Goal: Task Accomplishment & Management: Manage account settings

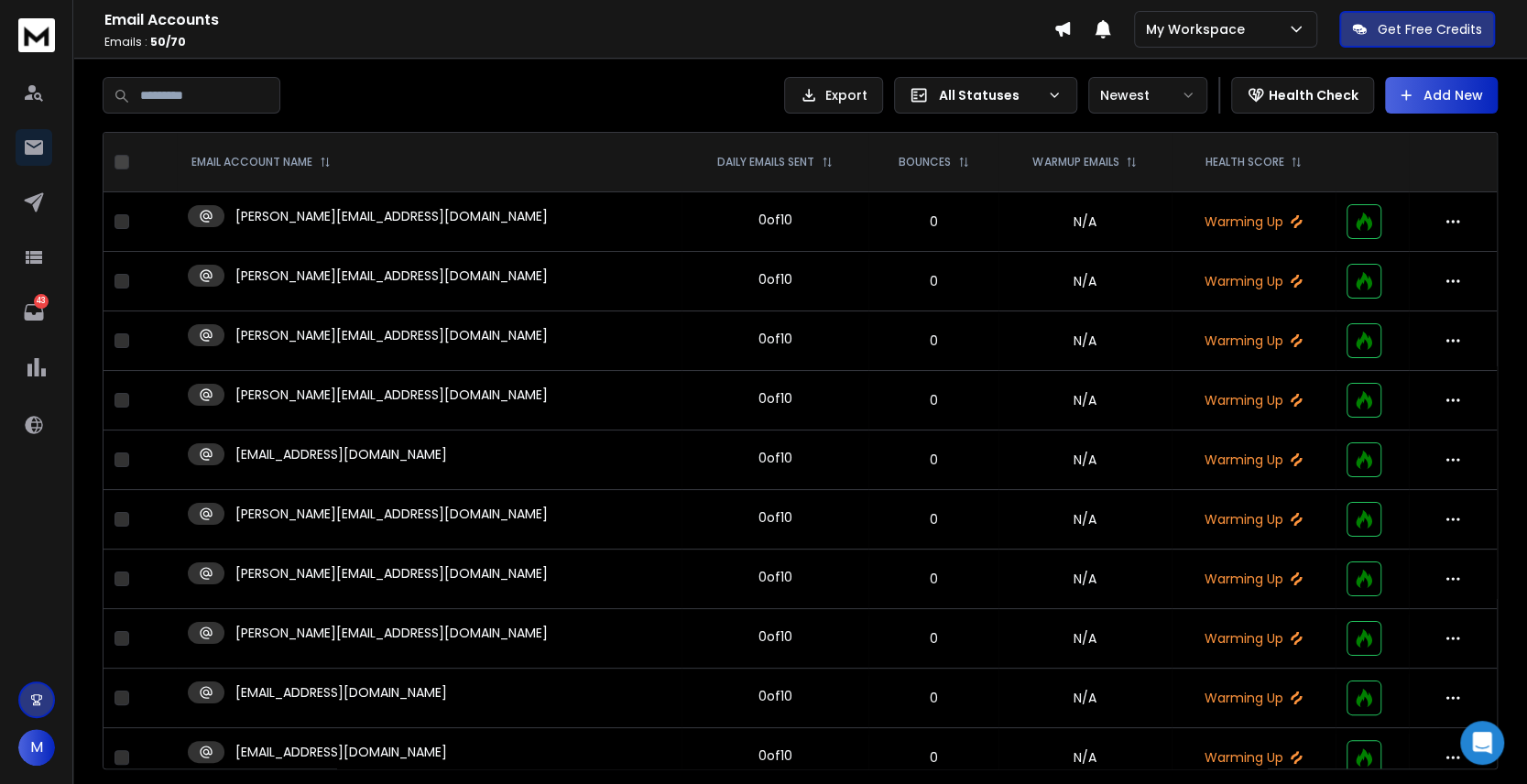
click at [1291, 162] on icon at bounding box center [1296, 162] width 11 height 11
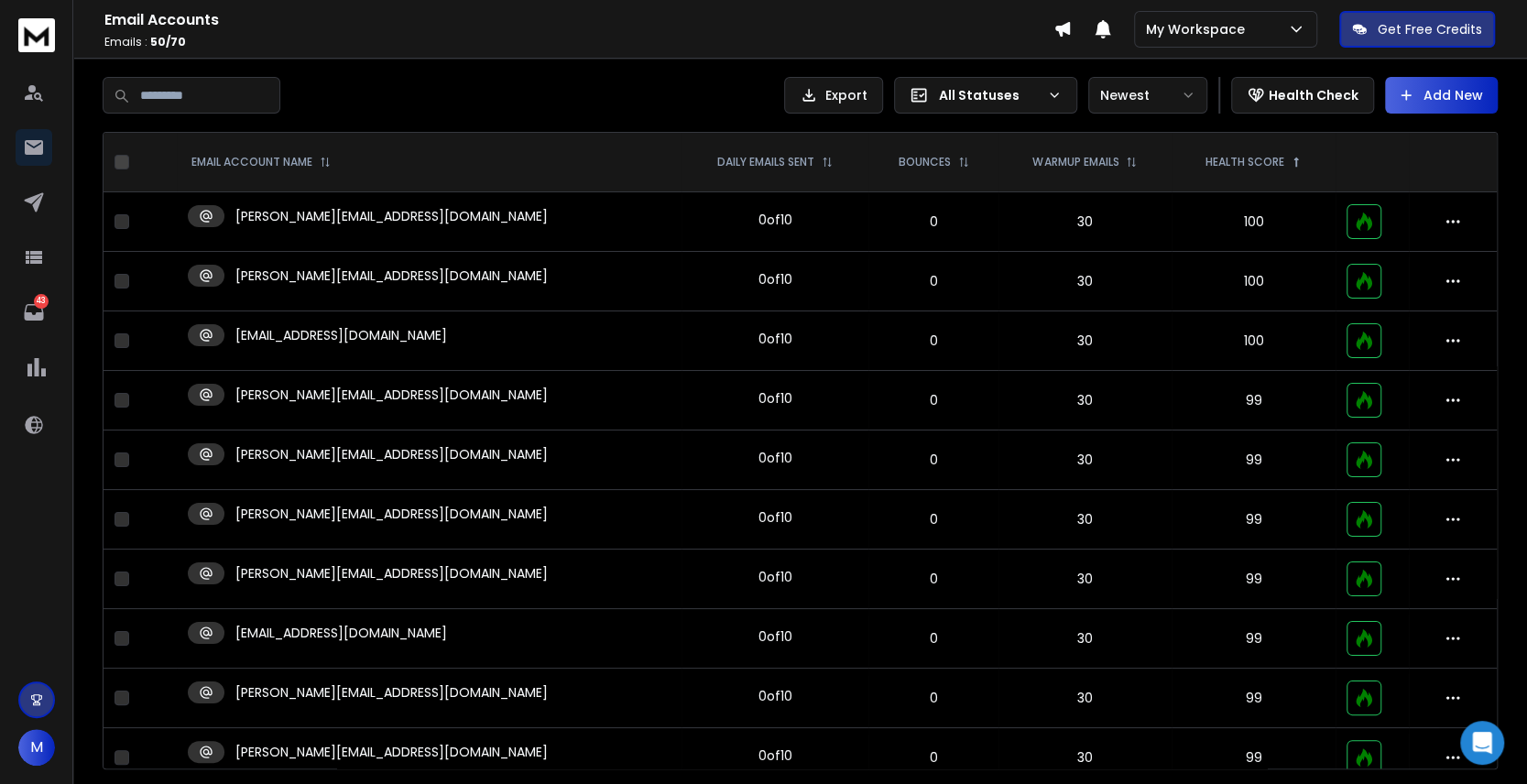
click at [117, 224] on button "button" at bounding box center [122, 222] width 15 height 15
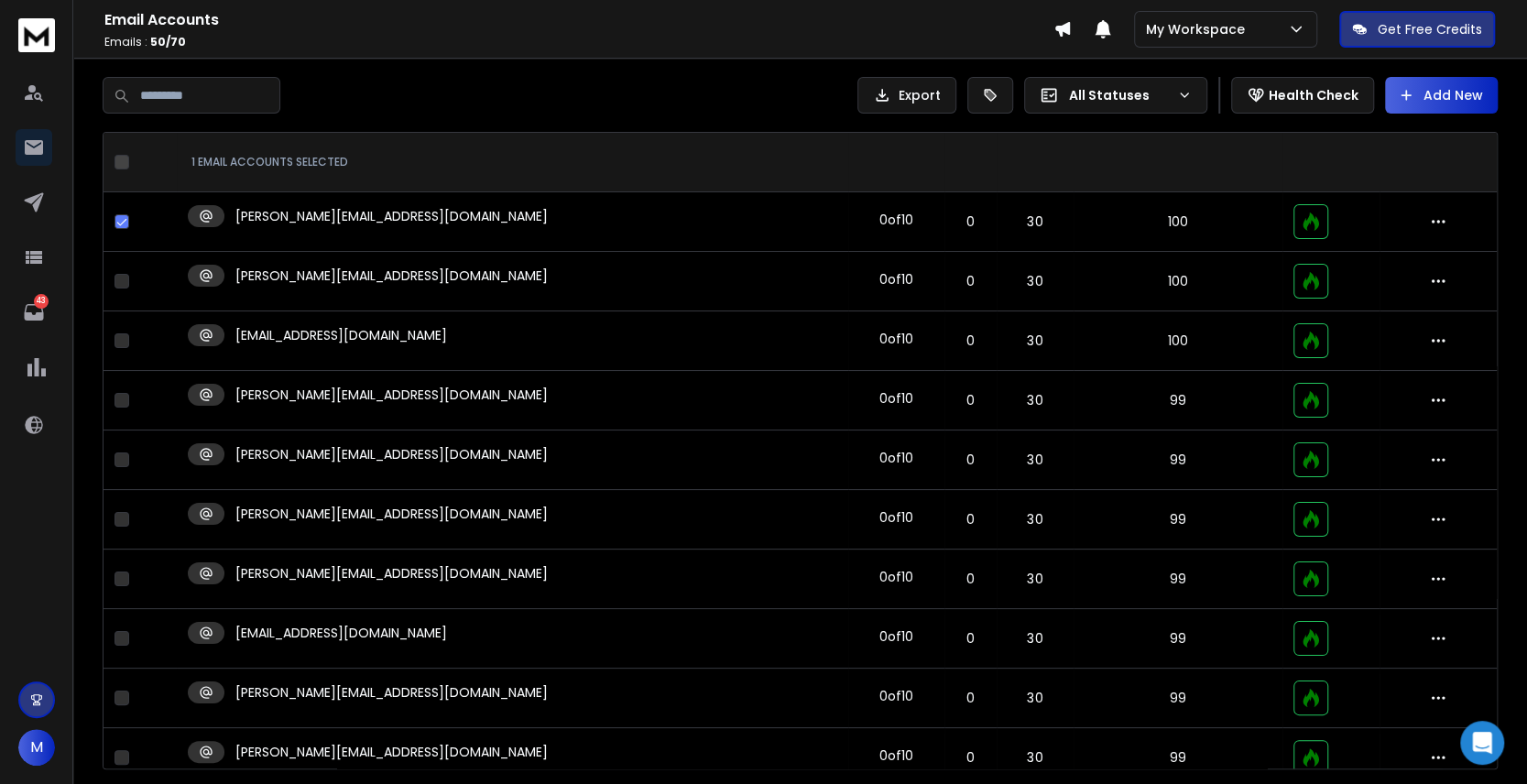
click at [128, 282] on button "button" at bounding box center [122, 281] width 15 height 15
click at [127, 342] on button "button" at bounding box center [122, 341] width 15 height 15
click at [124, 400] on button "button" at bounding box center [122, 401] width 15 height 15
click at [125, 465] on button "button" at bounding box center [122, 460] width 15 height 15
click at [118, 515] on button "button" at bounding box center [122, 520] width 15 height 15
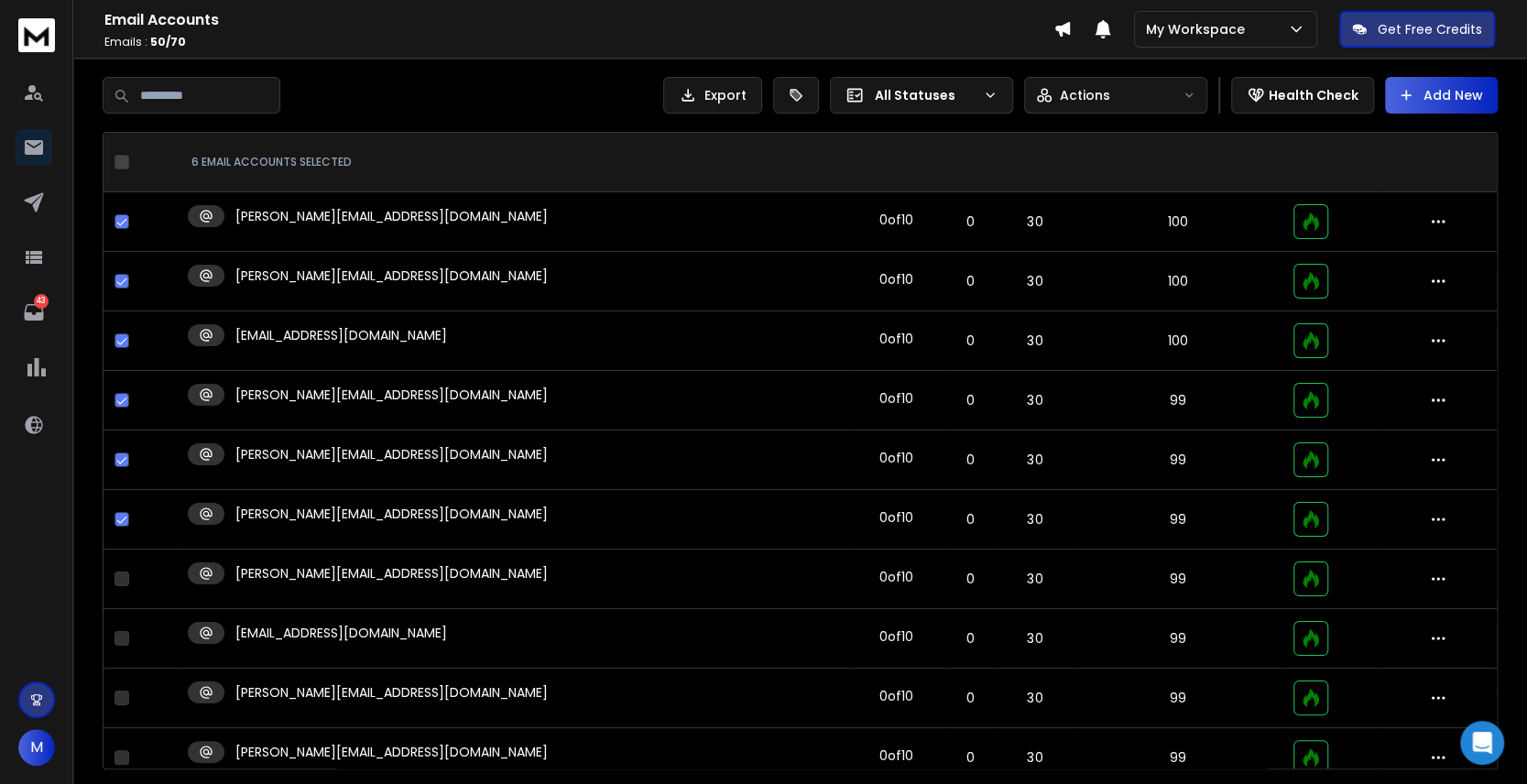
click at [118, 577] on button "button" at bounding box center [122, 579] width 15 height 15
click at [119, 632] on button "button" at bounding box center [122, 639] width 15 height 15
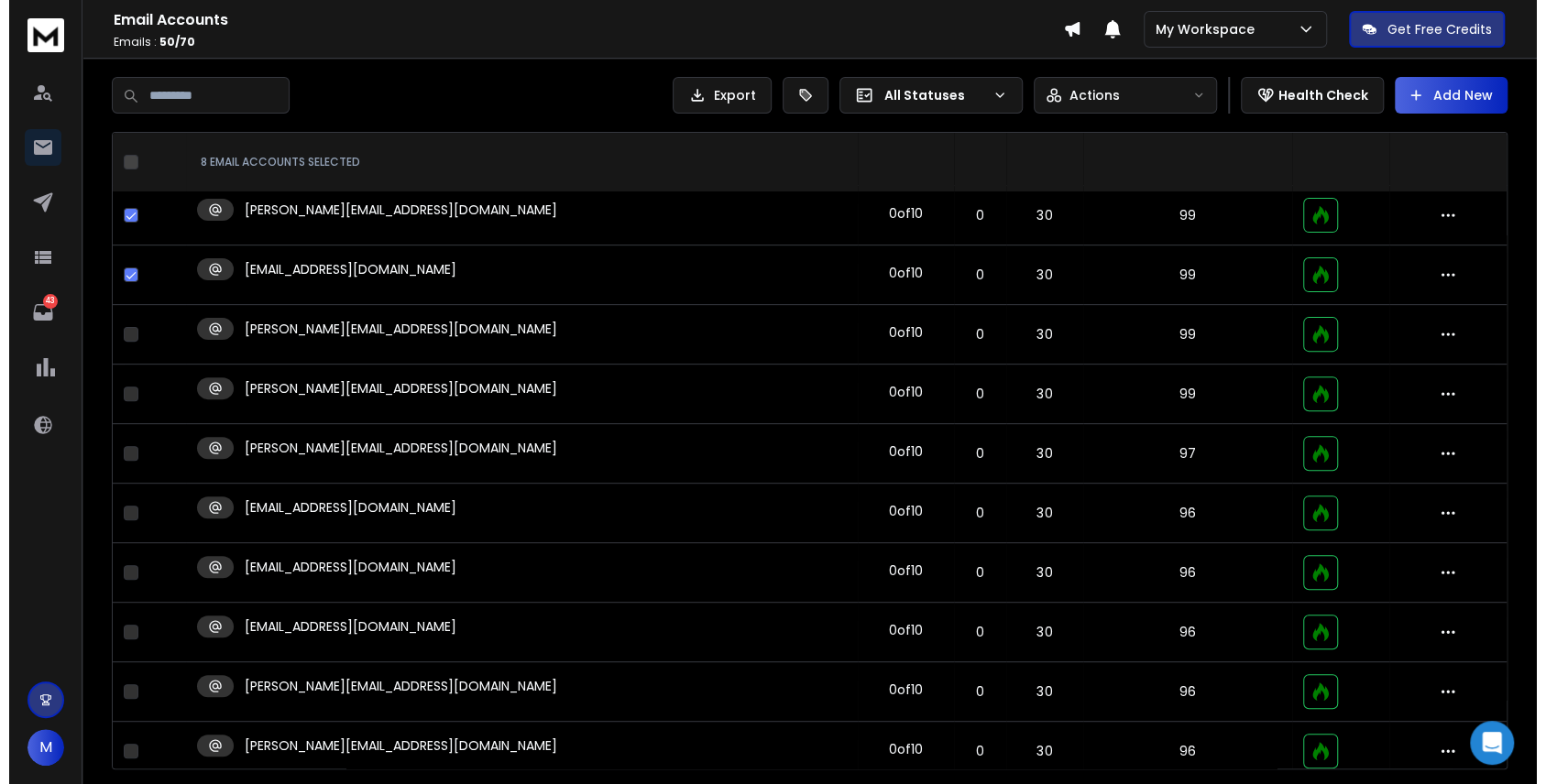
scroll to position [366, 0]
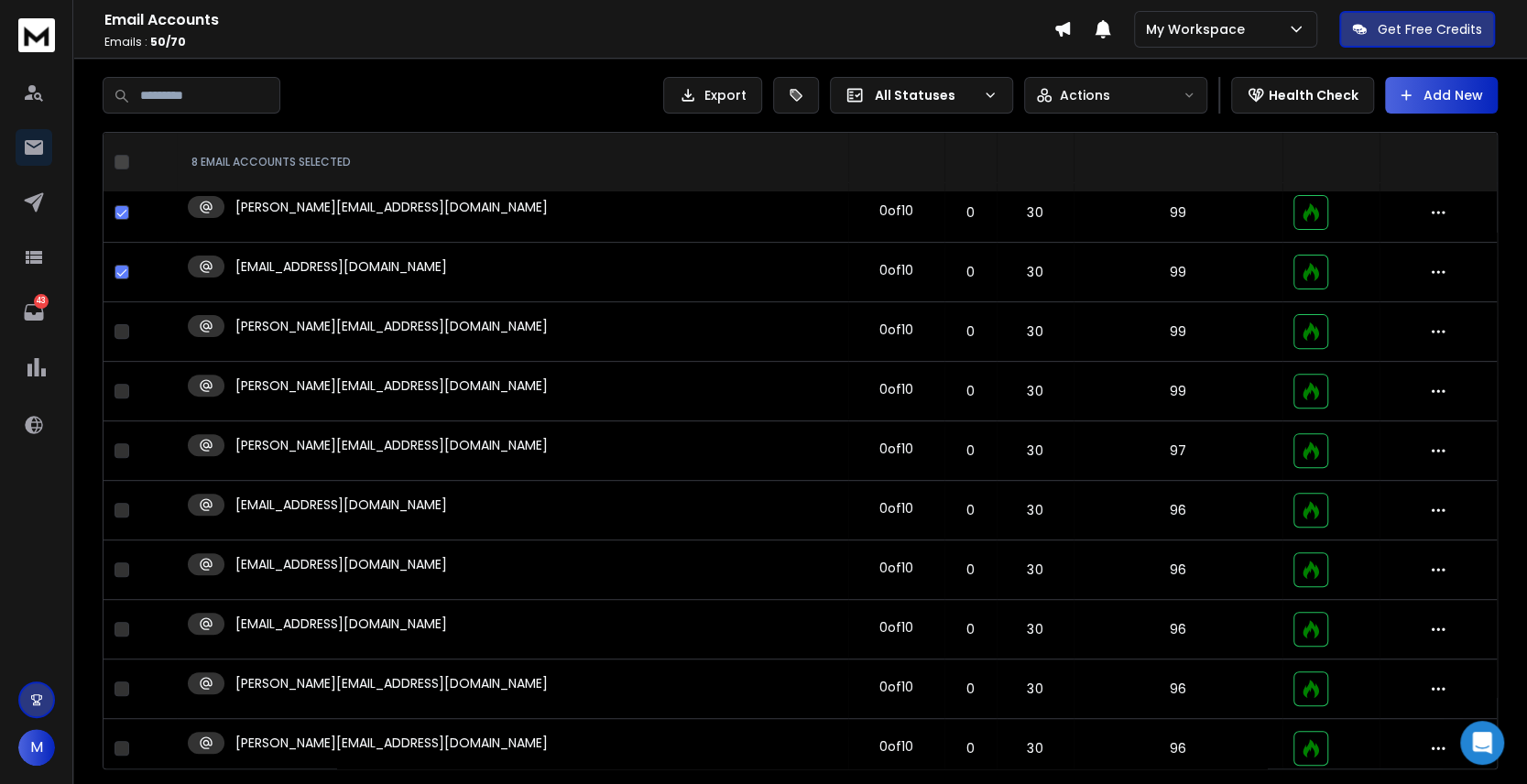
click at [121, 329] on button "button" at bounding box center [122, 332] width 15 height 15
click at [123, 402] on td at bounding box center [141, 391] width 74 height 60
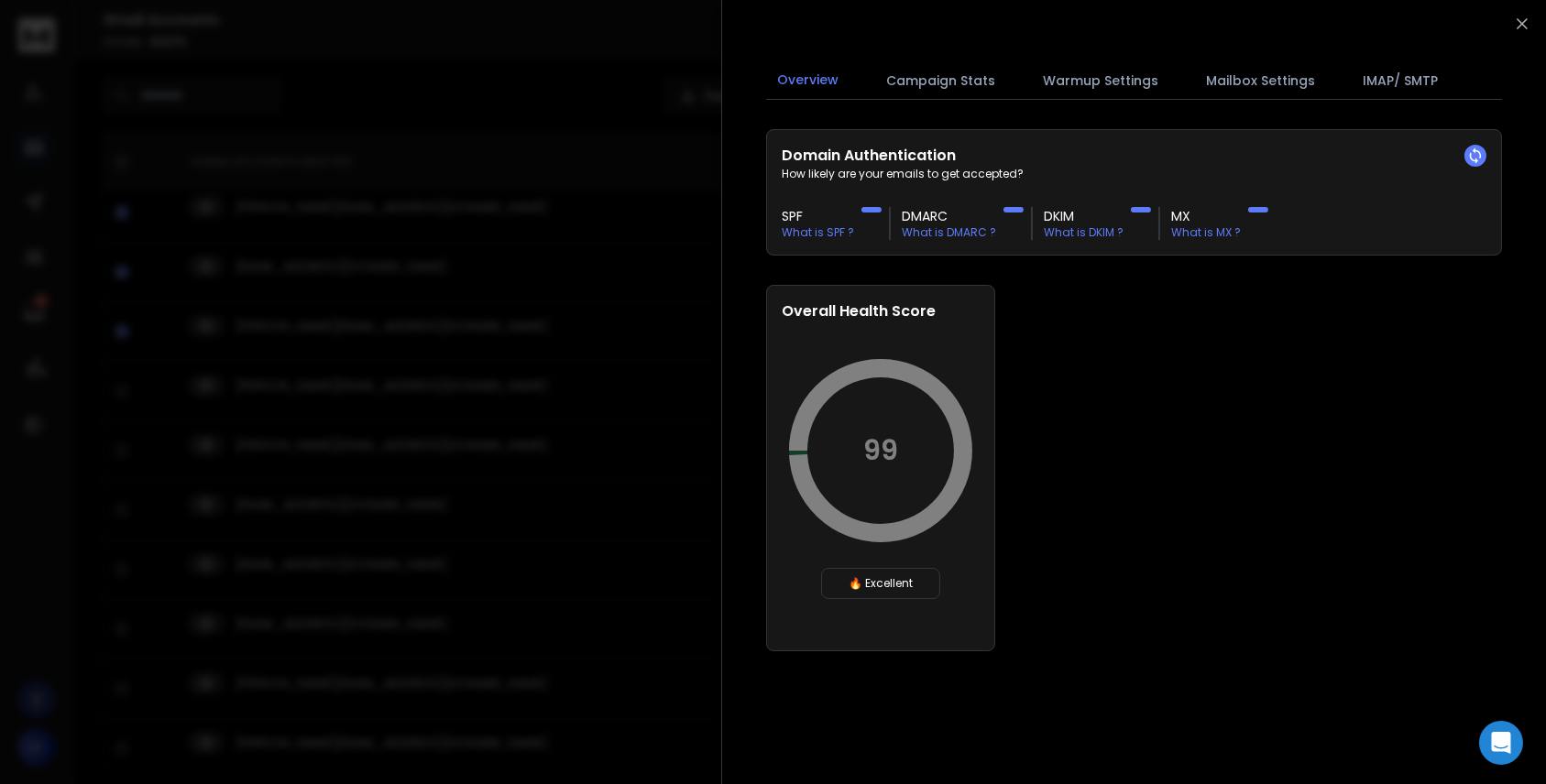
click at [1515, 24] on icon "button" at bounding box center [1521, 24] width 18 height 18
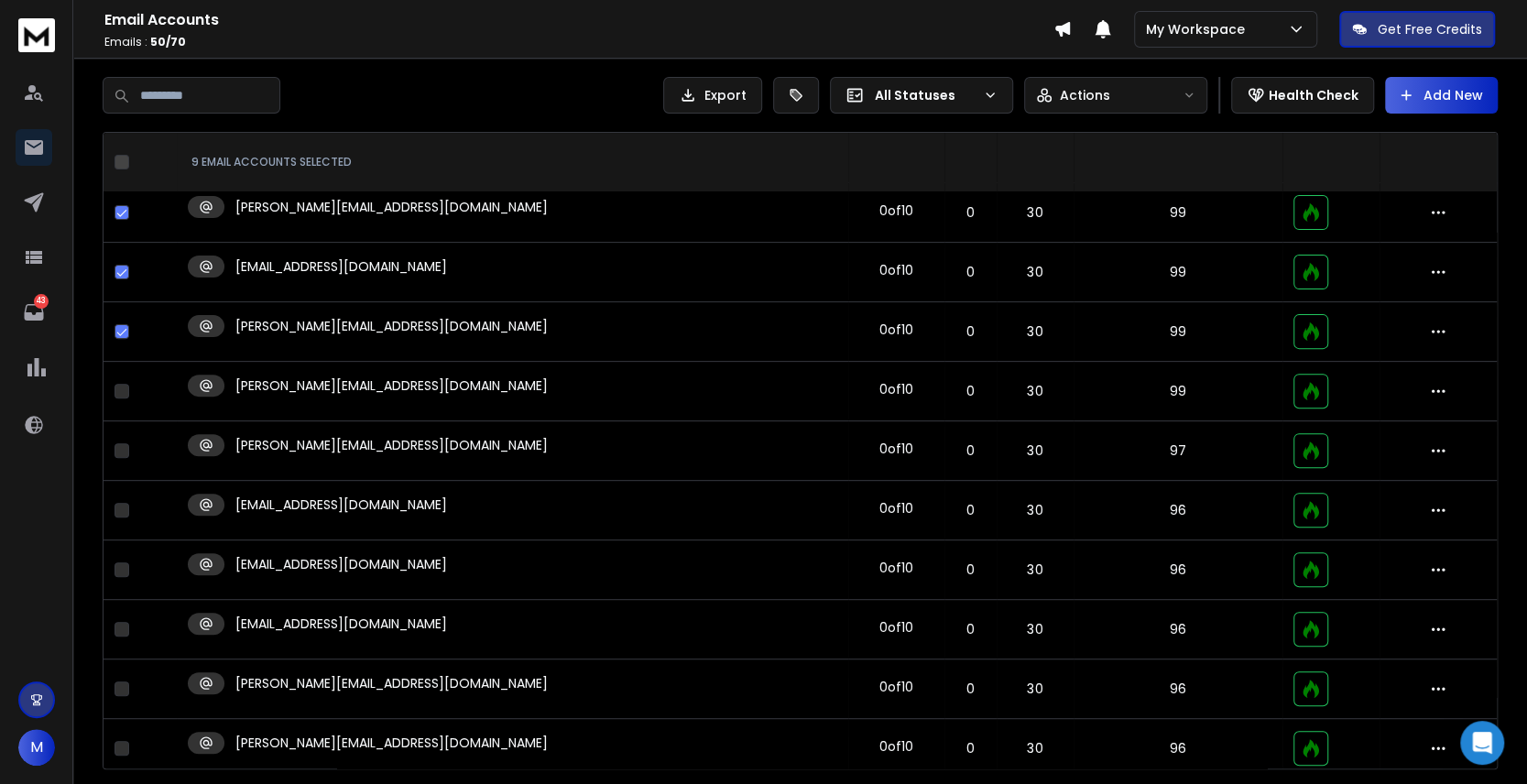
click at [121, 389] on button "button" at bounding box center [122, 391] width 15 height 15
click at [1175, 100] on div "Actions" at bounding box center [1106, 94] width 139 height 18
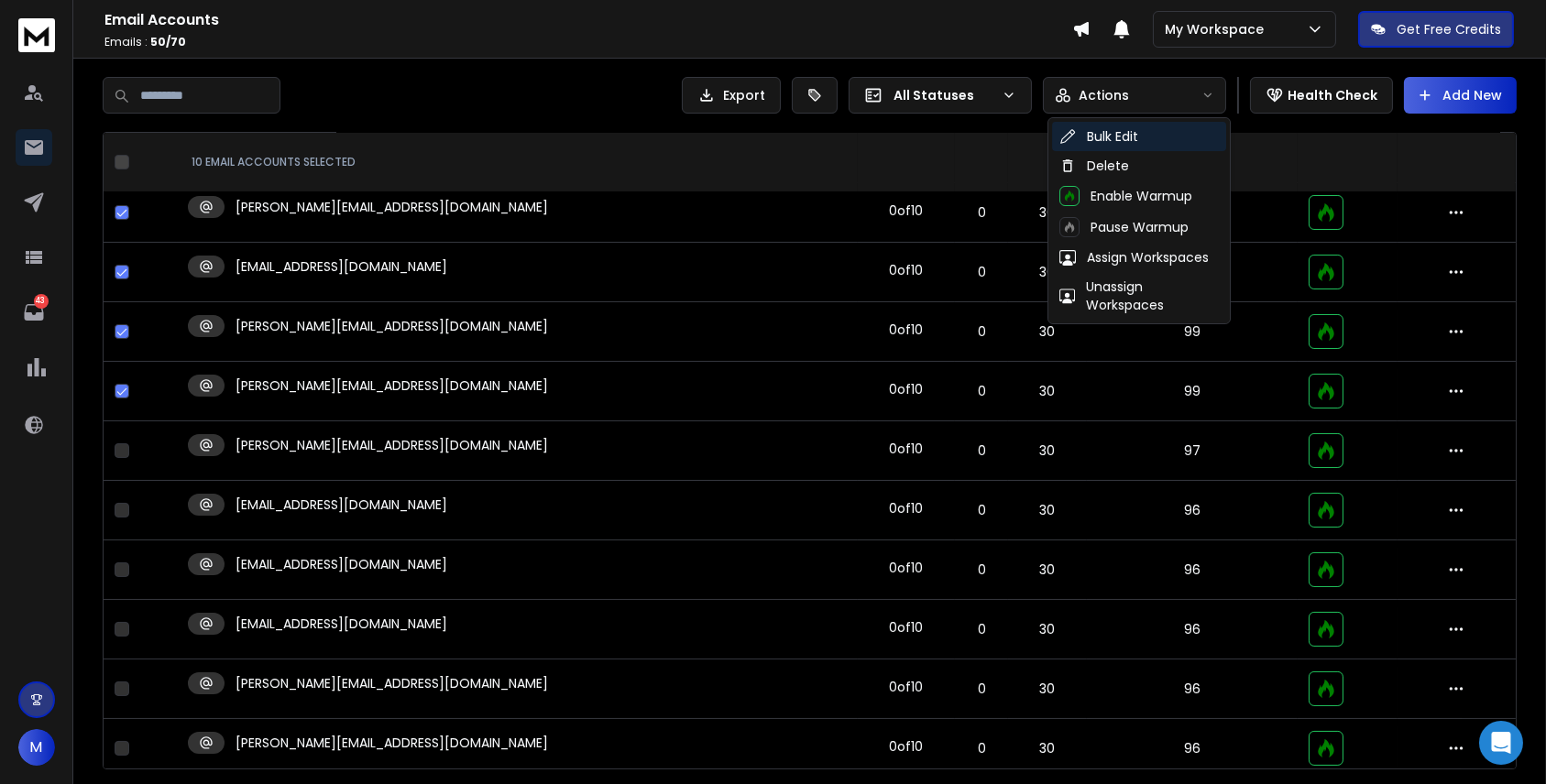
click at [1131, 136] on div "Bulk Edit" at bounding box center [1098, 136] width 78 height 18
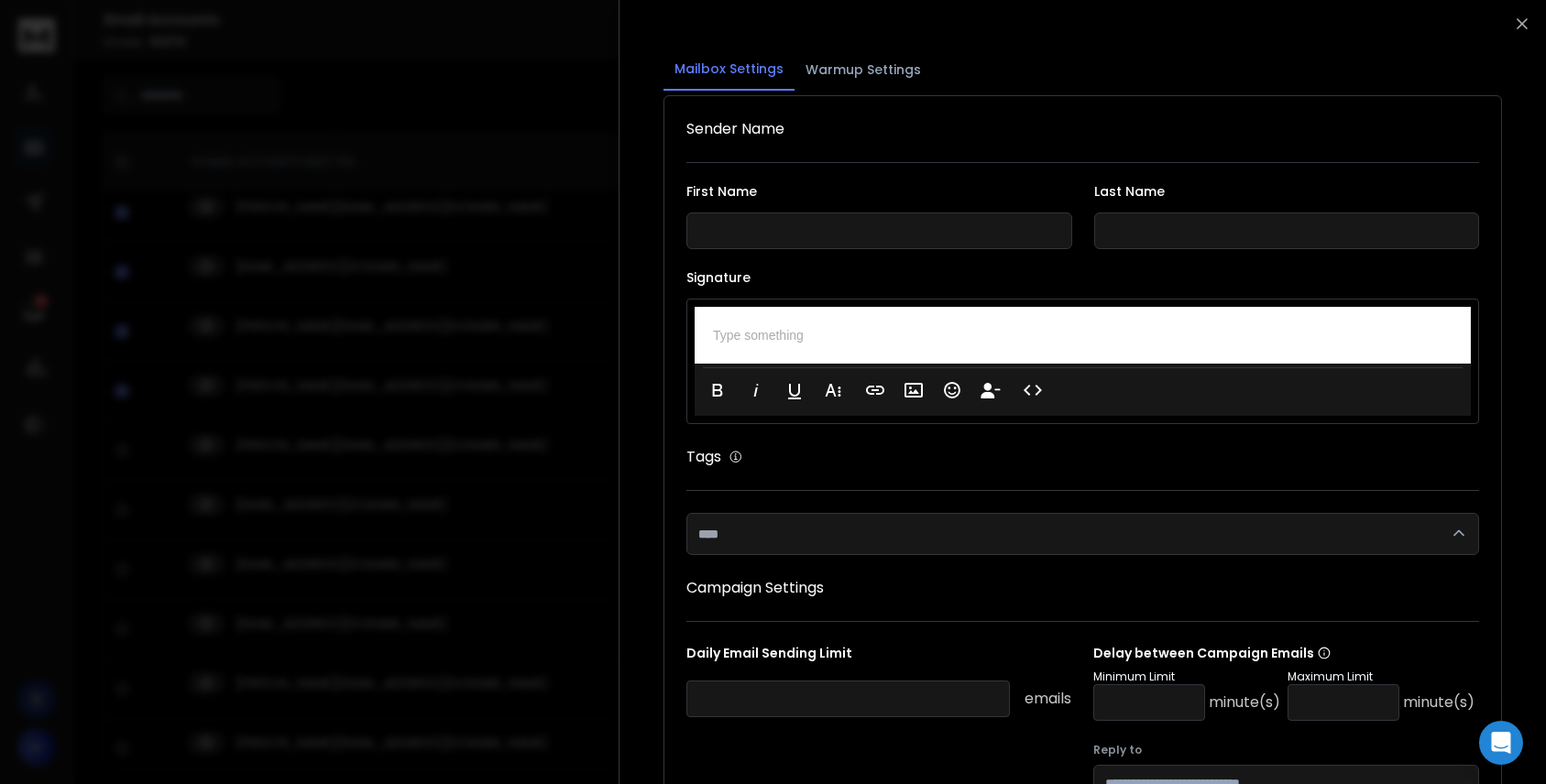
click at [780, 540] on input at bounding box center [762, 534] width 143 height 33
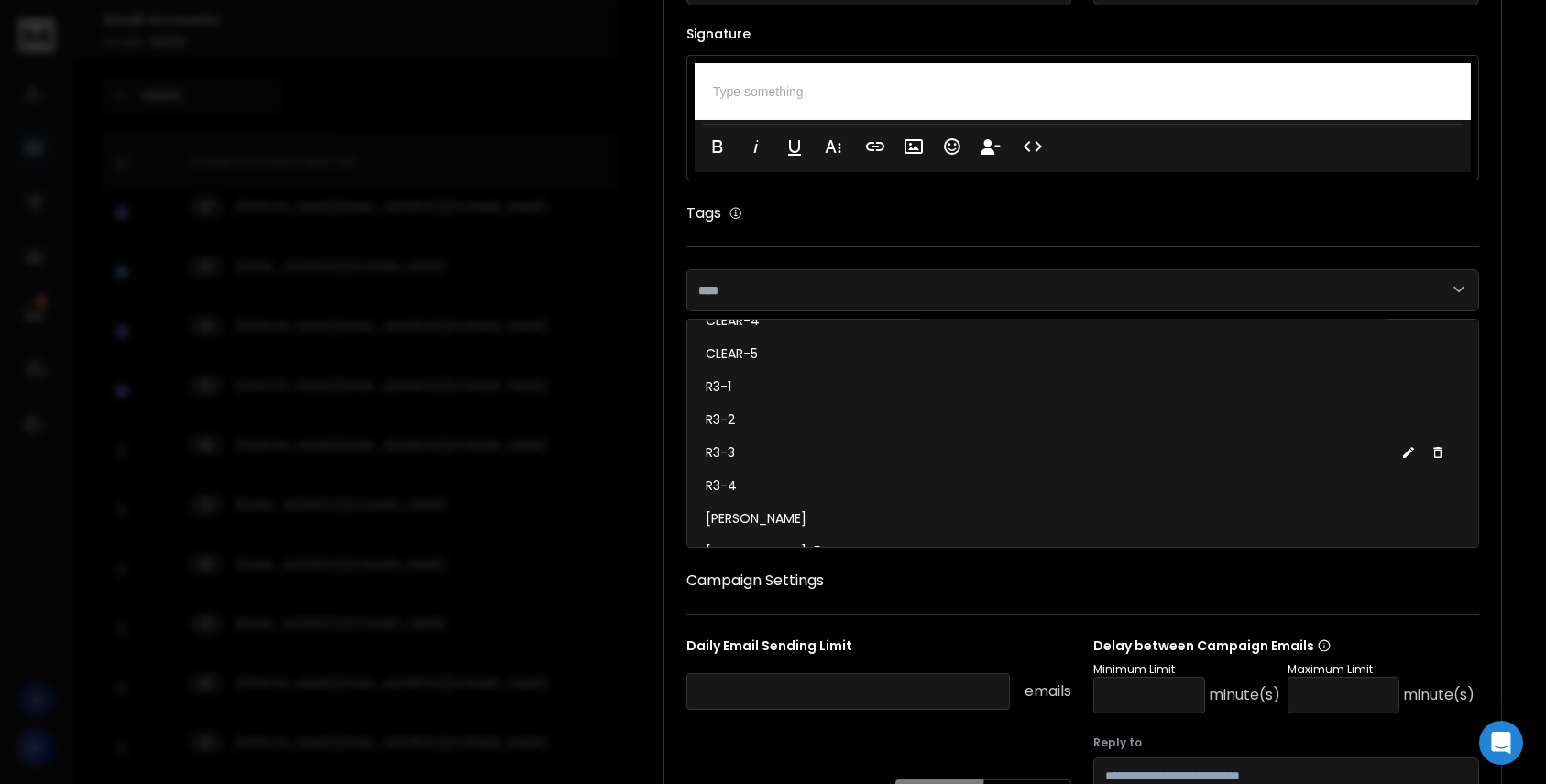
scroll to position [733, 0]
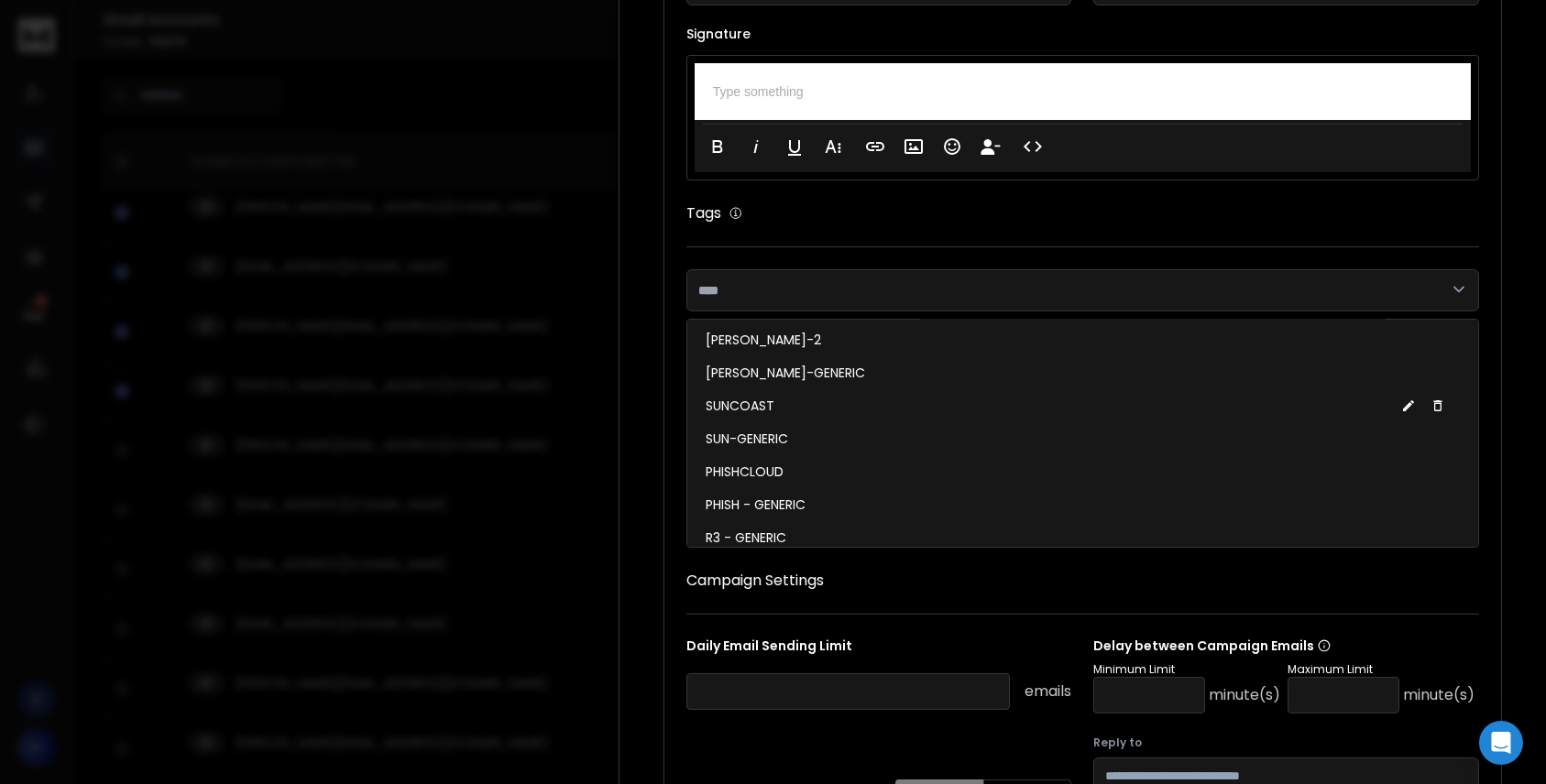
click at [750, 405] on p "SUNCOAST" at bounding box center [740, 405] width 69 height 18
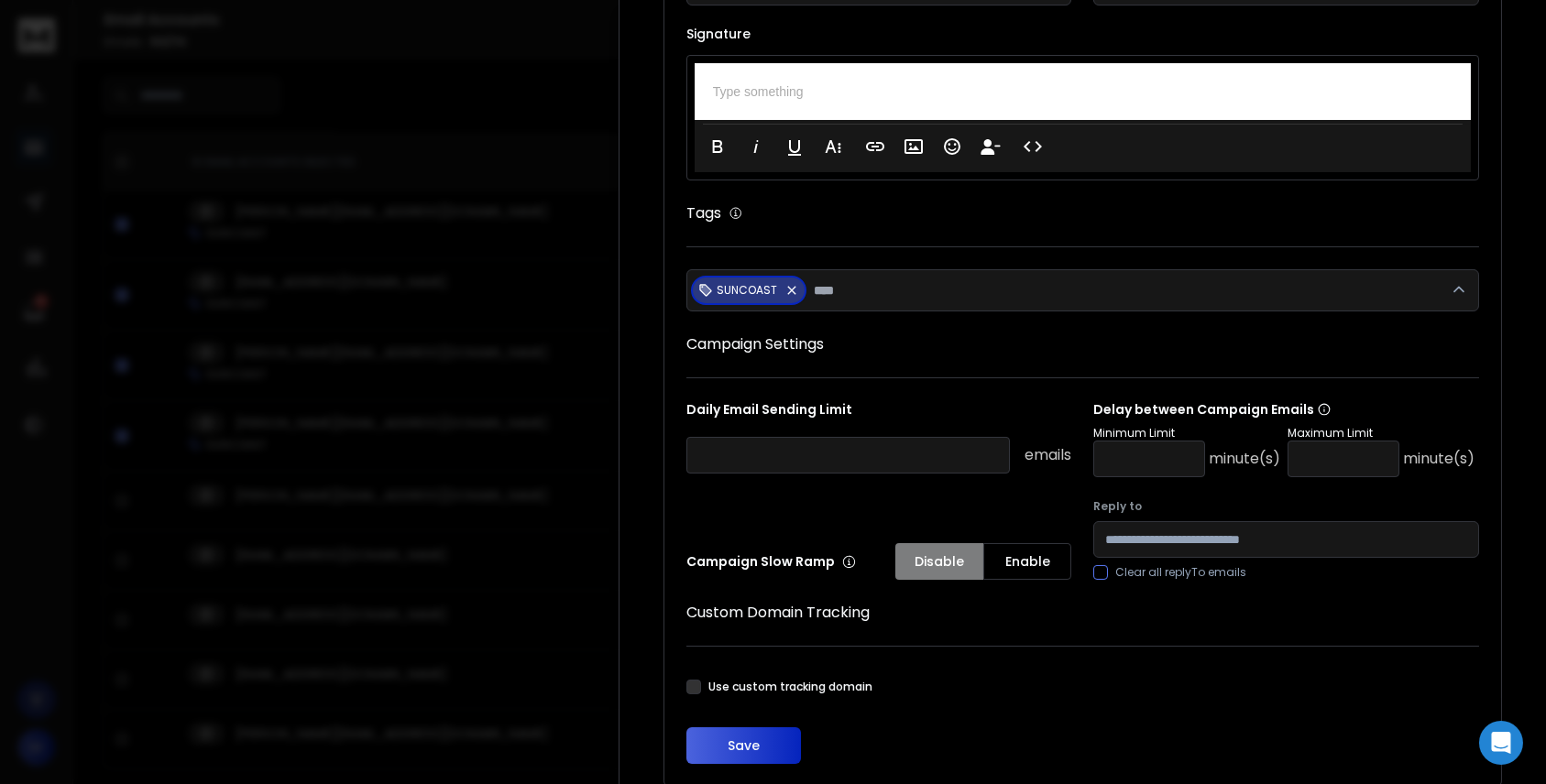
click at [785, 693] on form "First Name Last Name Signature Type something Clear Formatting Font Family Aria…" at bounding box center [1082, 352] width 793 height 823
type input "*"
type input "**"
click at [1039, 568] on button "Enable" at bounding box center [1026, 561] width 88 height 37
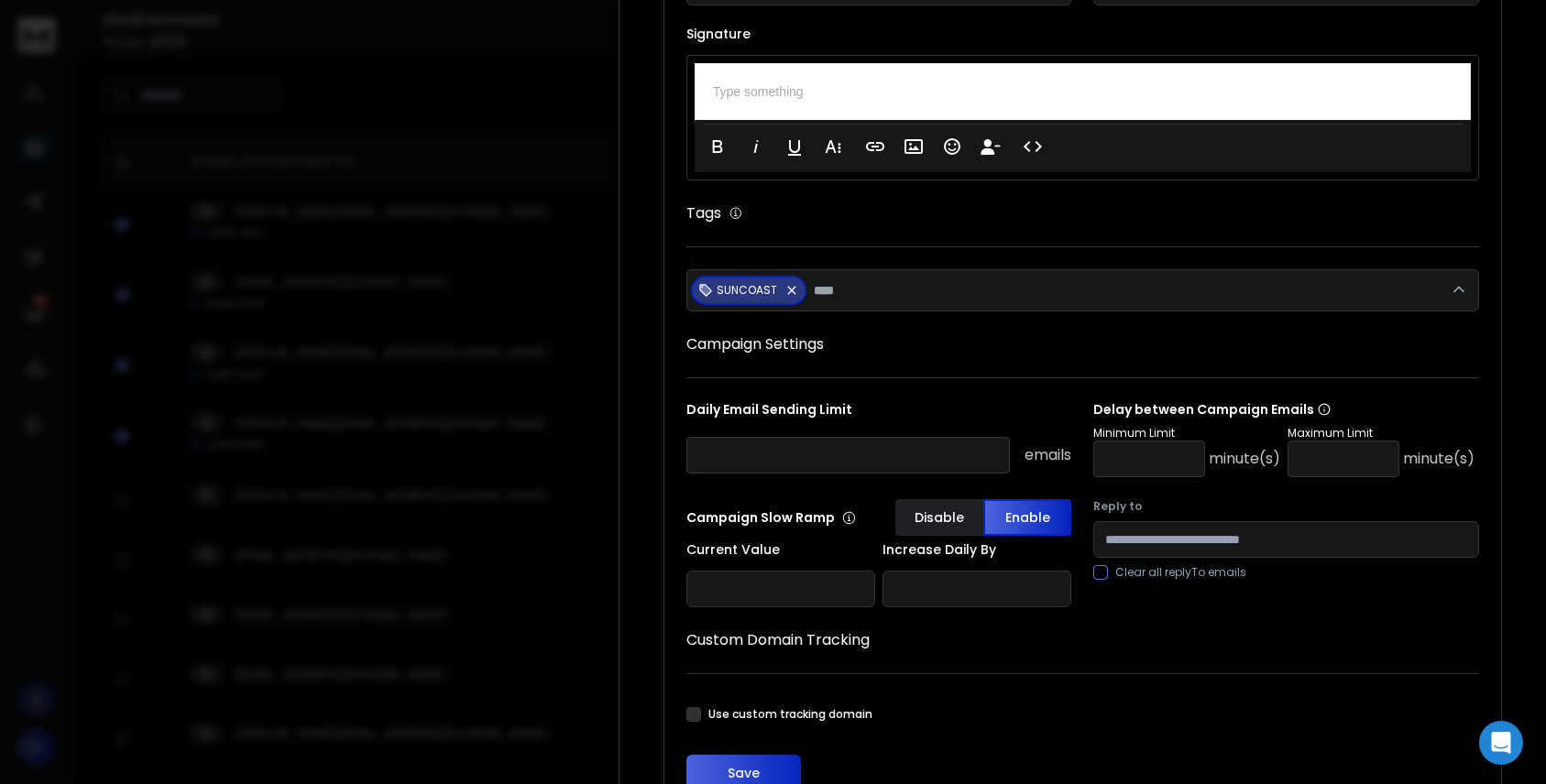
drag, startPoint x: 761, startPoint y: 591, endPoint x: 677, endPoint y: 588, distance: 84.1
click at [677, 588] on div "Sender Name First Name Last Name Signature Type something Clear Formatting Font…" at bounding box center [1082, 332] width 838 height 963
type input "*"
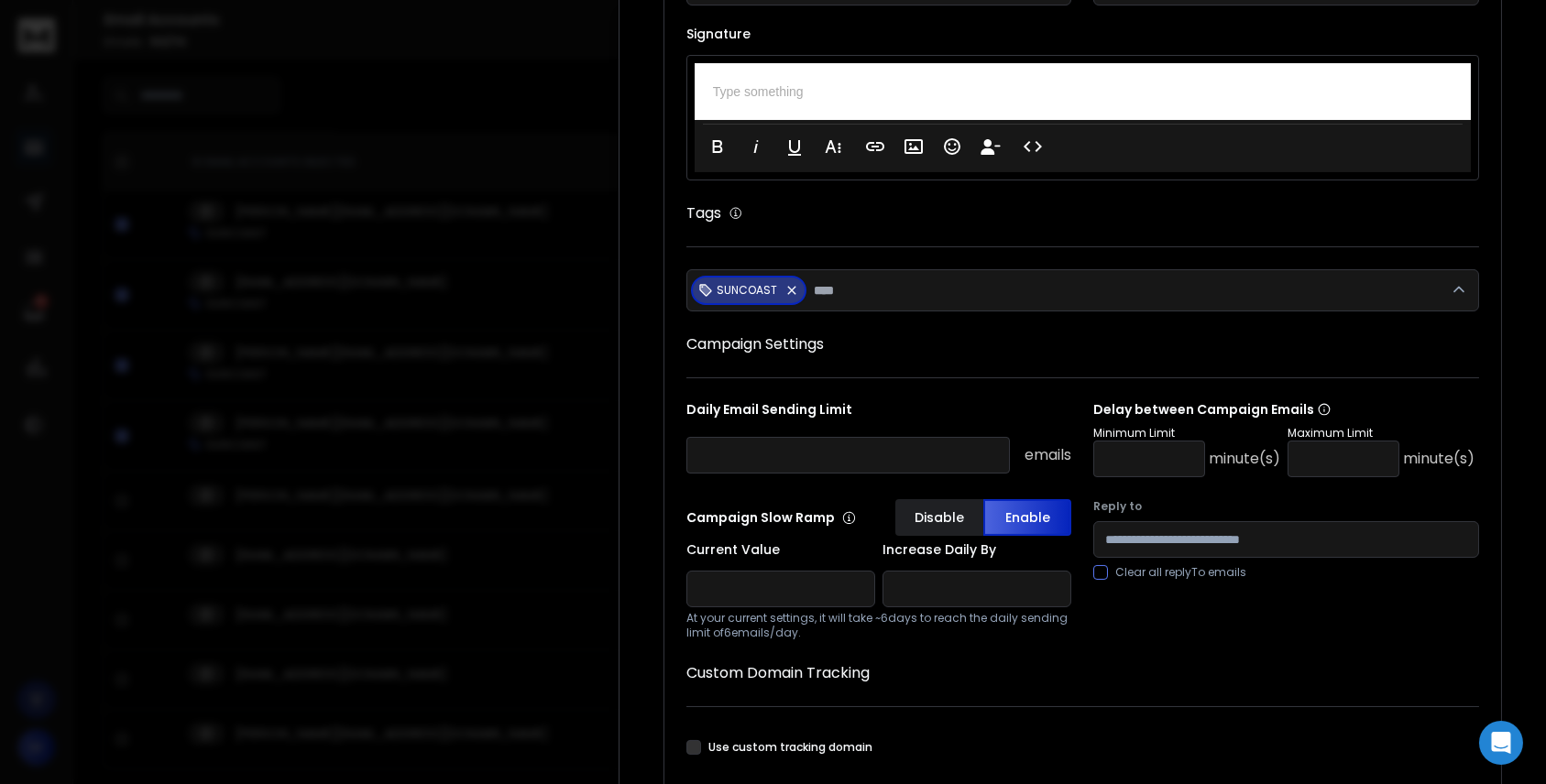
type input "*"
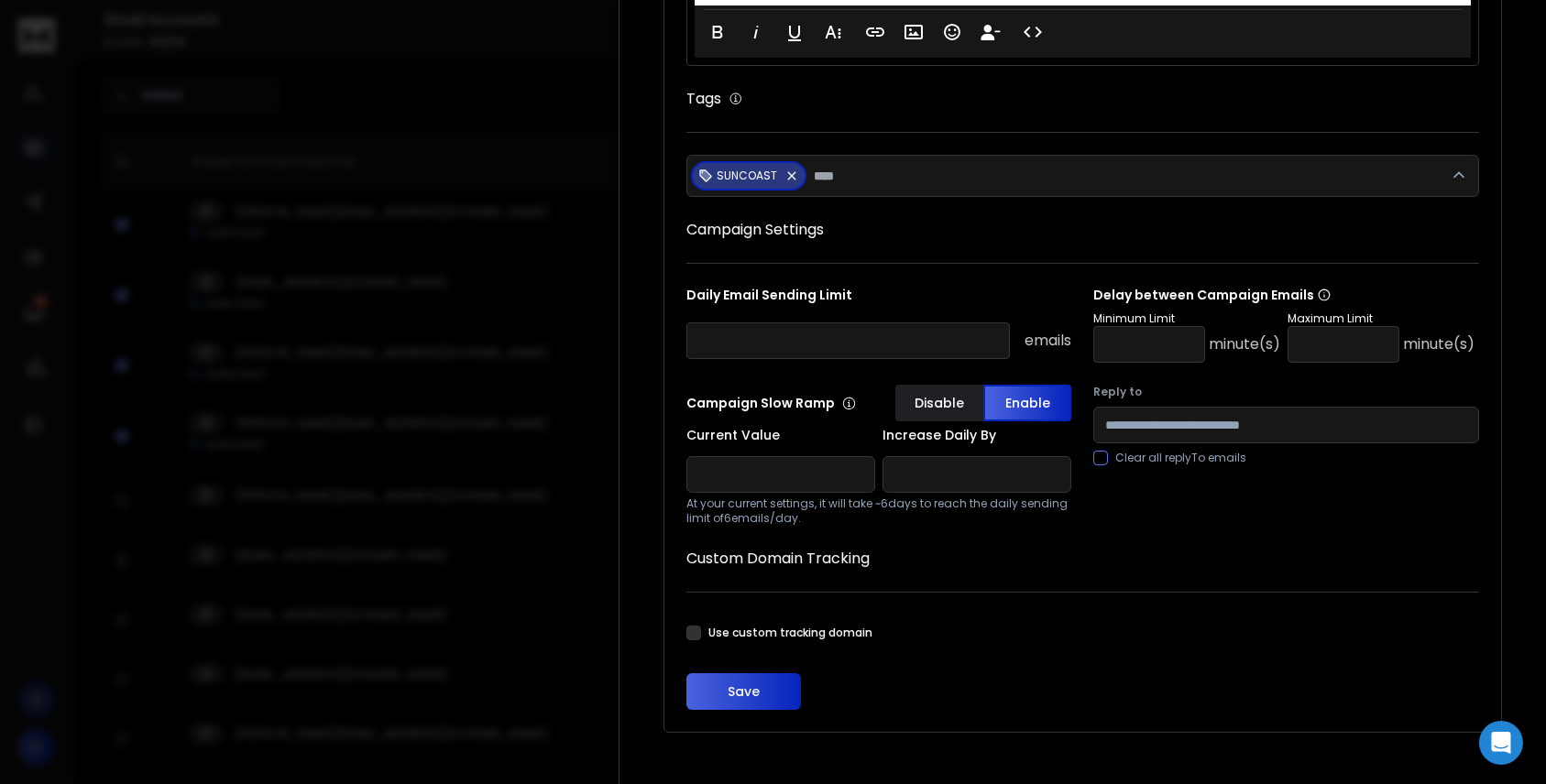
click at [726, 687] on button "Save" at bounding box center [743, 691] width 114 height 37
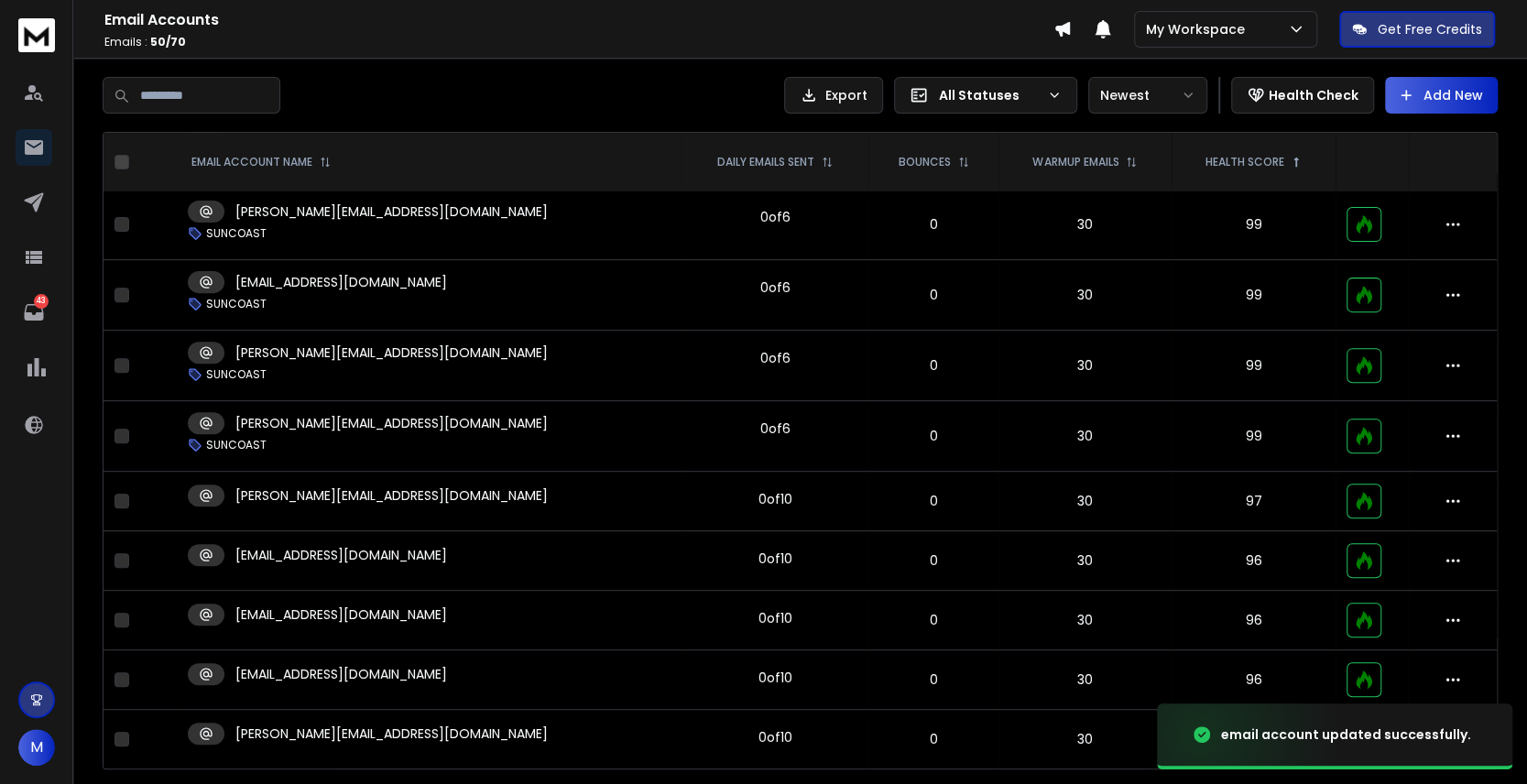
click at [1282, 26] on div "My Workspace" at bounding box center [1226, 28] width 160 height 18
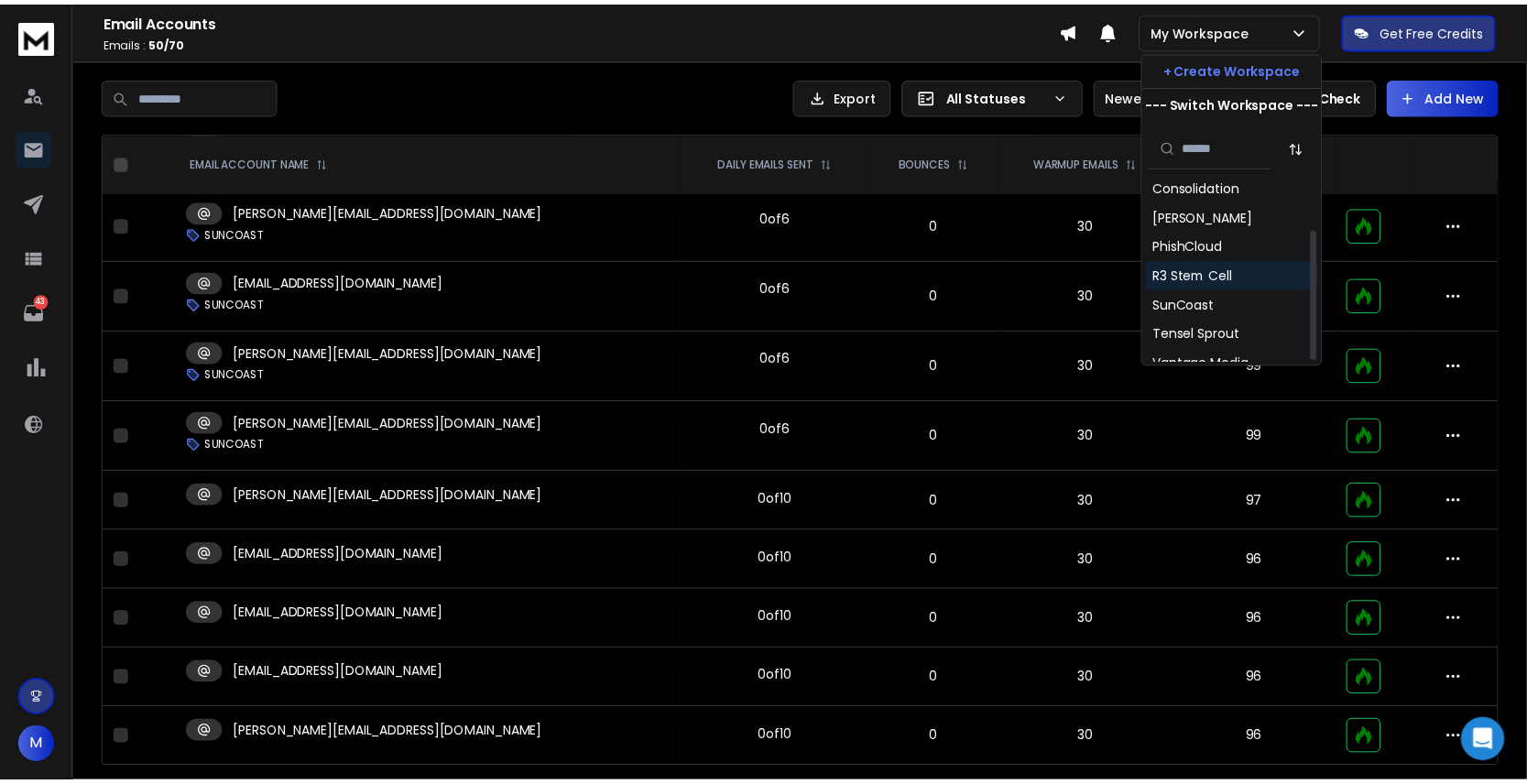
scroll to position [70, 0]
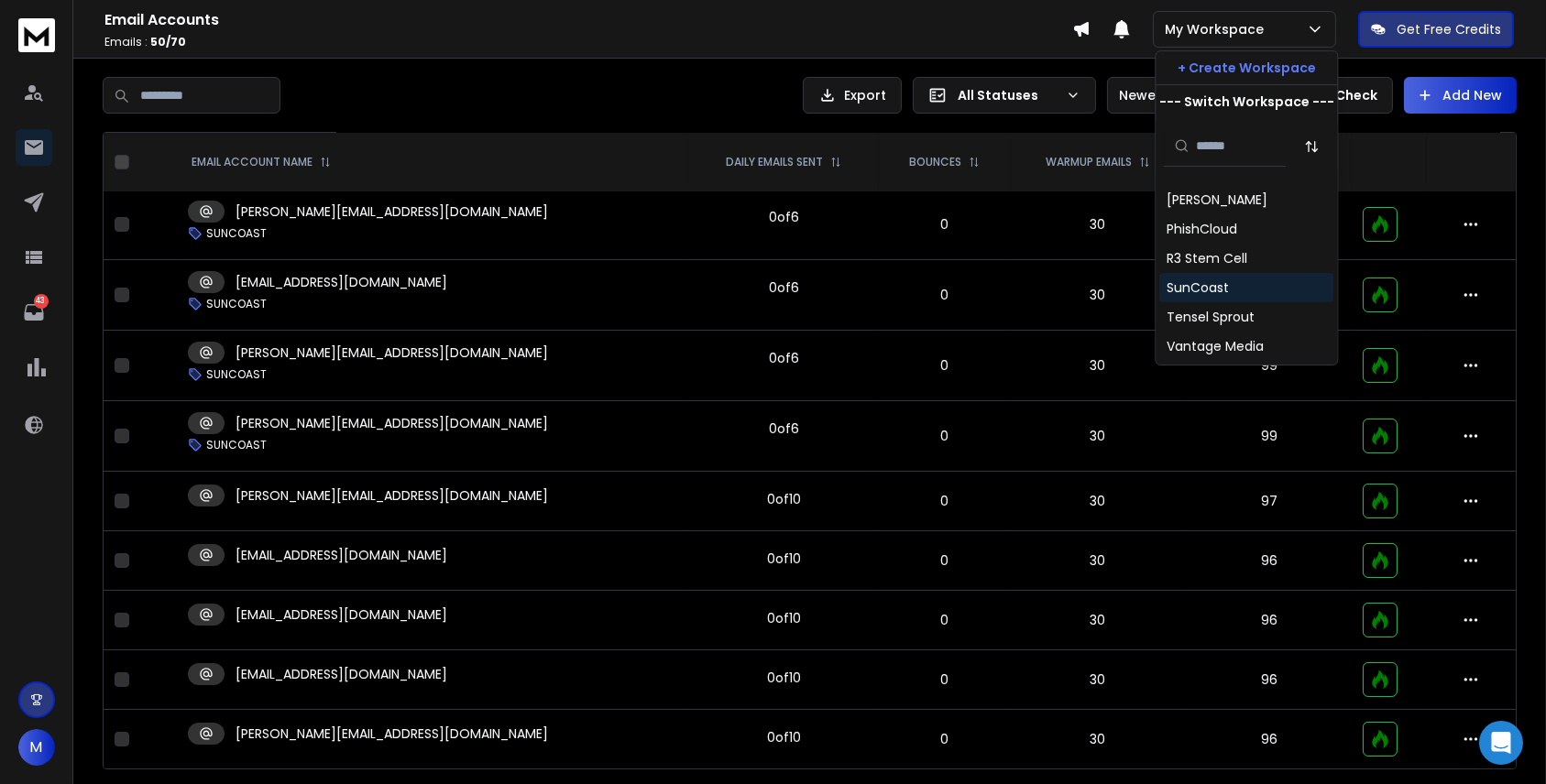
click at [936, 22] on h1 "Email Accounts" at bounding box center [589, 20] width 968 height 22
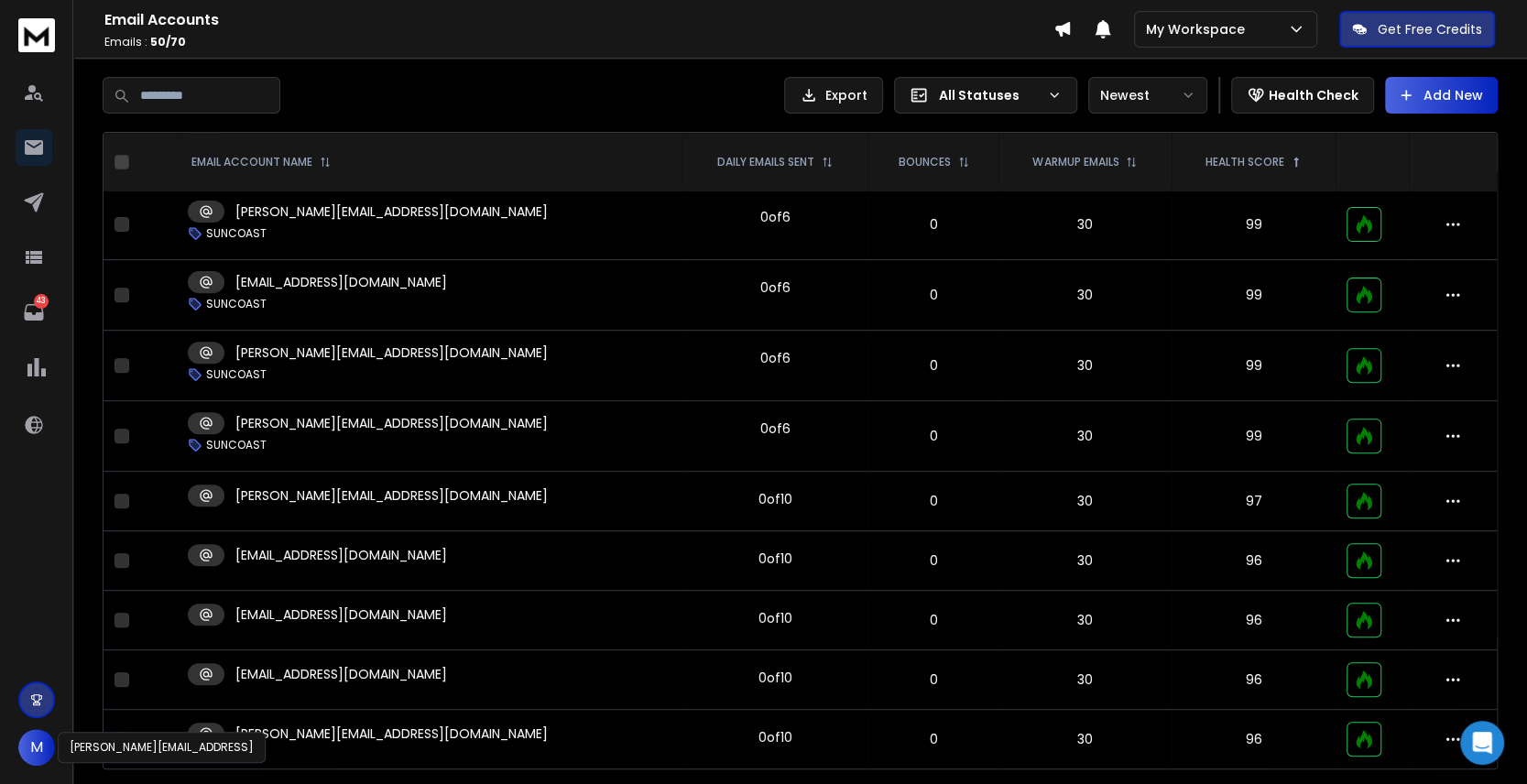
click at [37, 745] on span "M" at bounding box center [36, 747] width 37 height 37
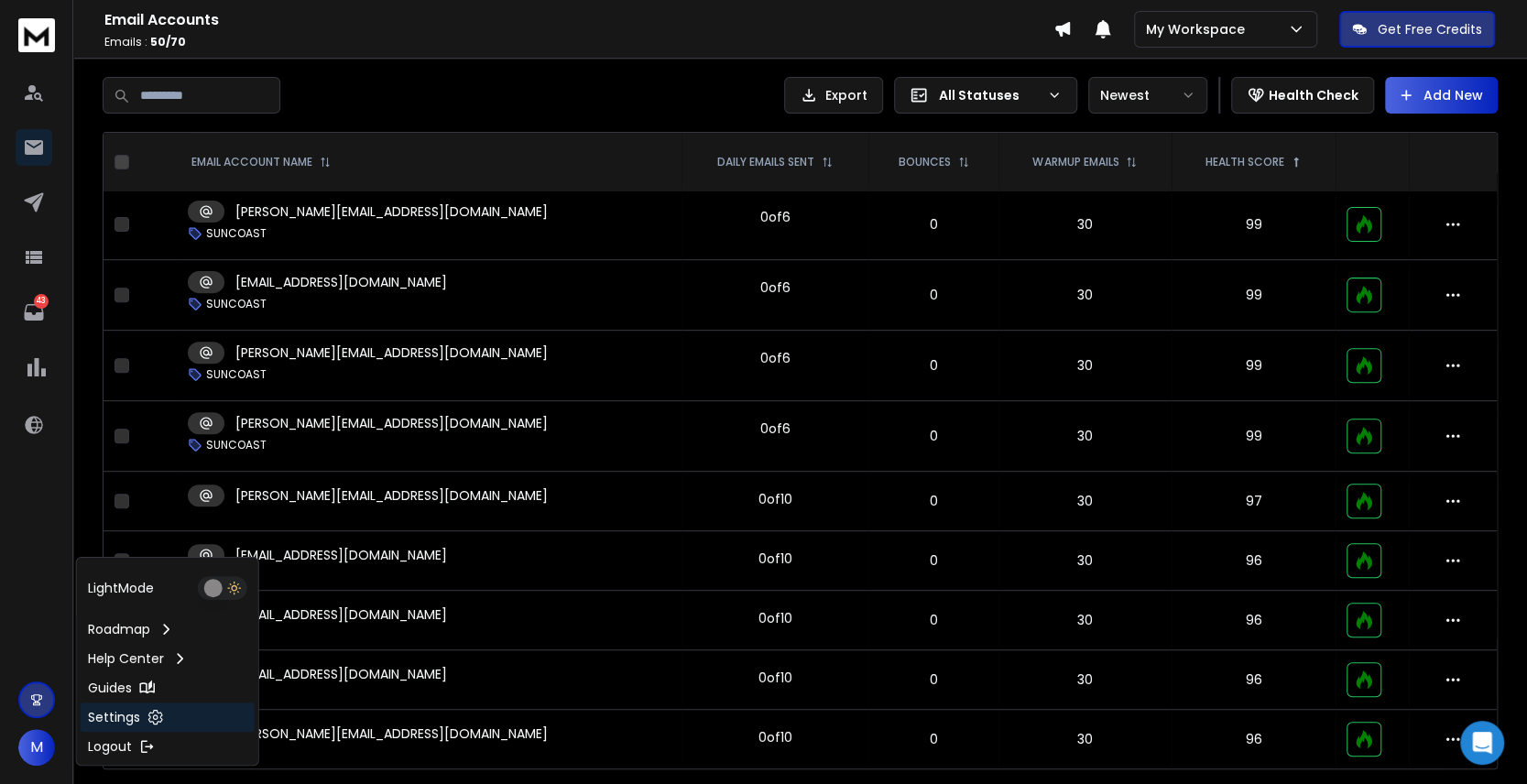
click at [120, 717] on p "Settings" at bounding box center [113, 717] width 52 height 18
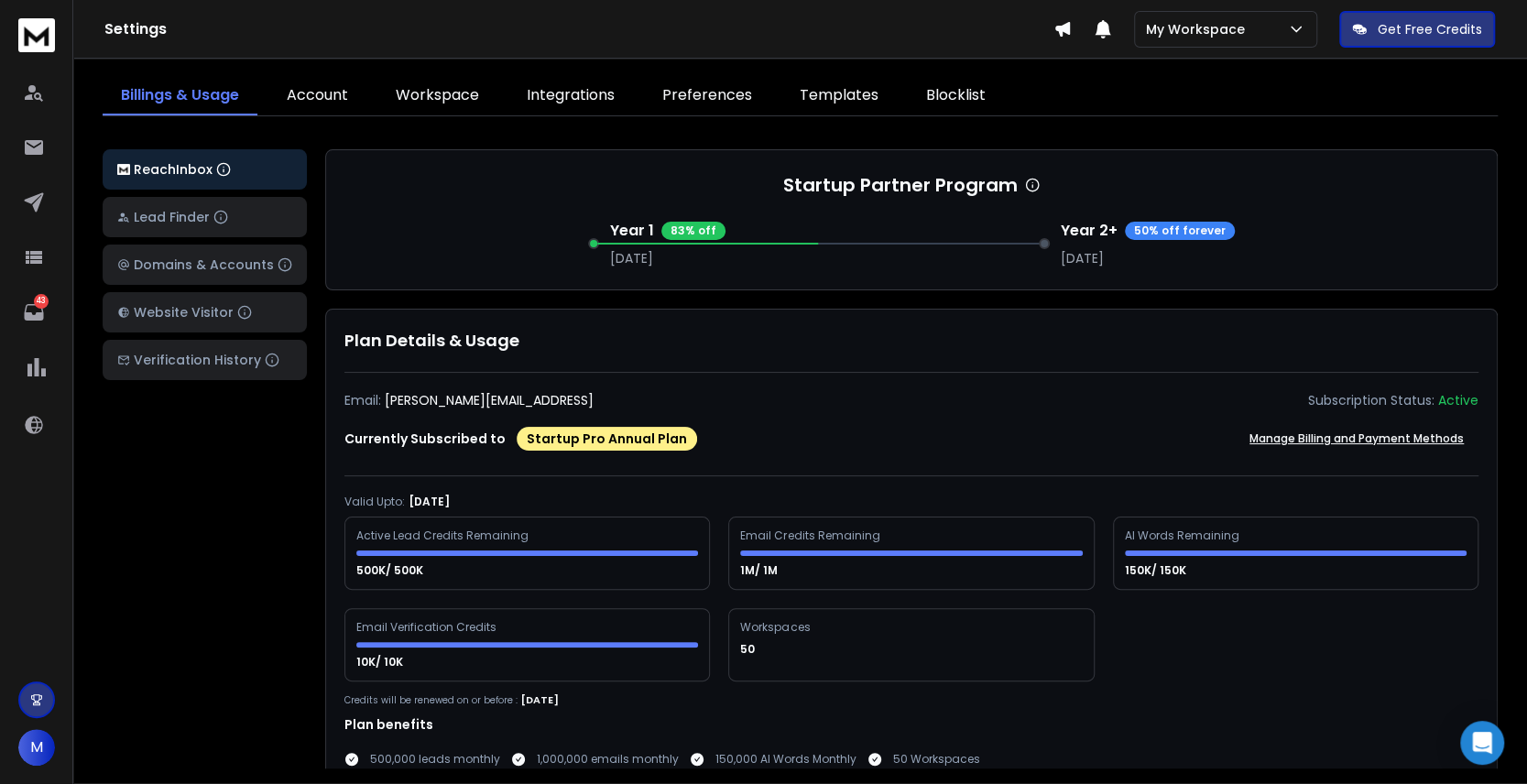
click at [423, 89] on link "Workspace" at bounding box center [437, 95] width 120 height 39
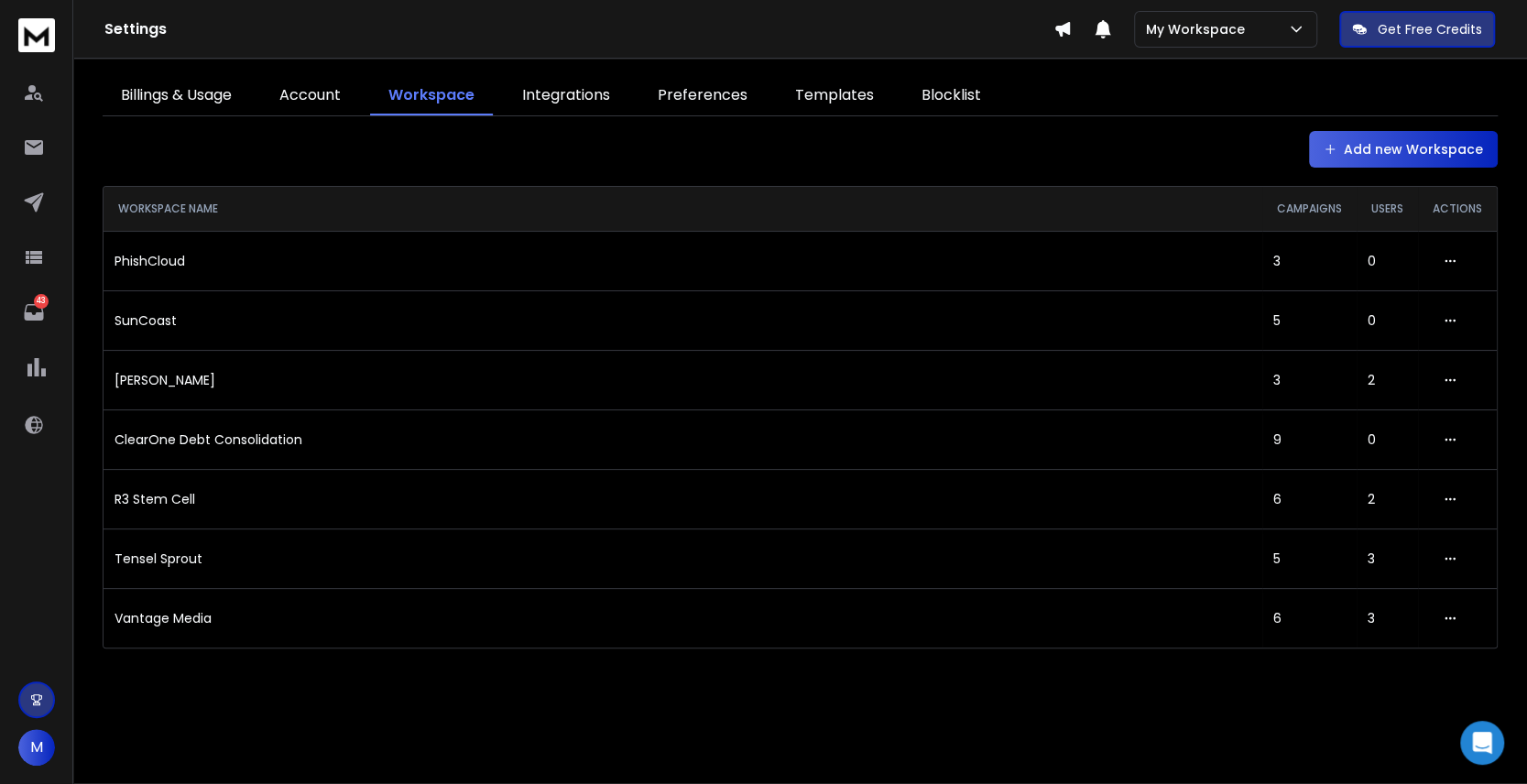
click at [1425, 146] on button "Add new Workspace" at bounding box center [1404, 149] width 189 height 37
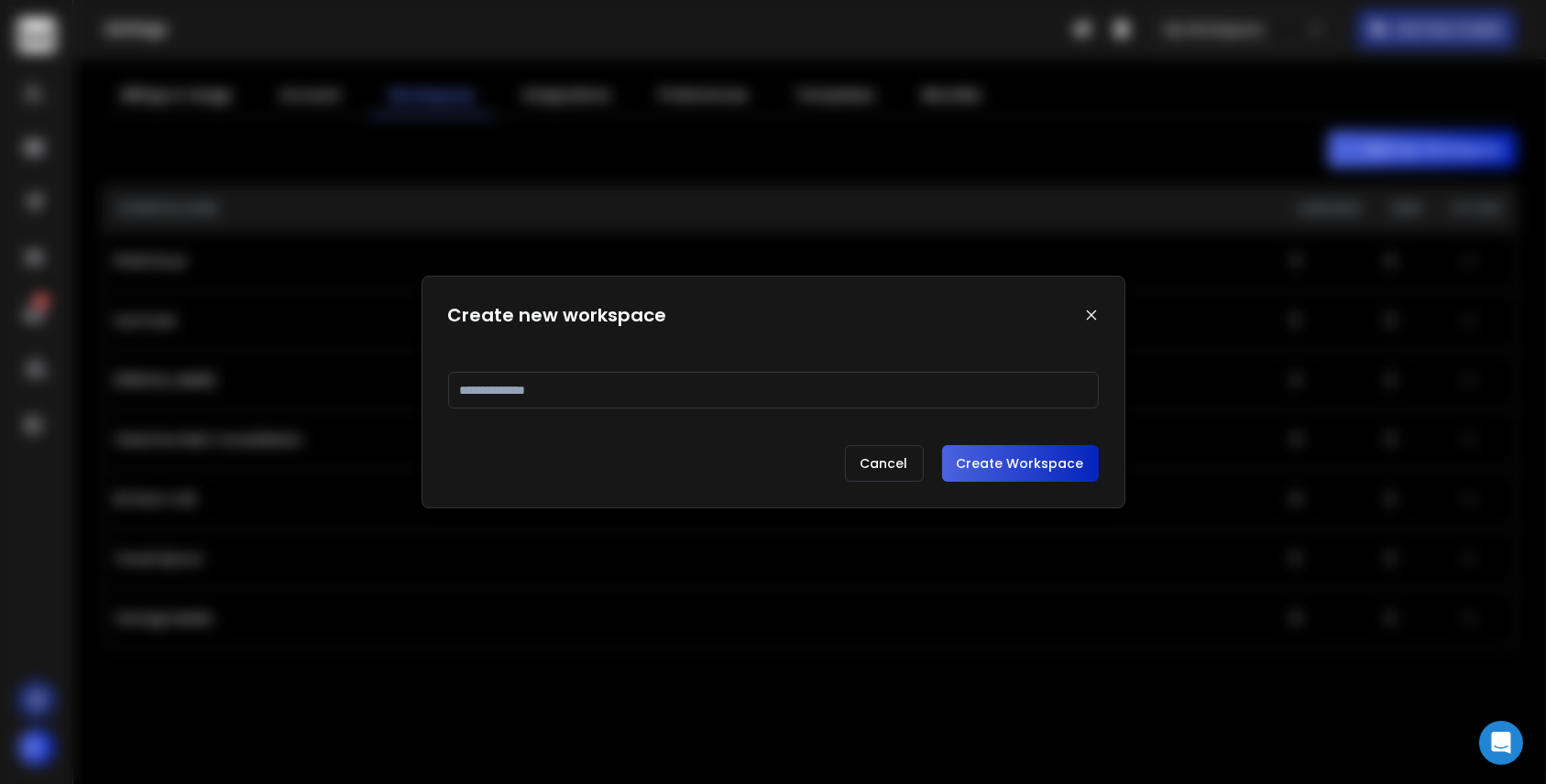
drag, startPoint x: 760, startPoint y: 400, endPoint x: 763, endPoint y: 387, distance: 13.3
click at [762, 395] on input at bounding box center [773, 390] width 650 height 37
type input "**********"
click at [1057, 473] on button "Create Workspace" at bounding box center [1021, 463] width 157 height 37
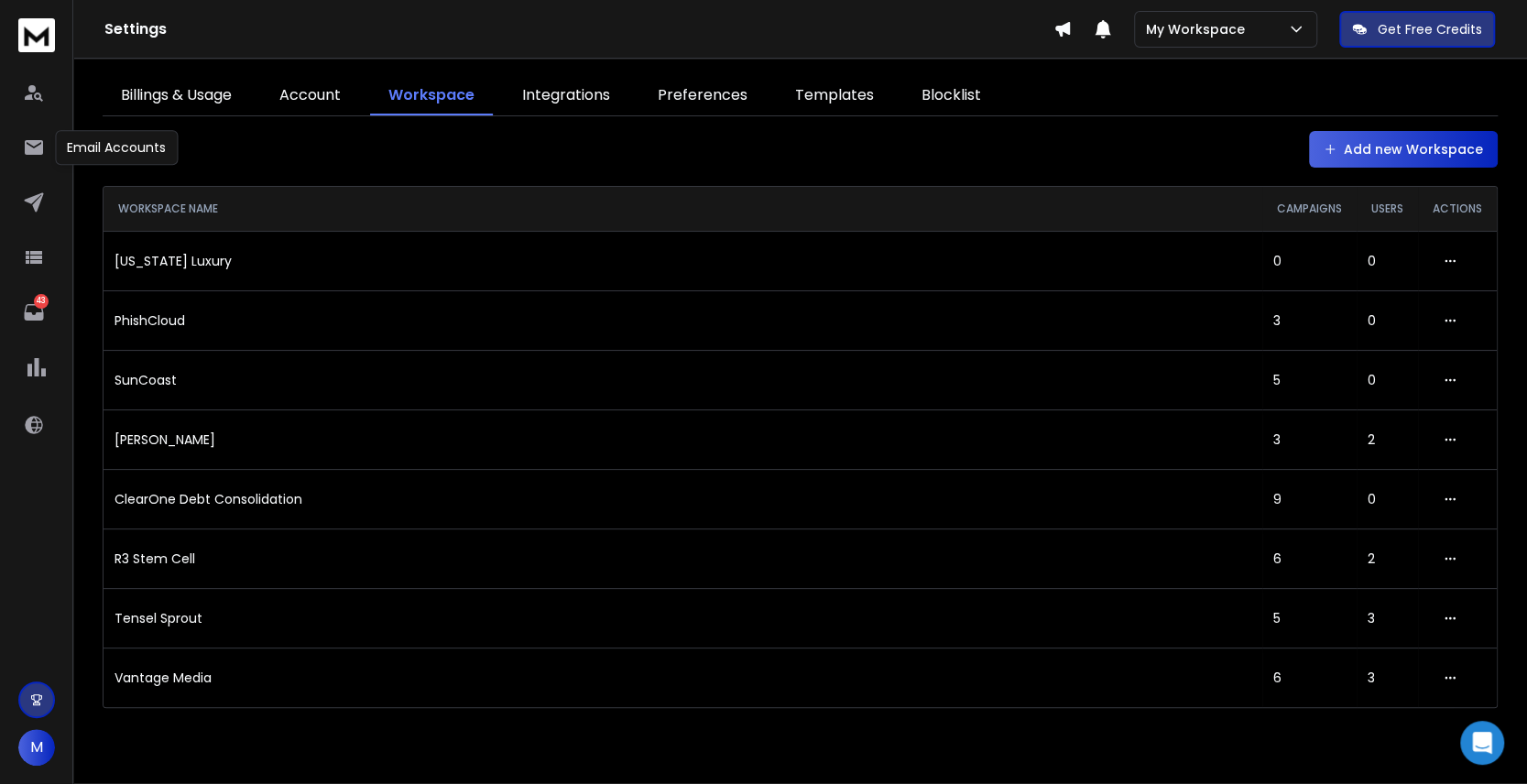
click at [37, 156] on icon at bounding box center [33, 146] width 22 height 22
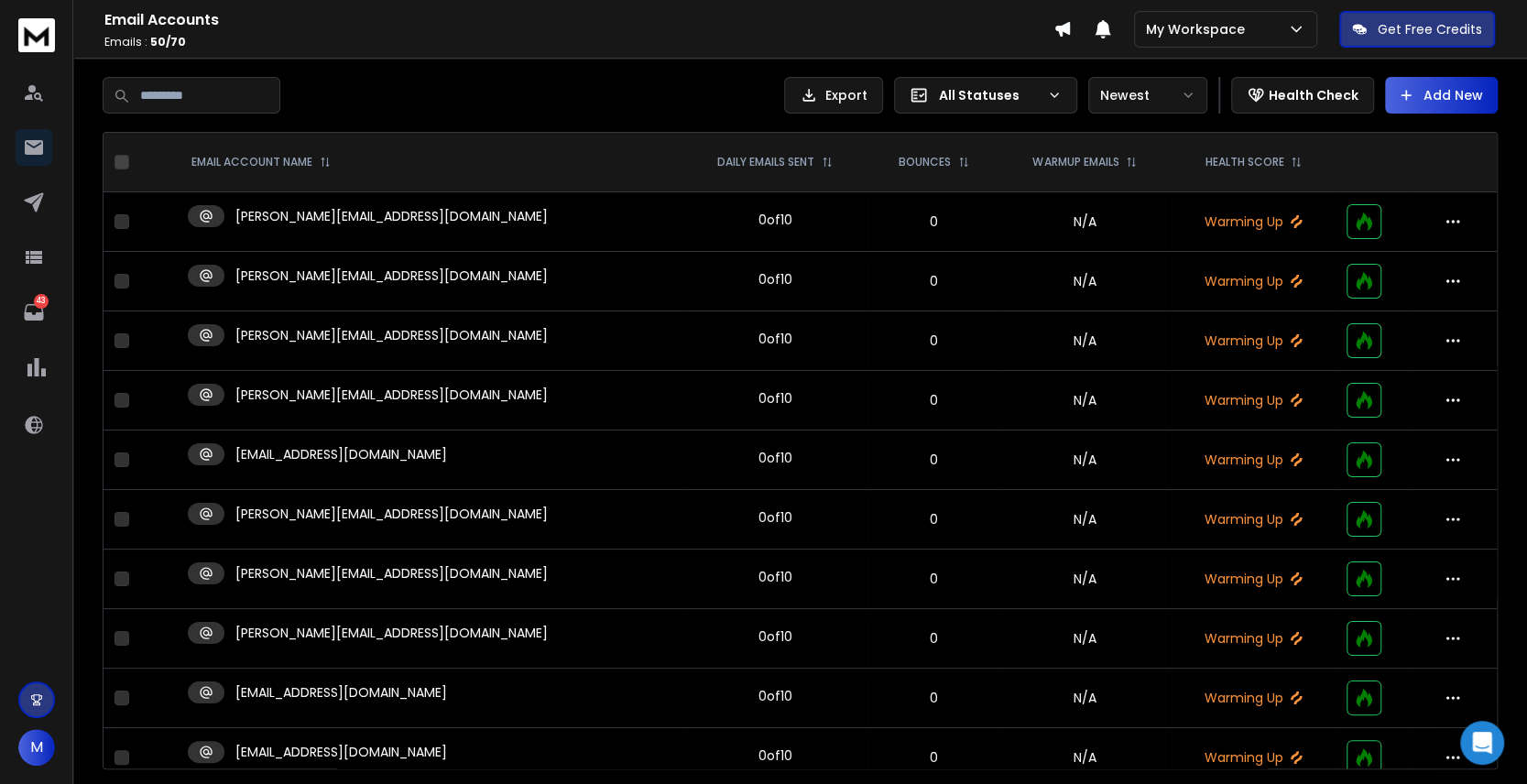
click at [1055, 94] on icon at bounding box center [1055, 95] width 8 height 4
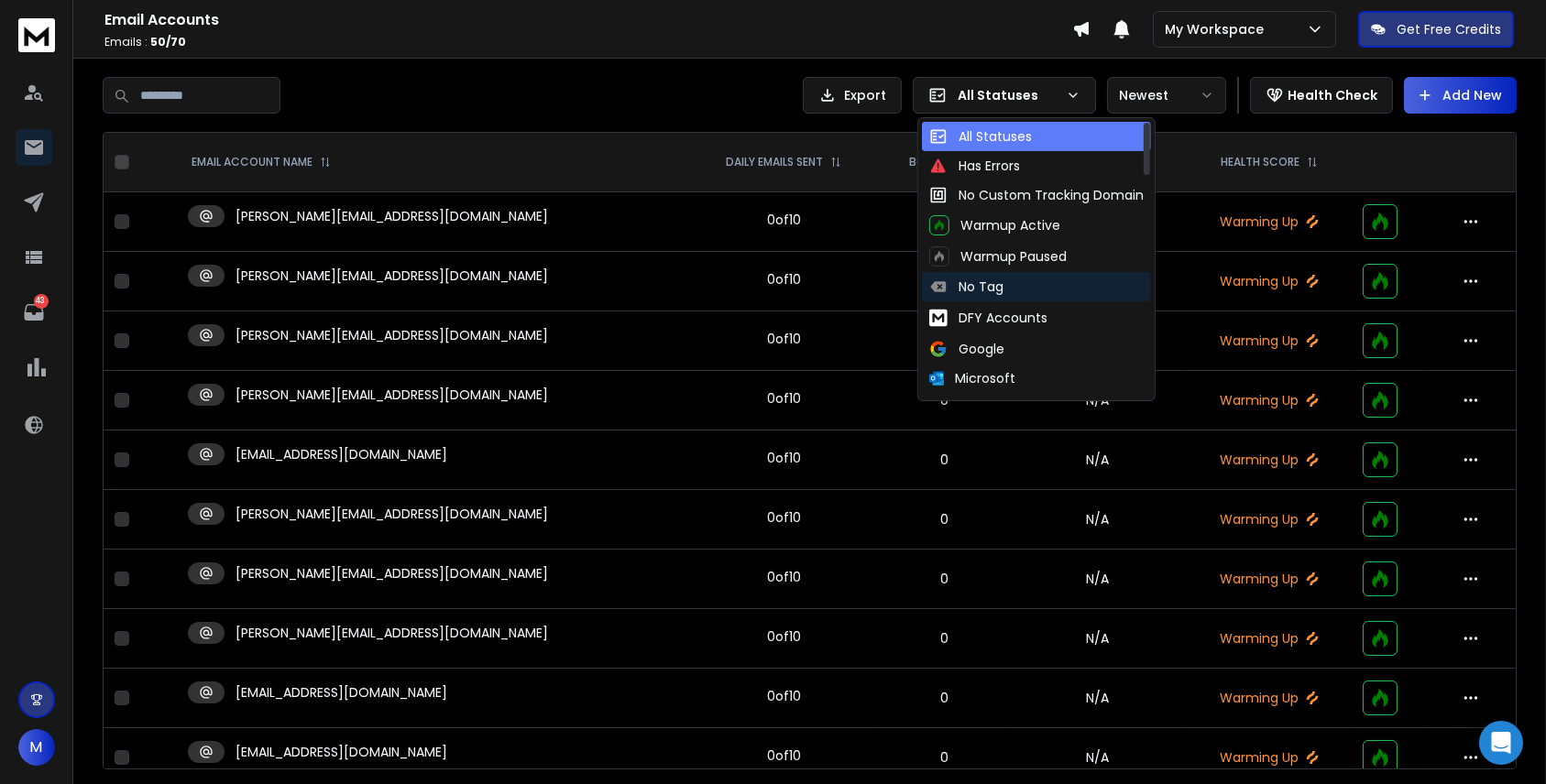
click at [1008, 280] on div "No Tag" at bounding box center [1036, 286] width 229 height 29
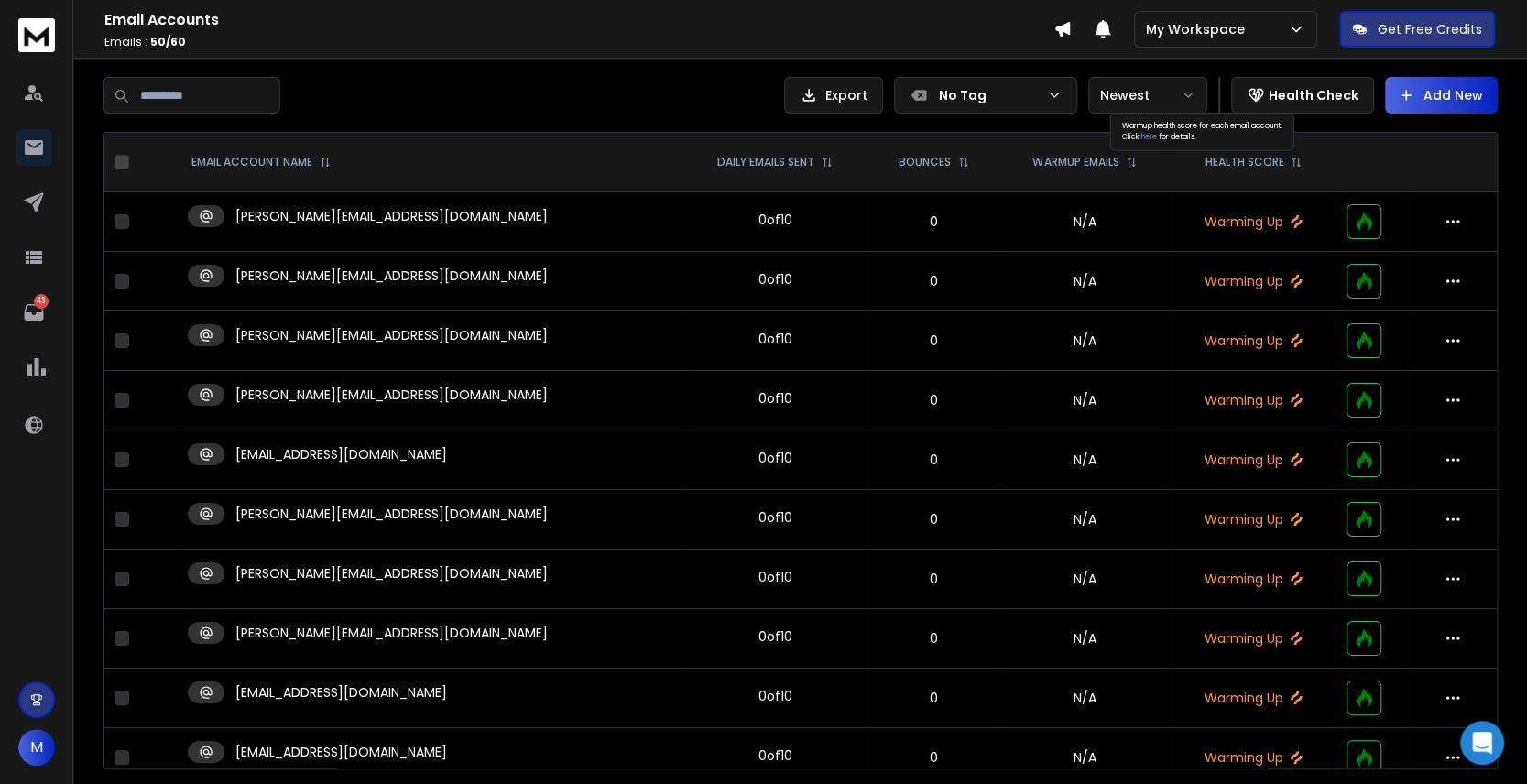
click at [1291, 158] on icon at bounding box center [1296, 162] width 11 height 11
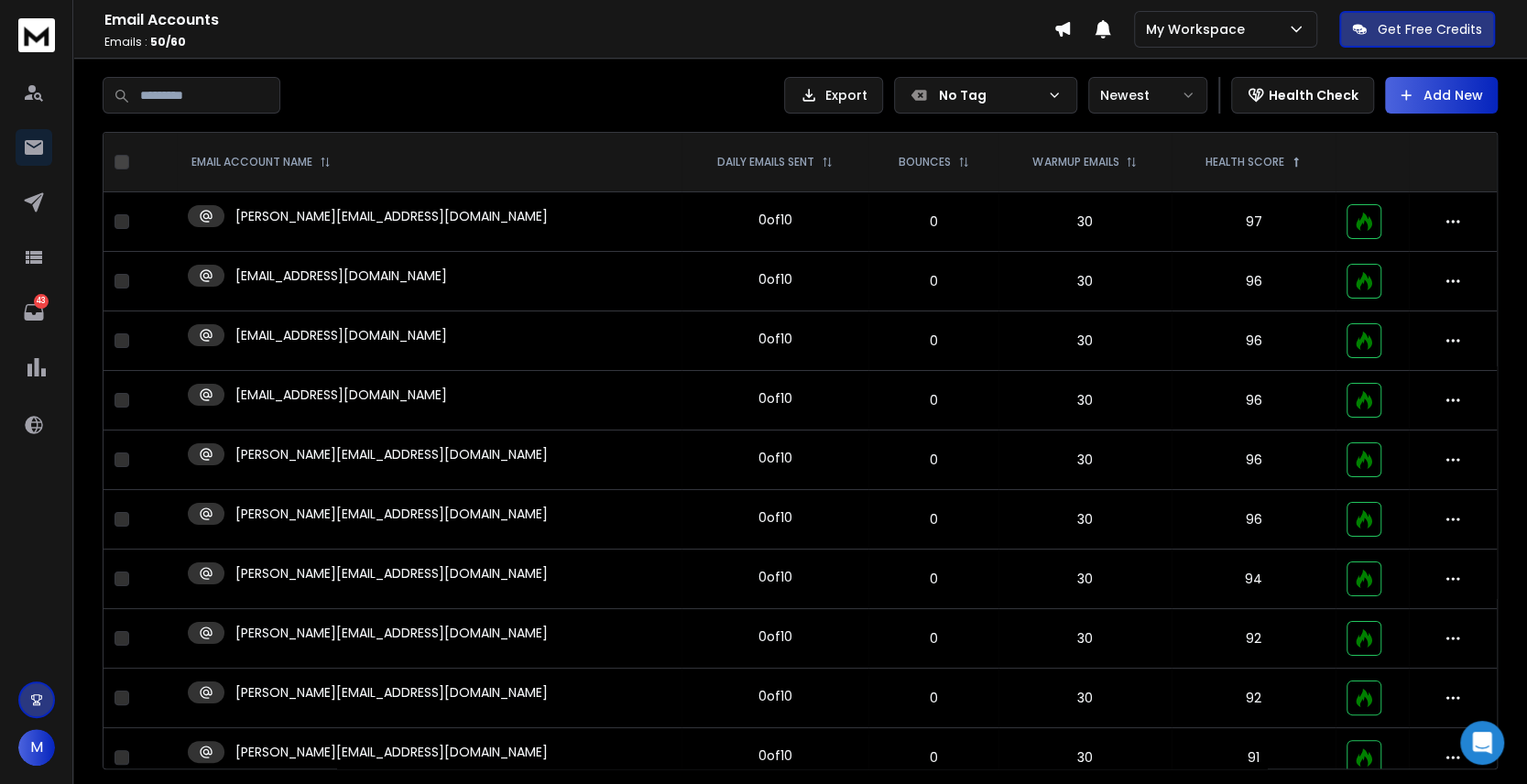
click at [125, 230] on td at bounding box center [141, 222] width 74 height 60
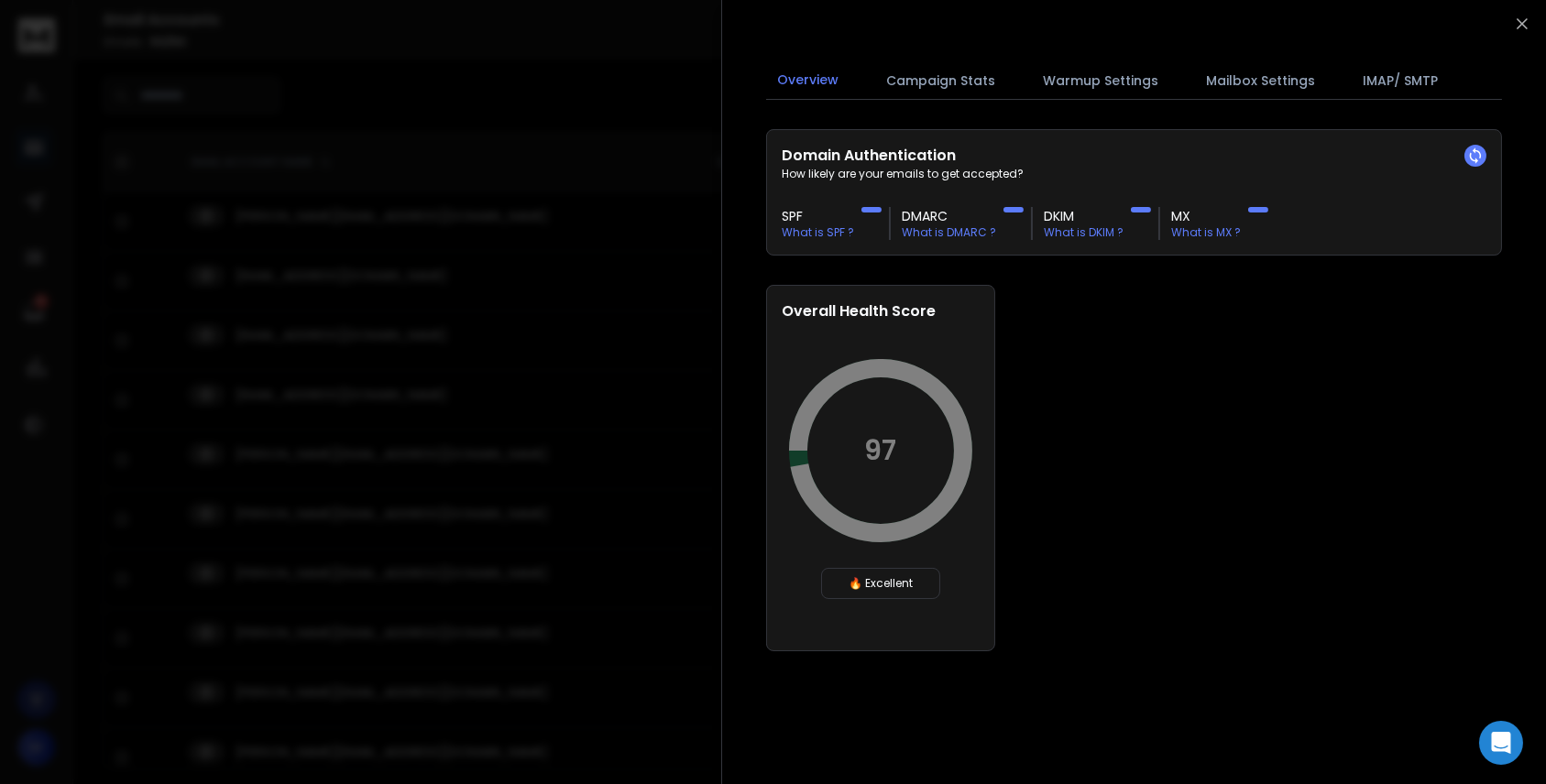
click at [1513, 28] on icon "button" at bounding box center [1521, 24] width 18 height 18
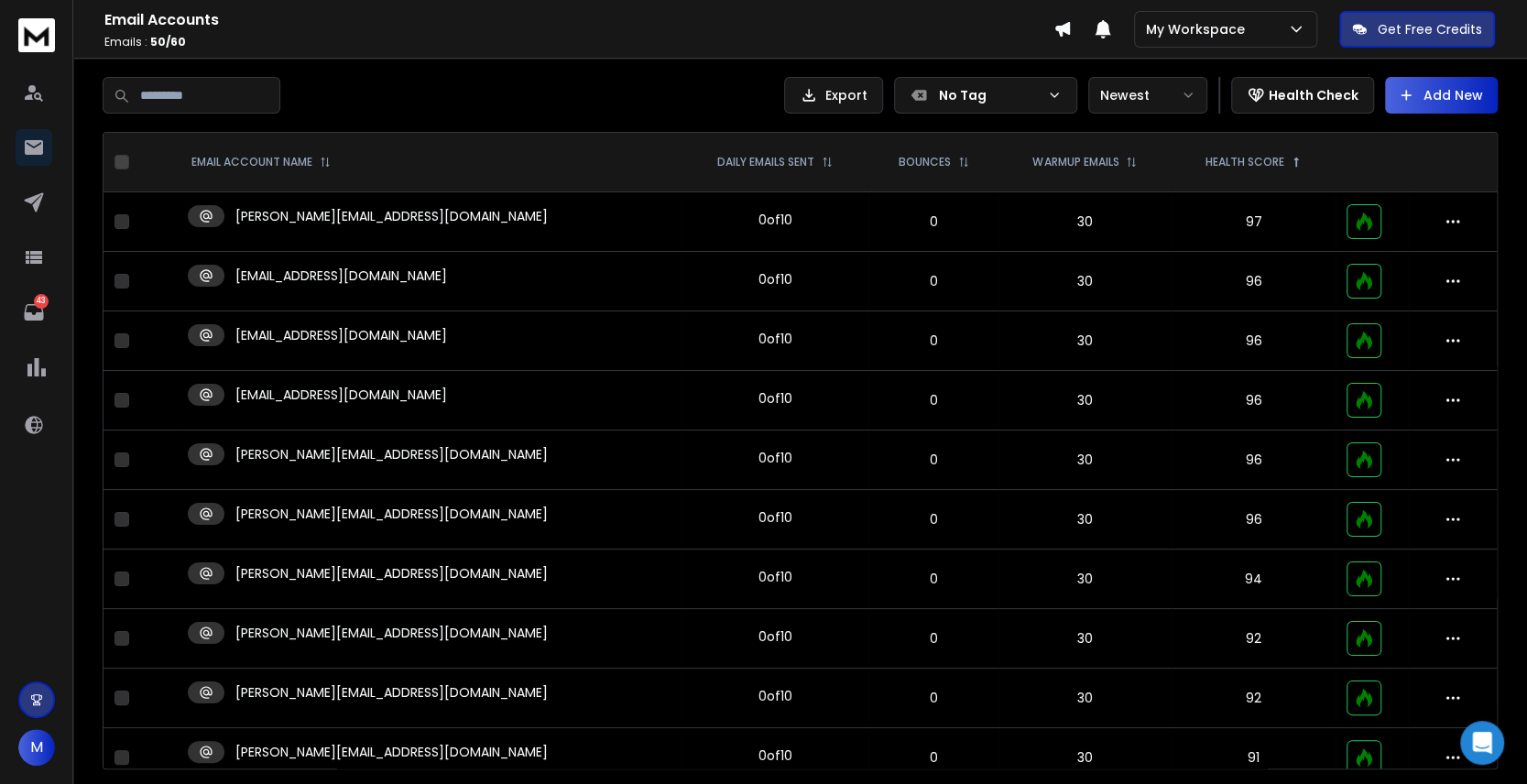
click at [117, 226] on button "button" at bounding box center [122, 222] width 15 height 15
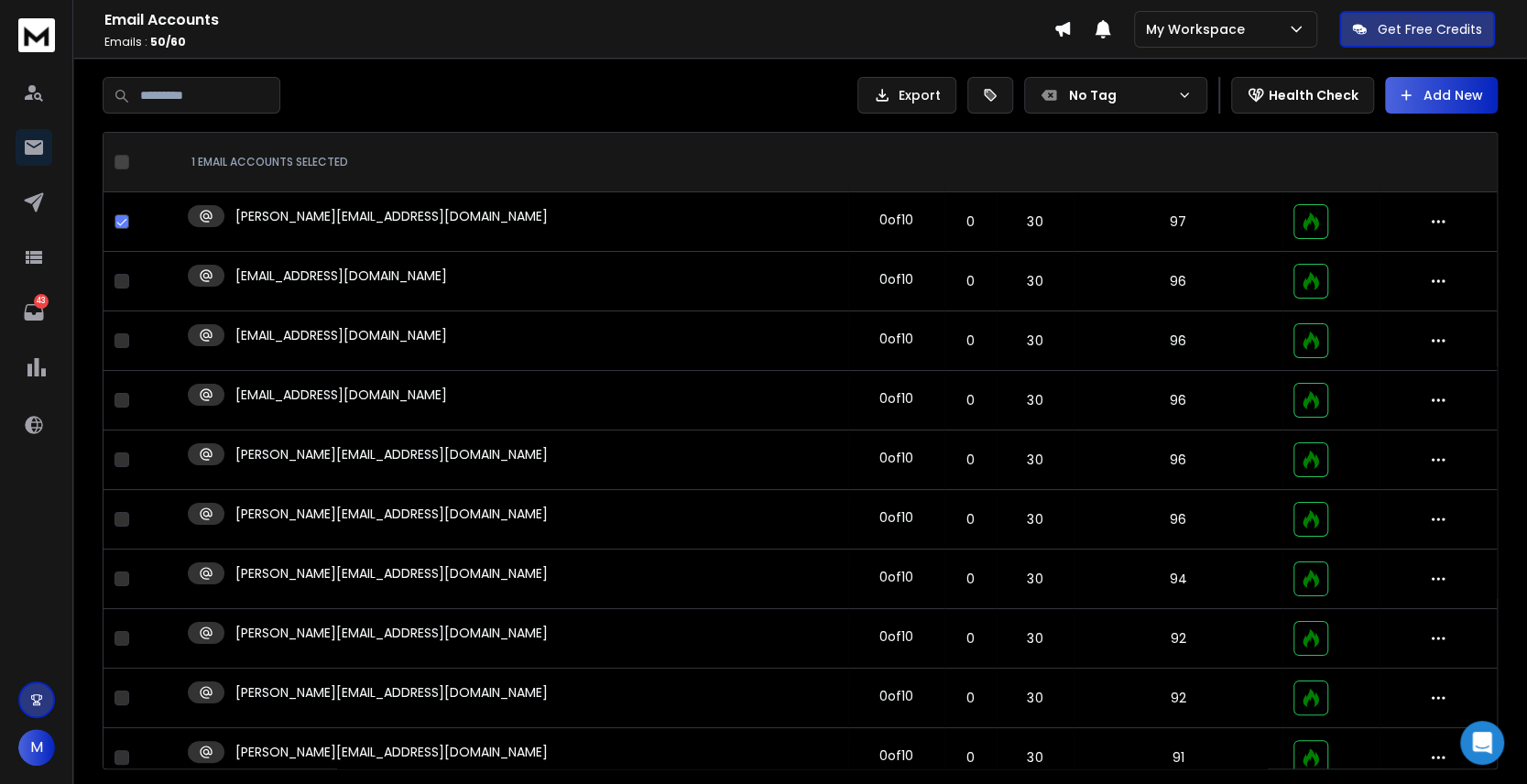
click at [123, 283] on button "button" at bounding box center [122, 281] width 15 height 15
click at [123, 345] on button "button" at bounding box center [122, 341] width 15 height 15
click at [125, 401] on button "button" at bounding box center [122, 401] width 15 height 15
click at [122, 455] on button "button" at bounding box center [122, 460] width 15 height 15
click at [122, 520] on button "button" at bounding box center [122, 520] width 15 height 15
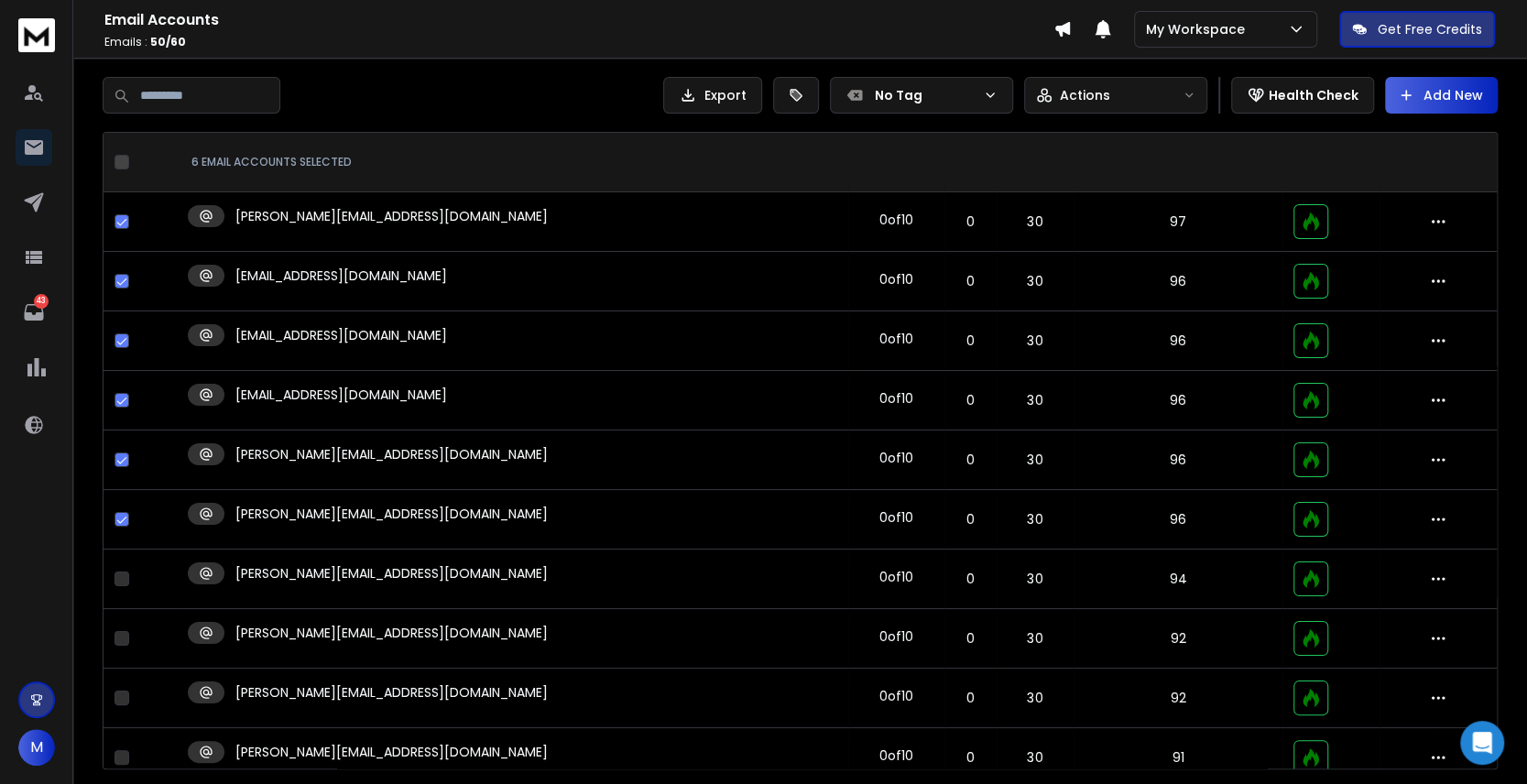
click at [124, 580] on button "button" at bounding box center [122, 579] width 15 height 15
click at [123, 636] on button "button" at bounding box center [122, 639] width 15 height 15
click at [120, 695] on button "button" at bounding box center [122, 698] width 15 height 15
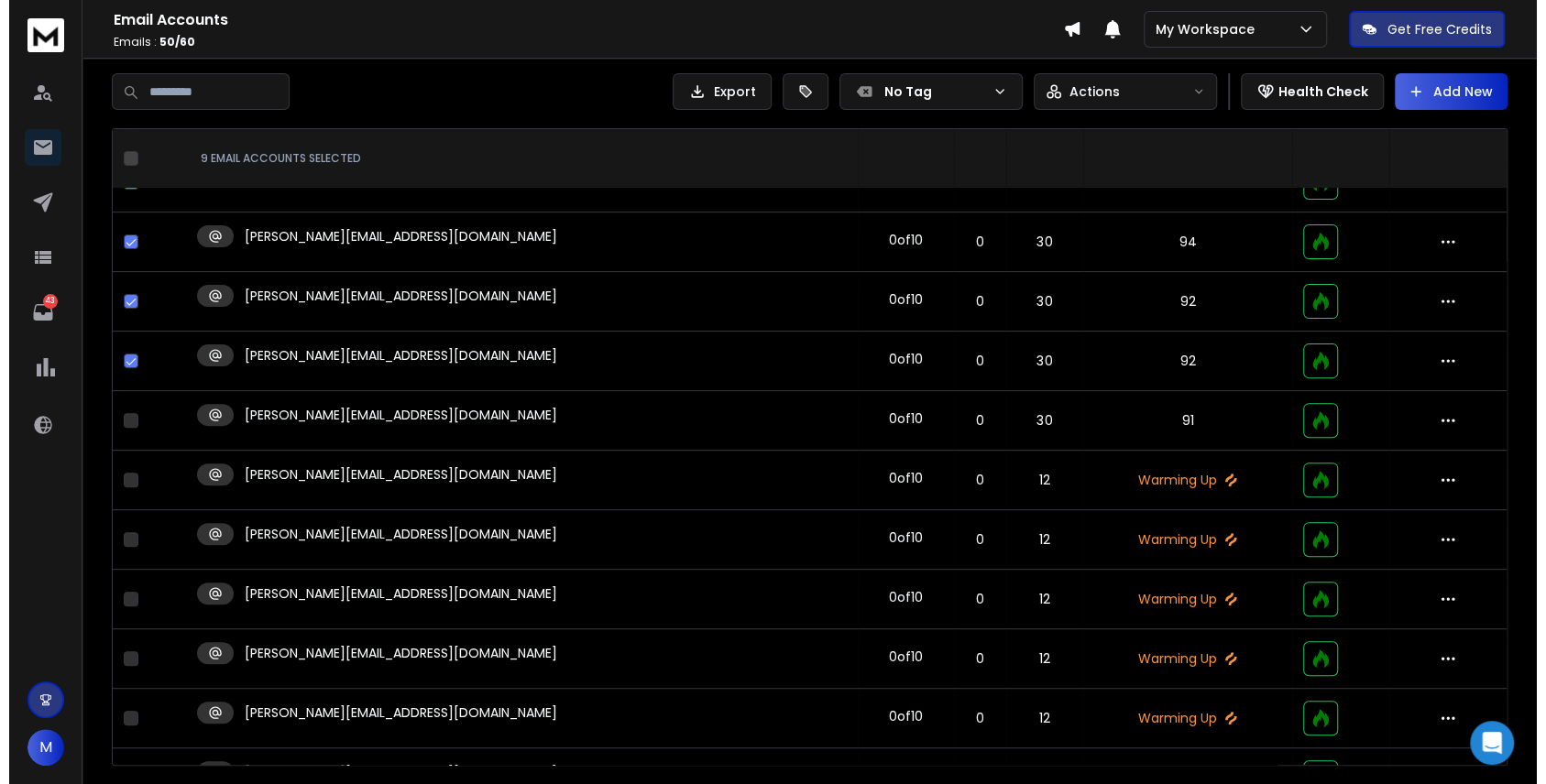
scroll to position [366, 0]
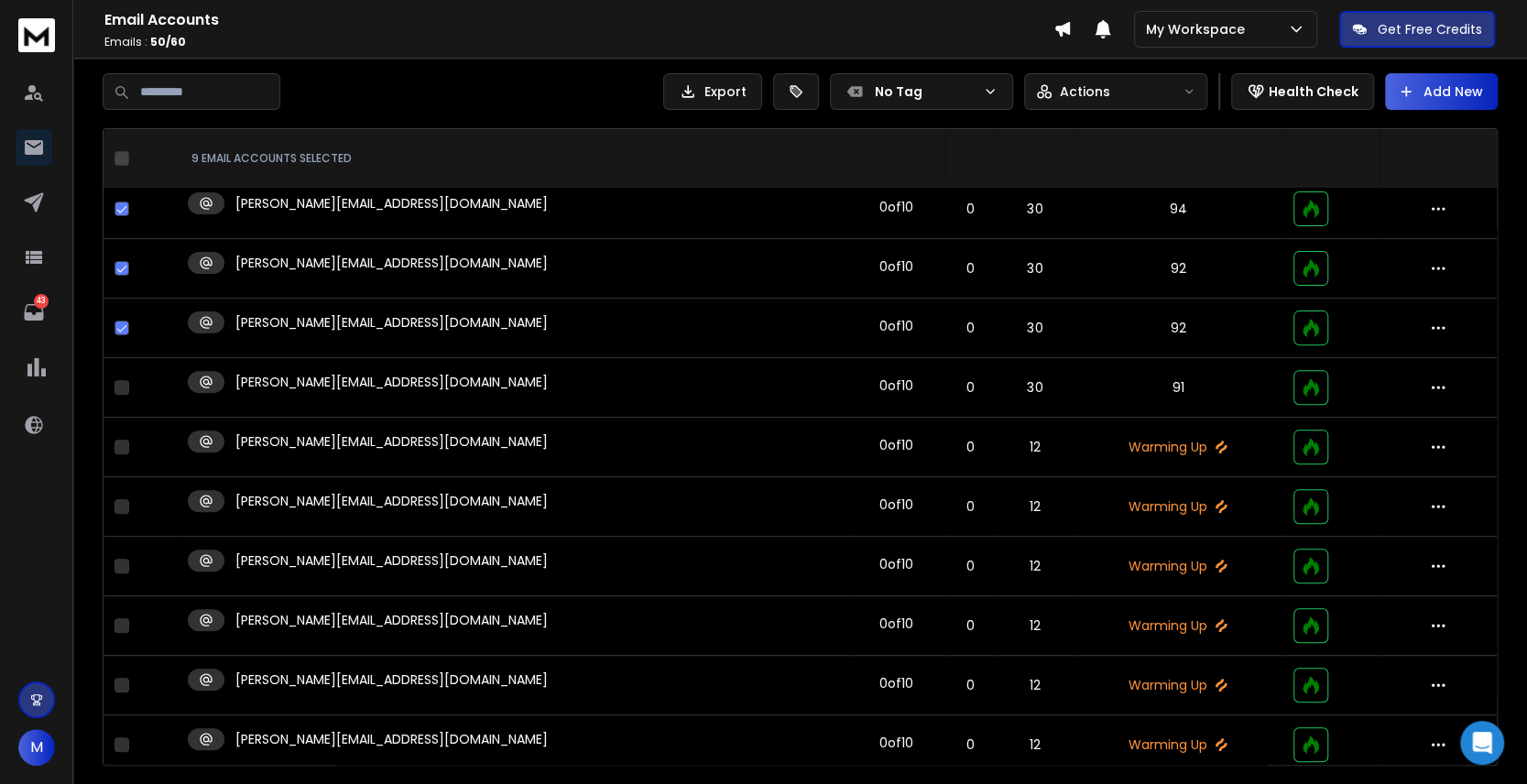
click at [123, 389] on button "button" at bounding box center [122, 387] width 15 height 15
click at [1185, 80] on button "Actions" at bounding box center [1116, 92] width 183 height 37
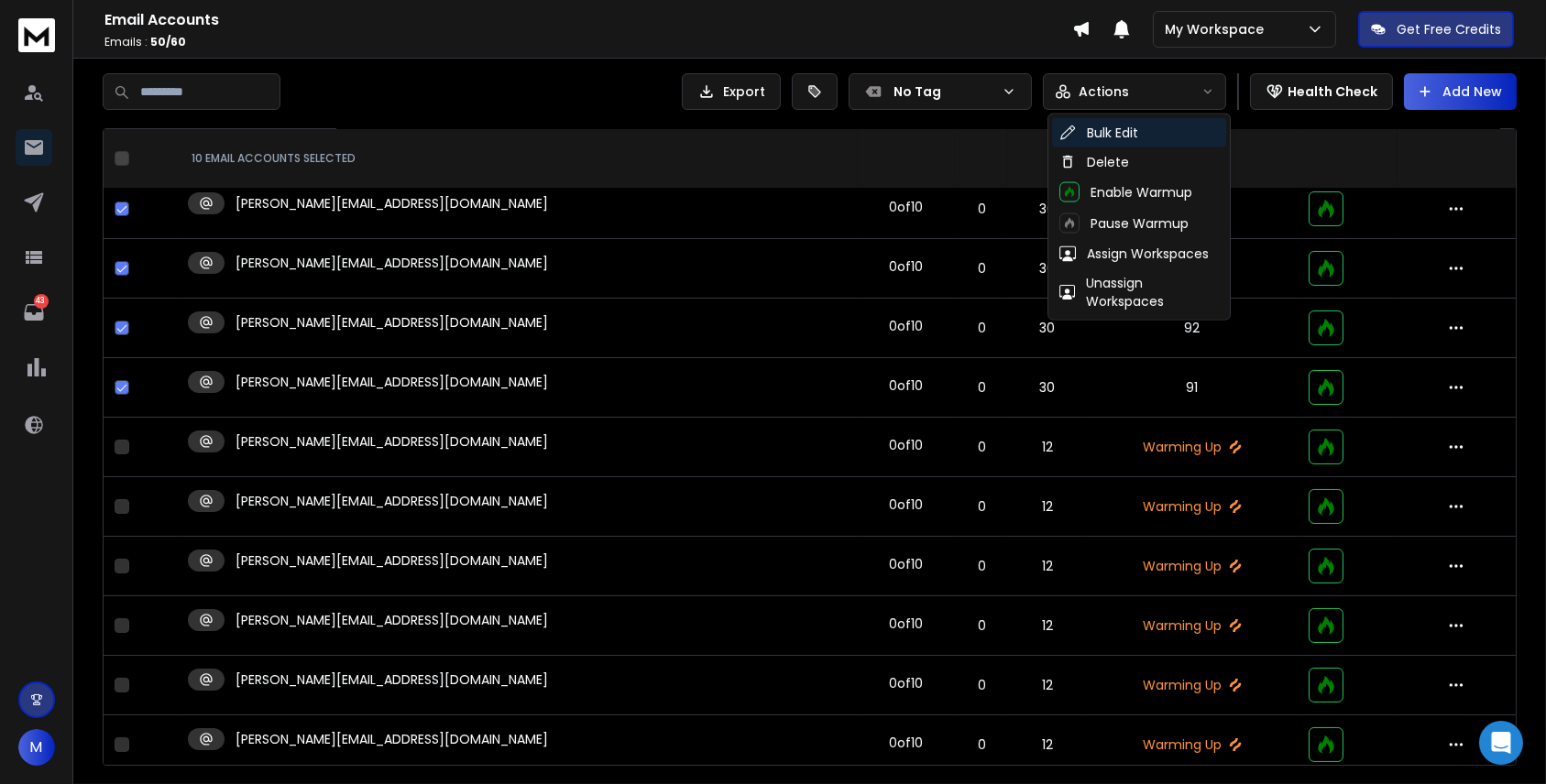
click at [1137, 128] on div "Bulk Edit" at bounding box center [1098, 132] width 78 height 18
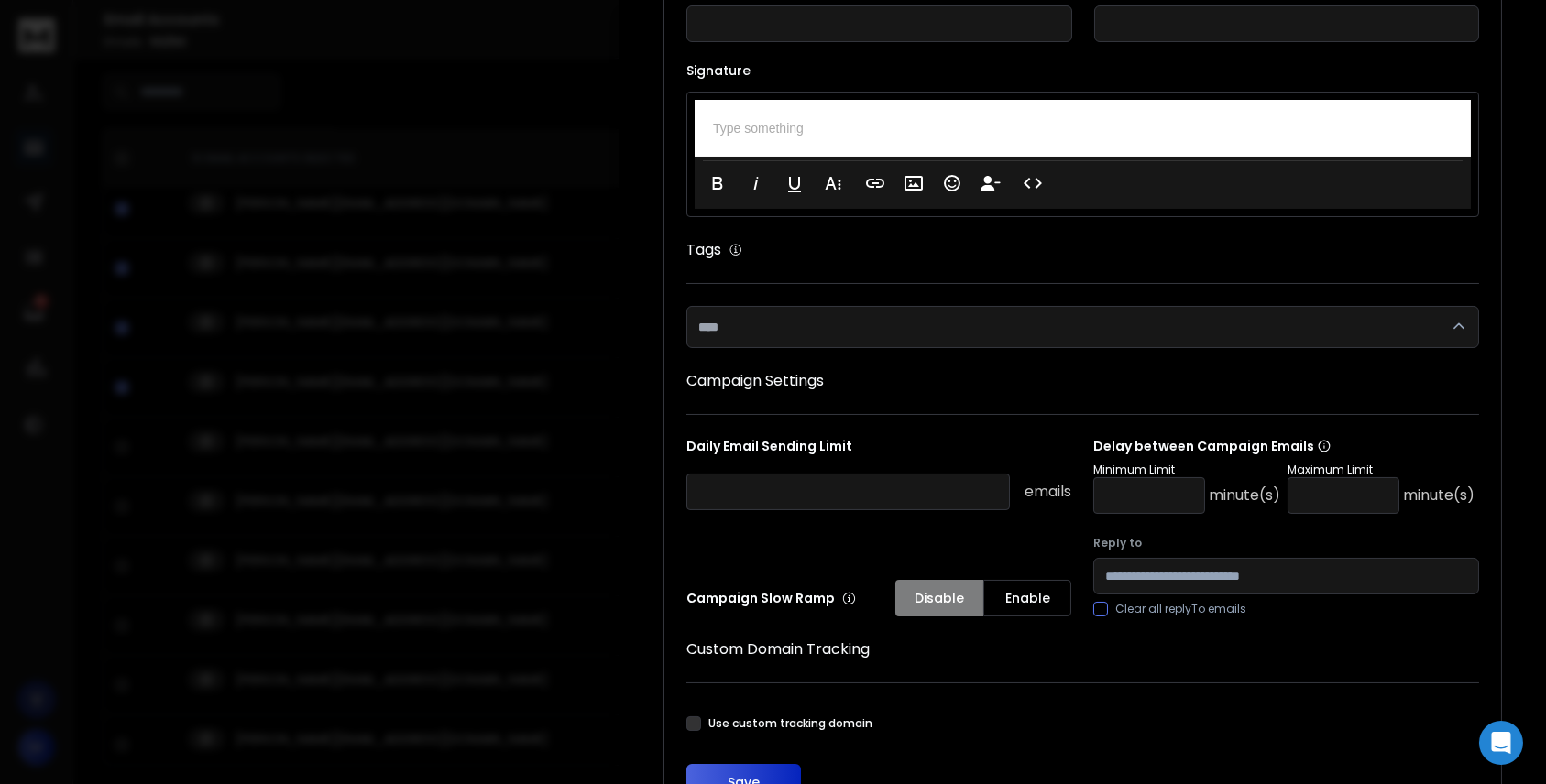
scroll to position [244, 0]
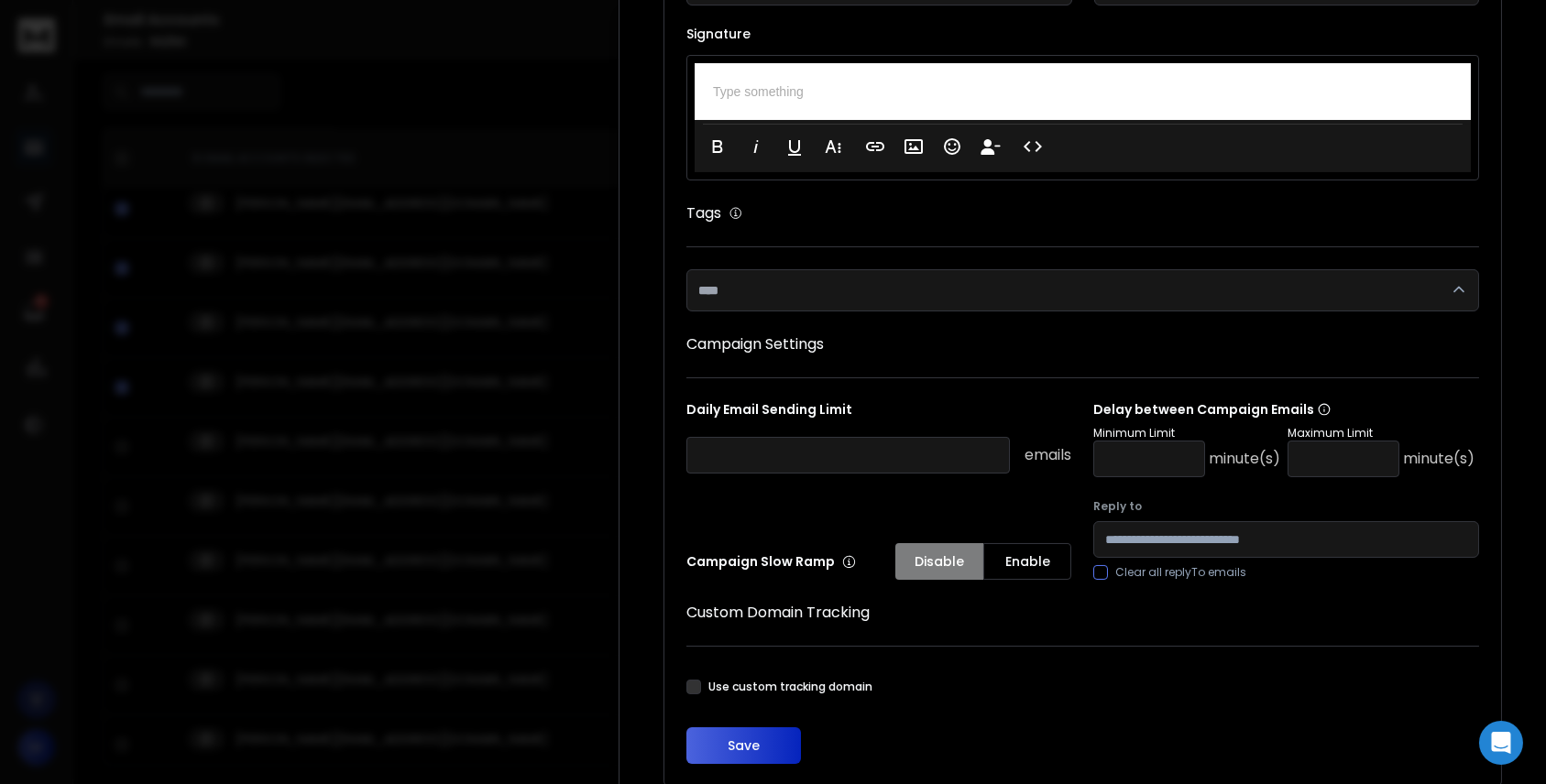
click at [812, 297] on input at bounding box center [762, 290] width 143 height 33
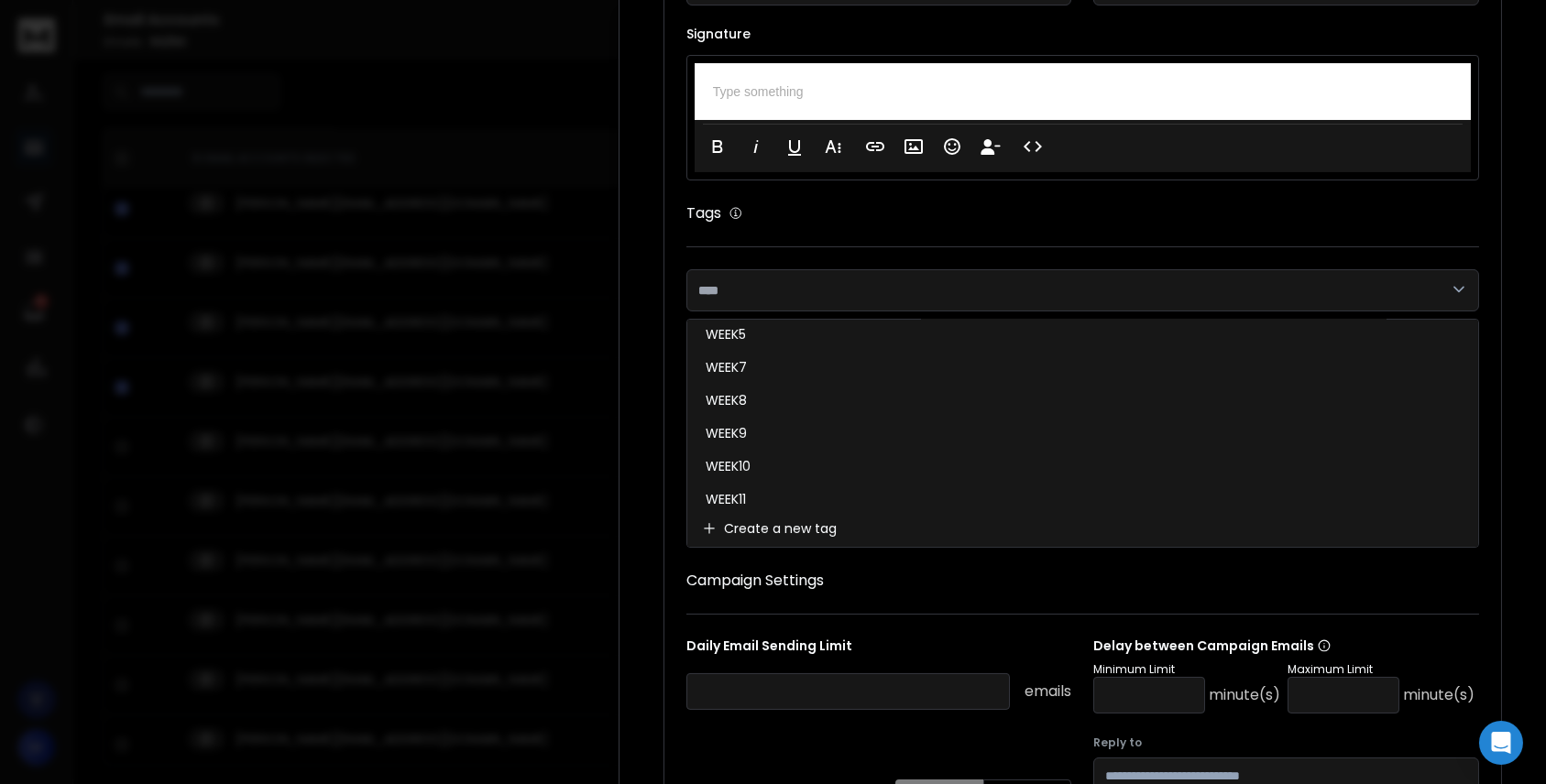
scroll to position [1106, 0]
click at [787, 523] on p "Create a new tag" at bounding box center [780, 522] width 112 height 18
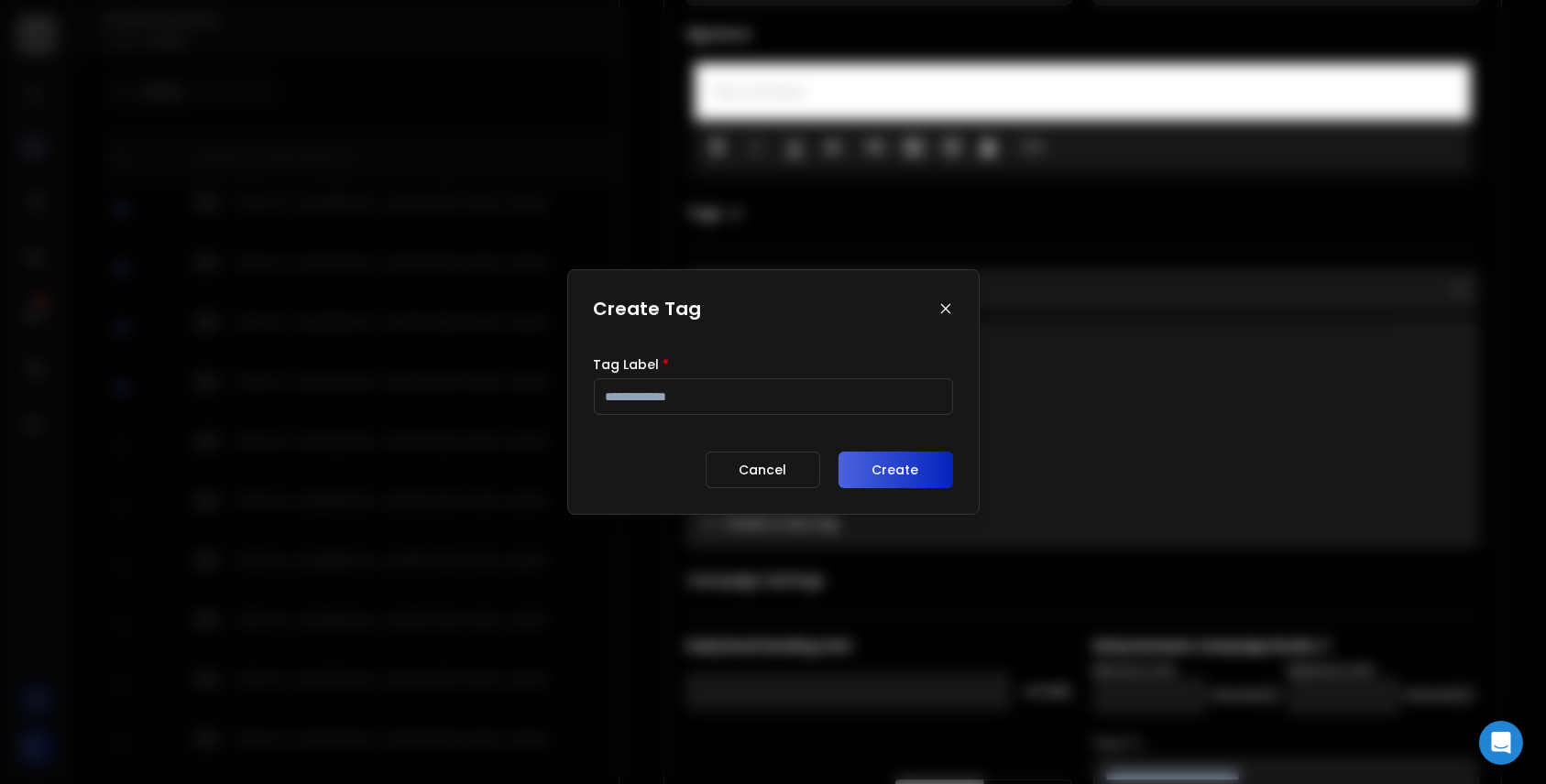
click at [697, 397] on input "text" at bounding box center [773, 396] width 359 height 37
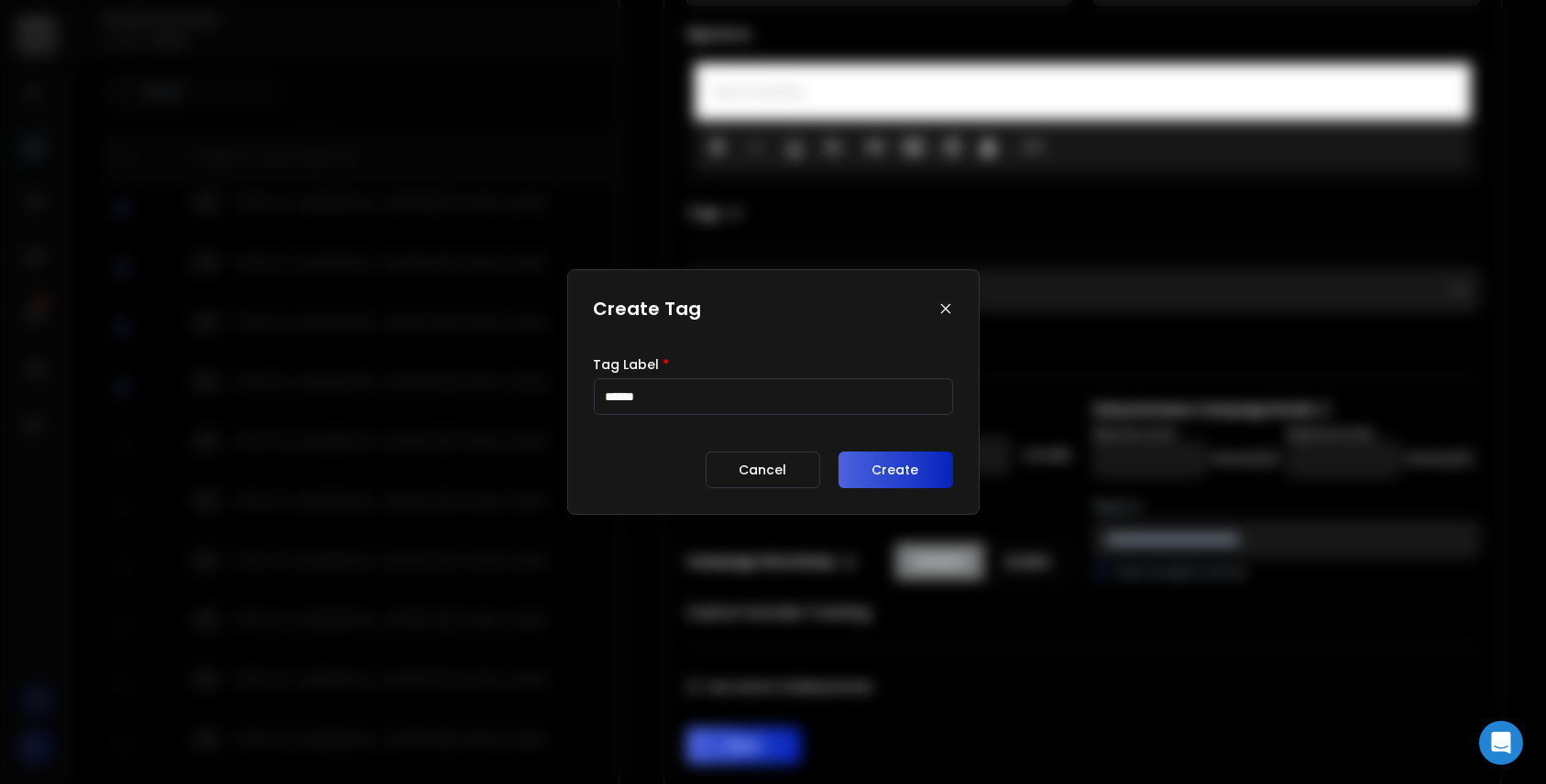
type input "******"
click at [864, 459] on button "Create" at bounding box center [895, 469] width 114 height 37
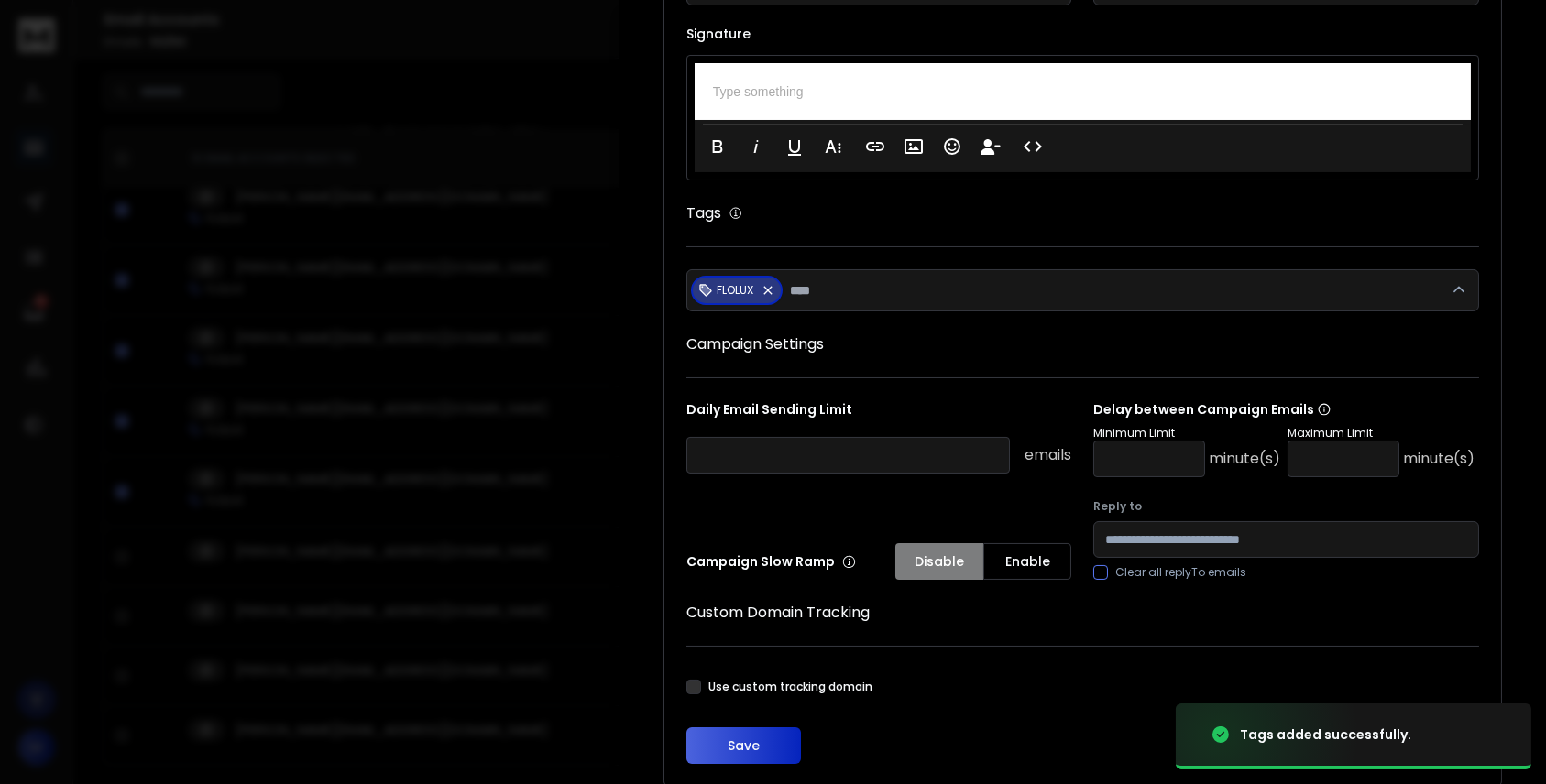
scroll to position [426, 0]
click at [909, 461] on input "number" at bounding box center [848, 455] width 324 height 37
type input "*"
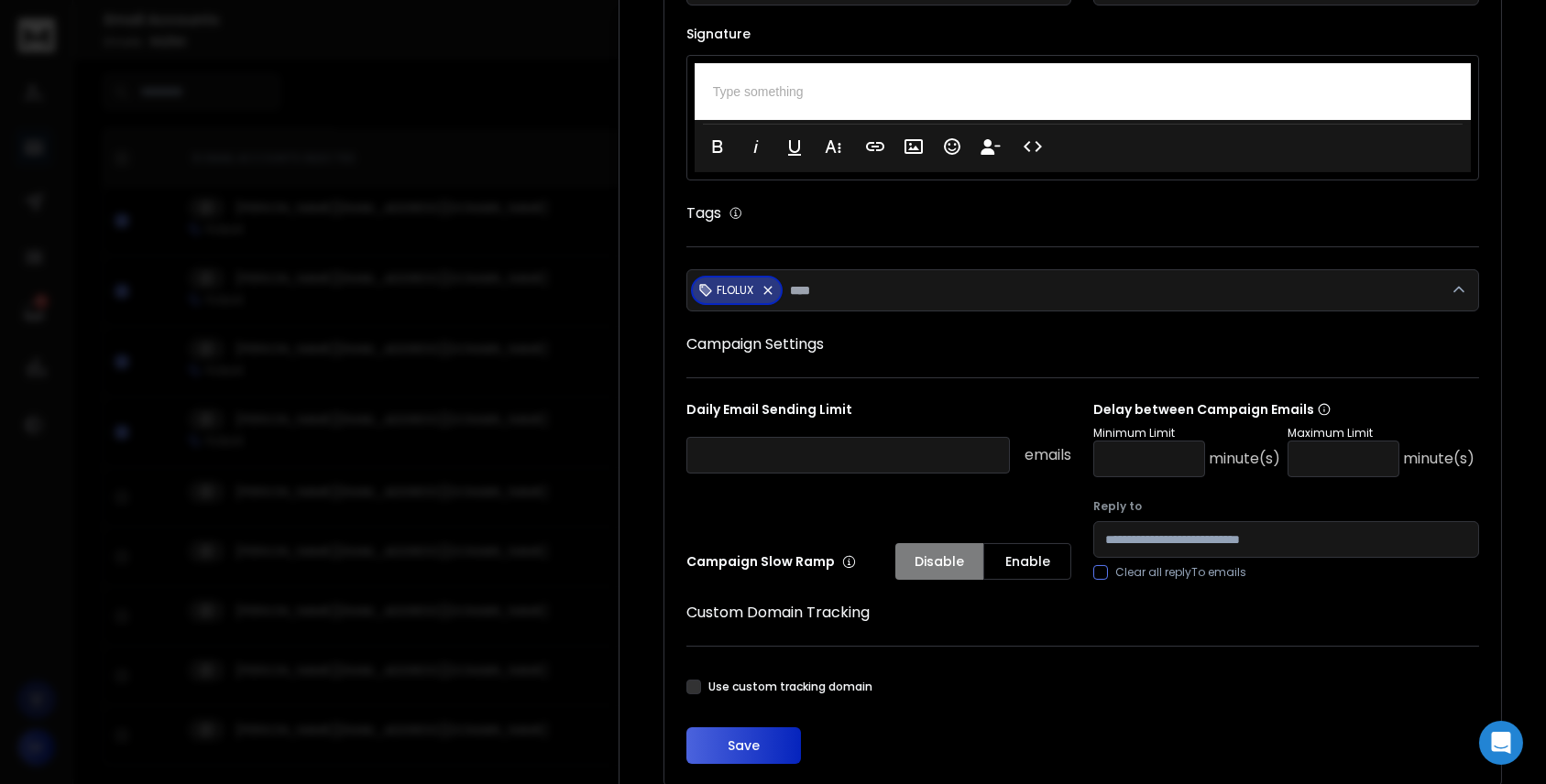
type input "**"
click at [1023, 550] on button "Enable" at bounding box center [1026, 561] width 88 height 37
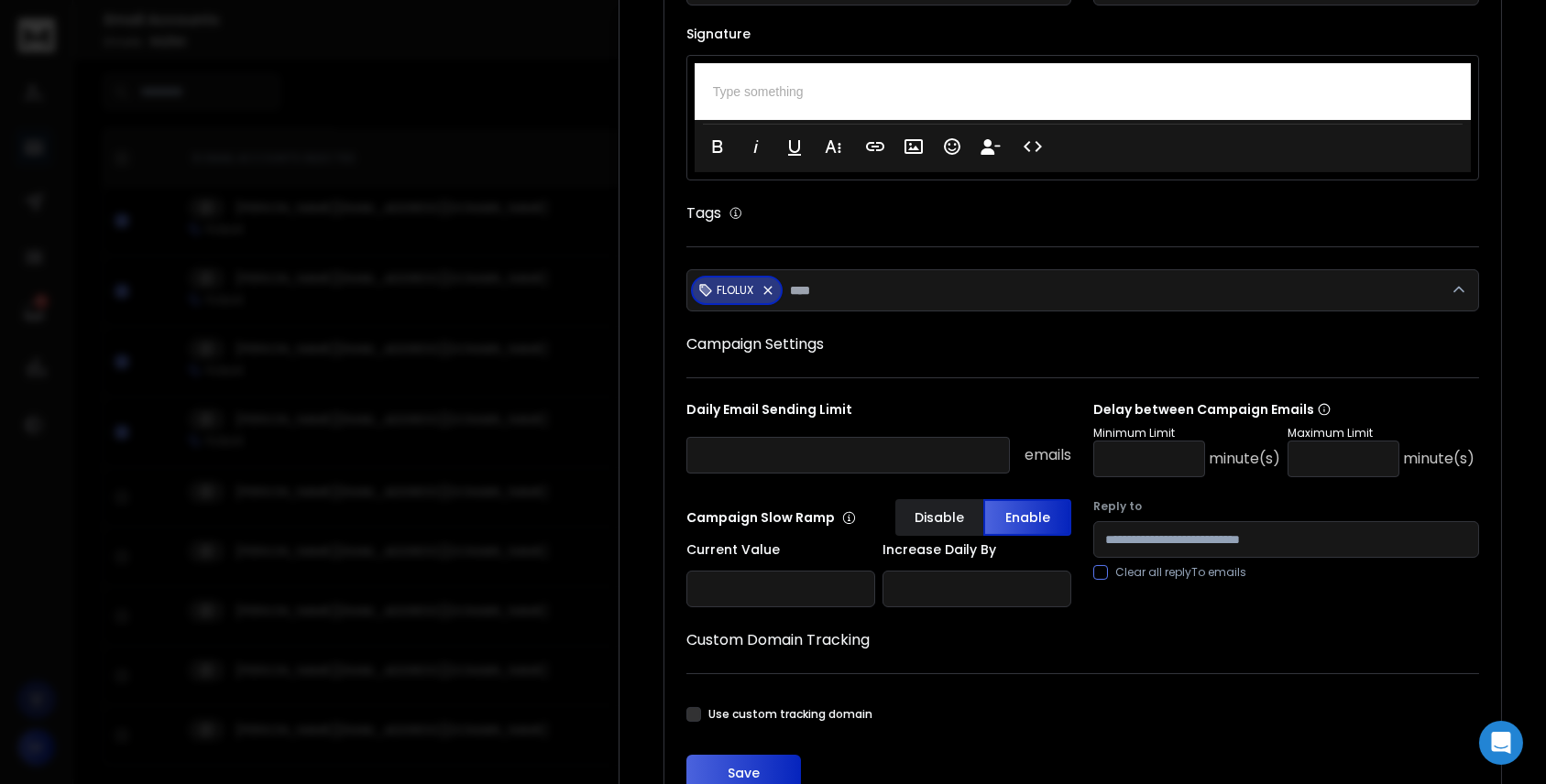
drag, startPoint x: 715, startPoint y: 595, endPoint x: 679, endPoint y: 583, distance: 37.9
click at [679, 583] on div "Sender Name First Name Last Name Signature Type something Clear Formatting Font…" at bounding box center [1082, 332] width 838 height 963
type input "*"
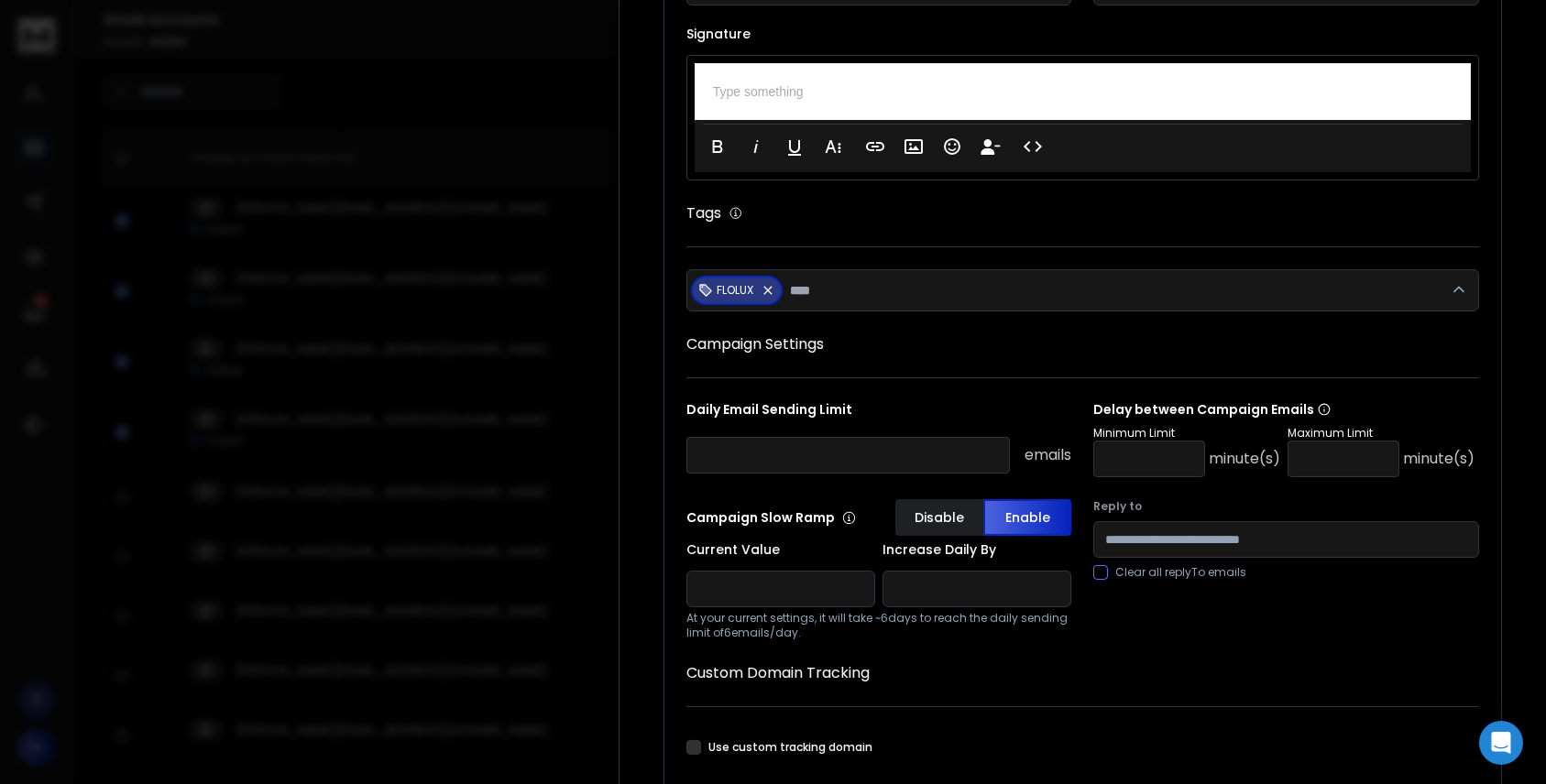
type input "*"
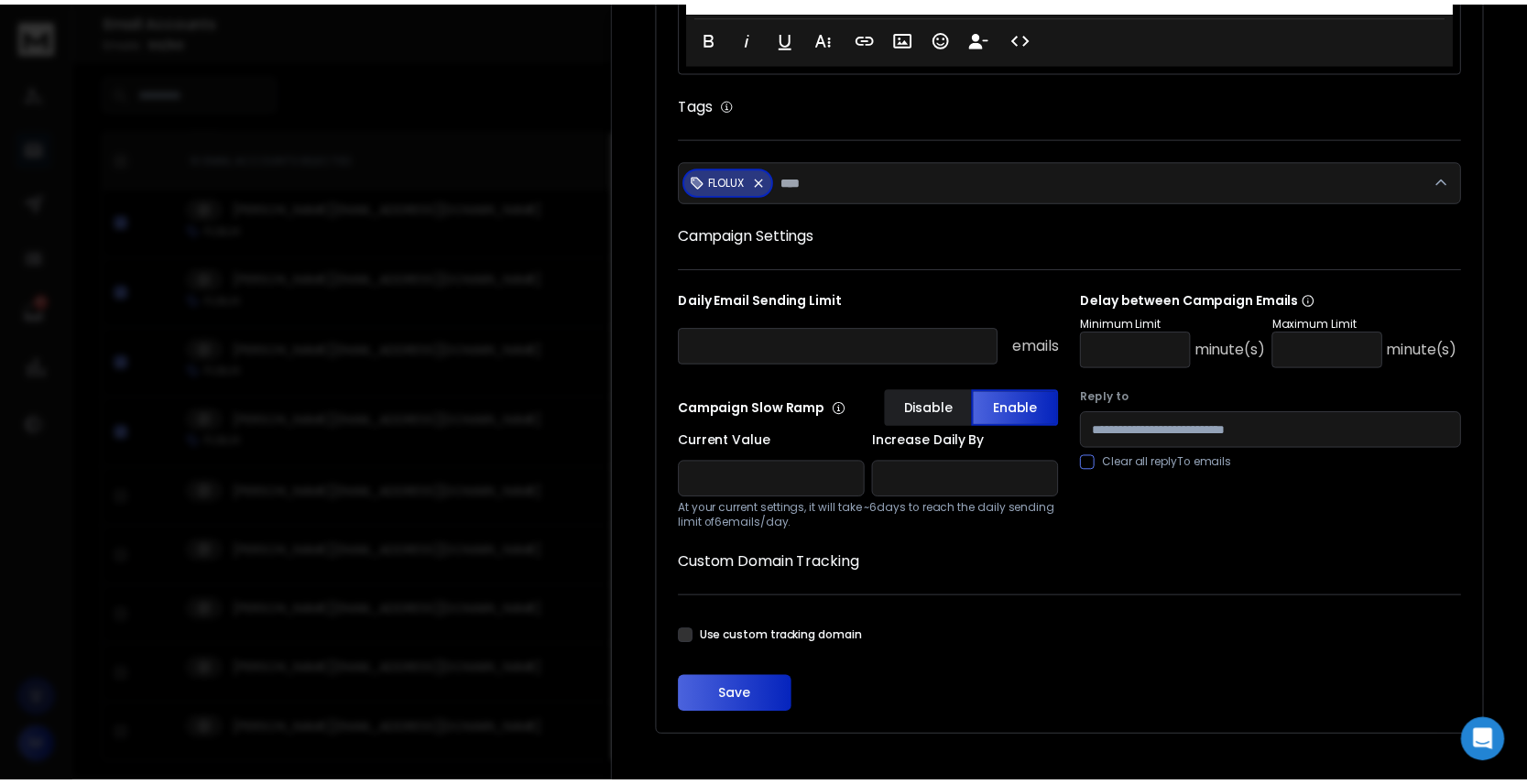
scroll to position [358, 0]
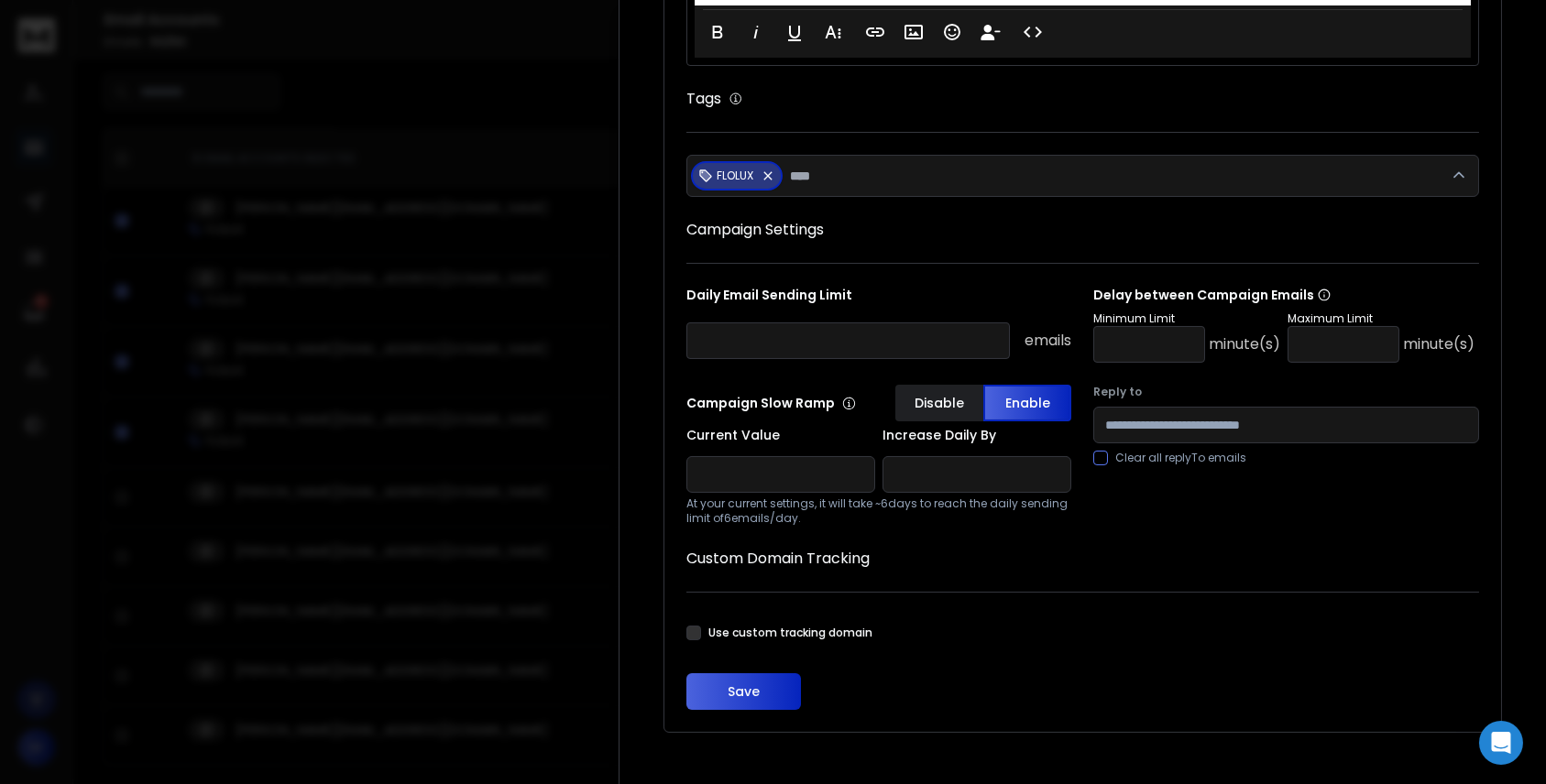
click at [772, 685] on button "Save" at bounding box center [743, 691] width 114 height 37
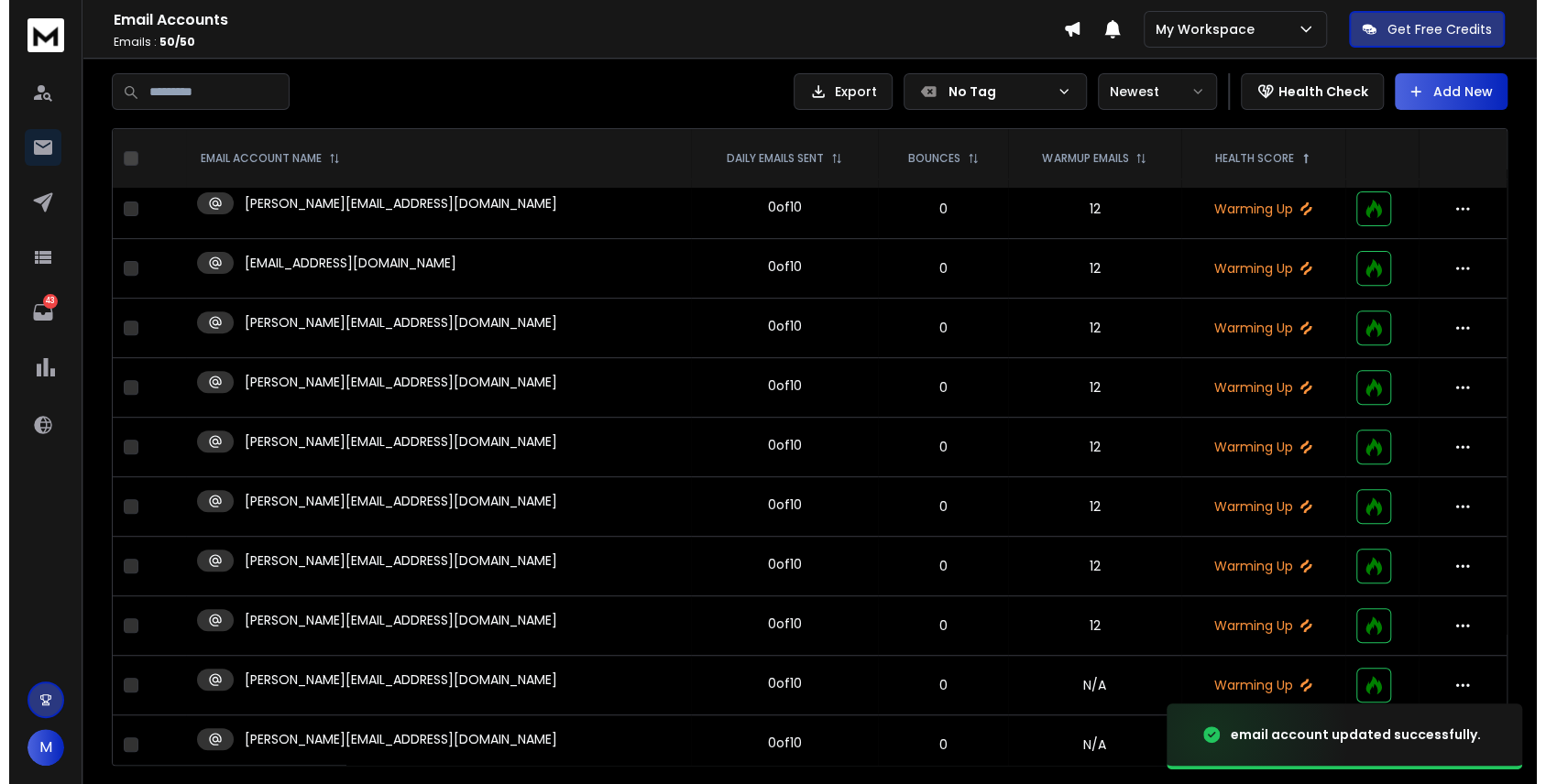
scroll to position [366, 0]
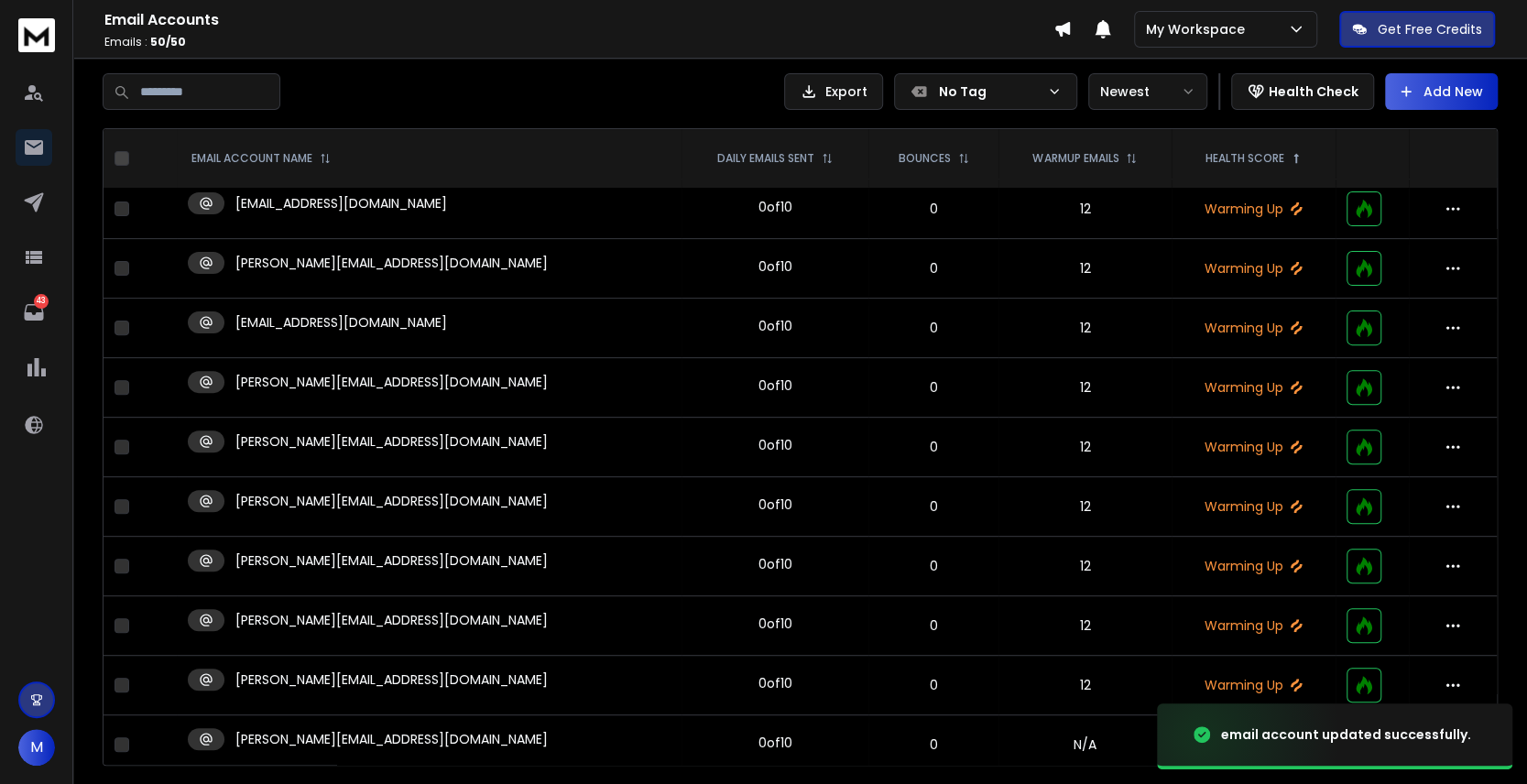
click at [1059, 96] on icon at bounding box center [1055, 92] width 15 height 15
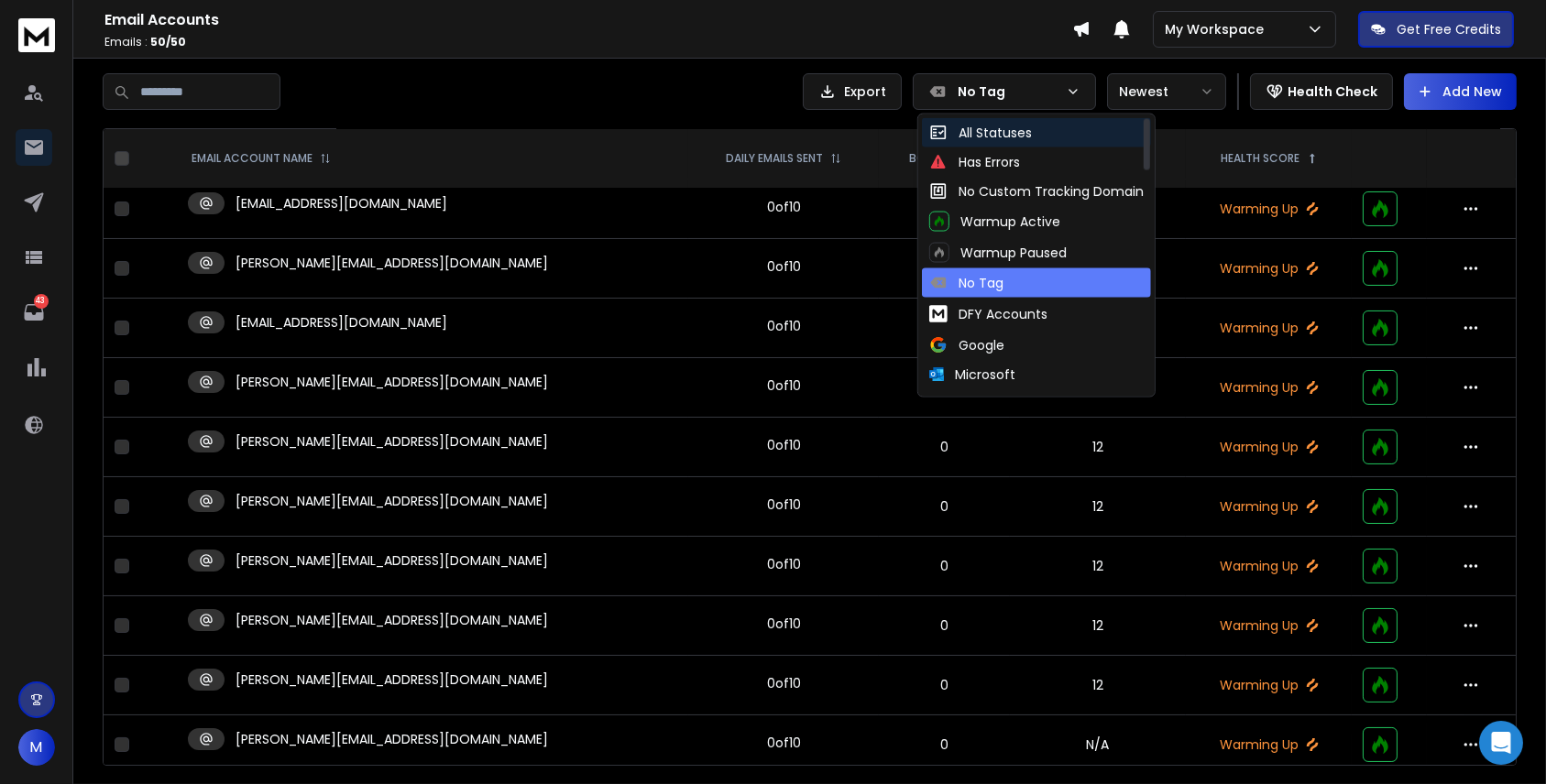
click at [1006, 131] on div "All Statuses" at bounding box center [980, 132] width 103 height 18
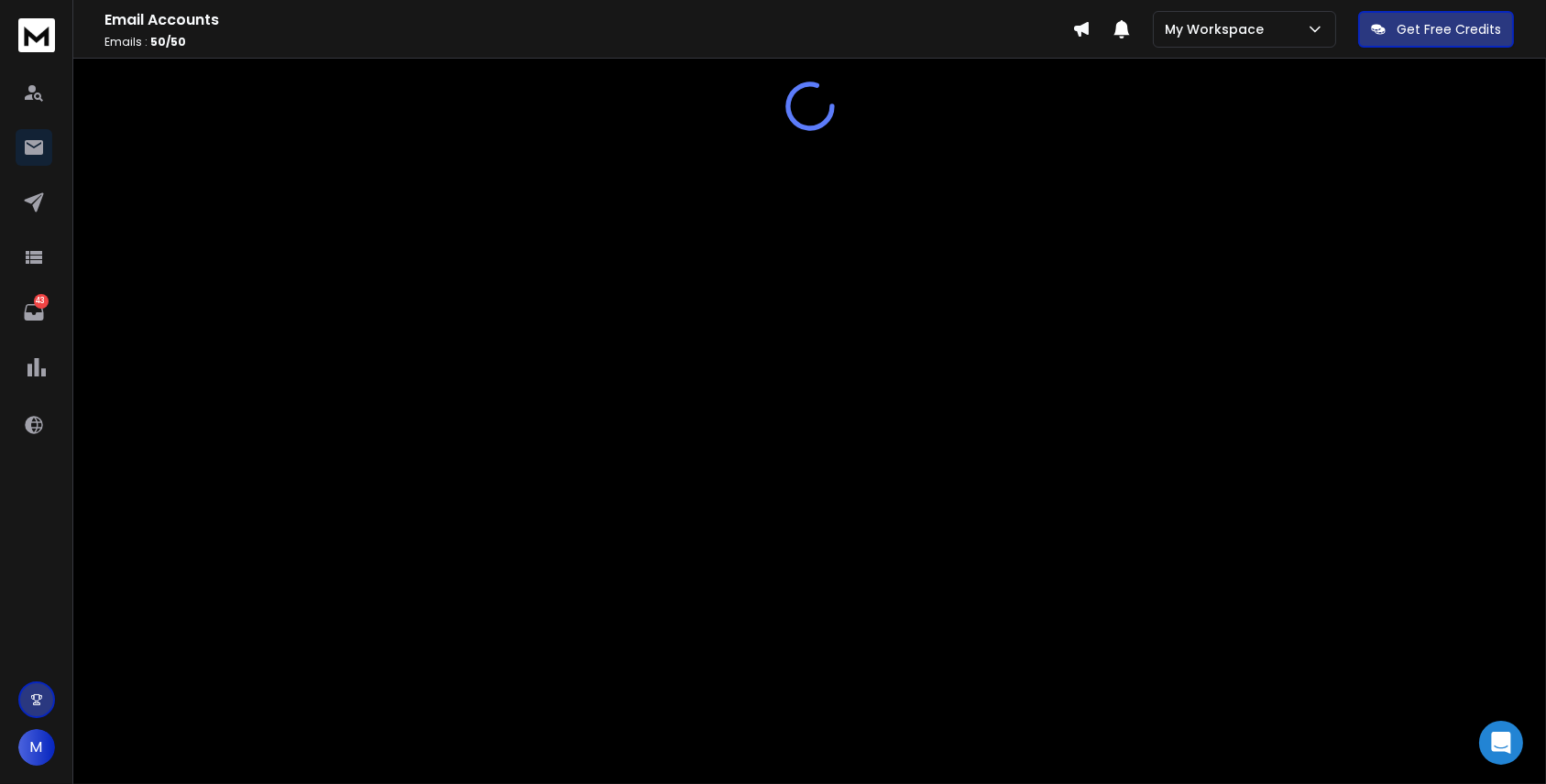
scroll to position [0, 0]
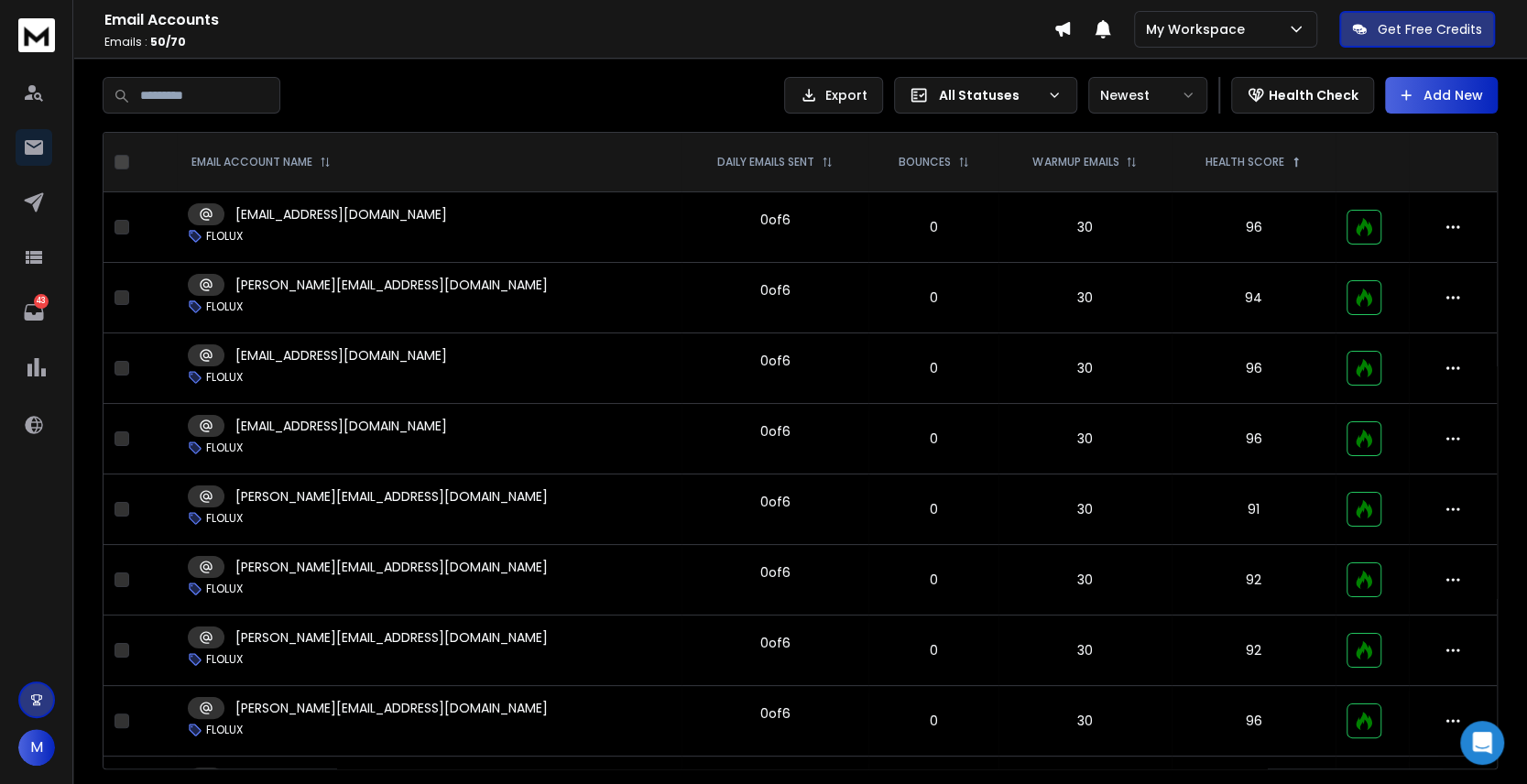
click at [1062, 94] on icon at bounding box center [1055, 95] width 15 height 15
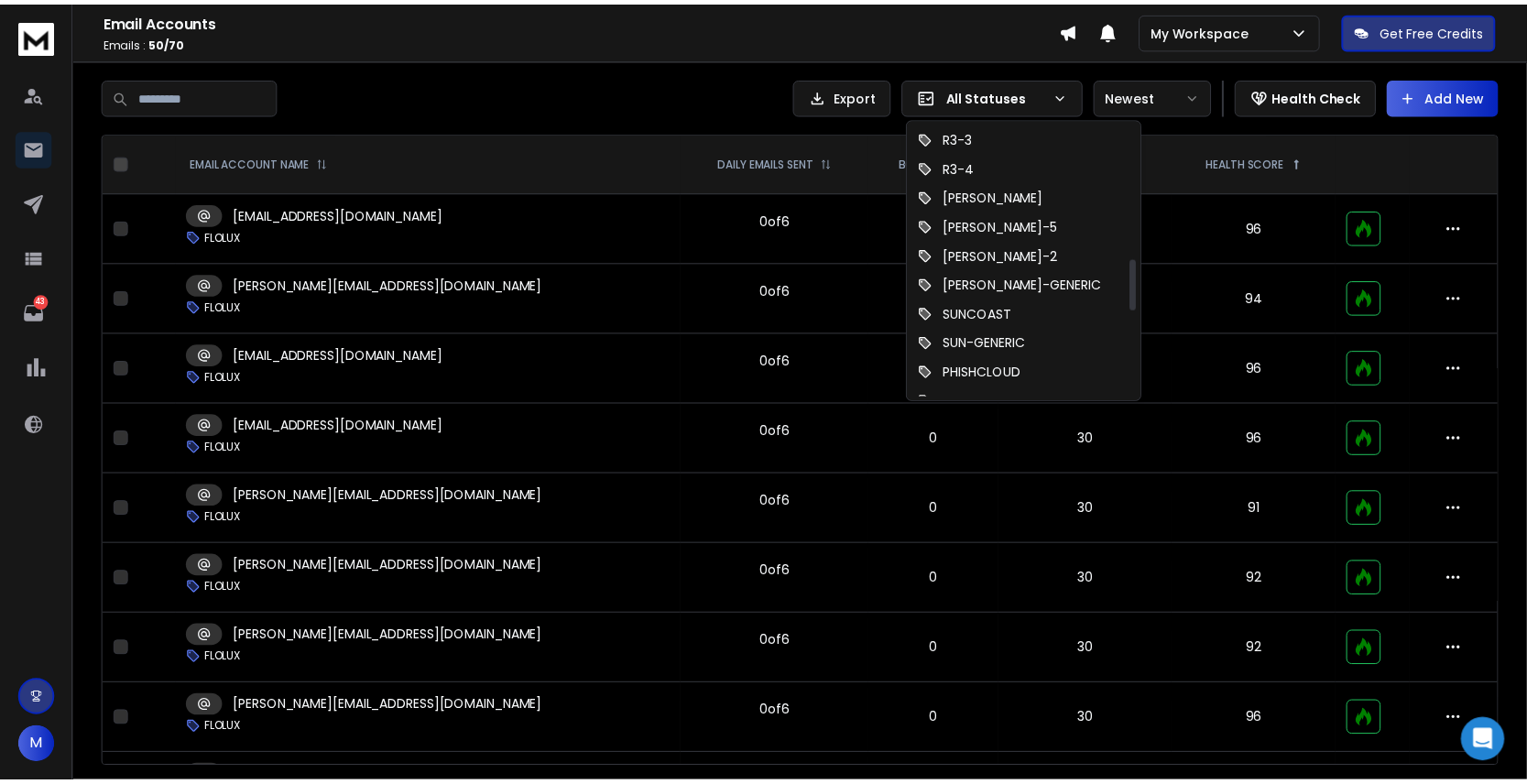
scroll to position [855, 0]
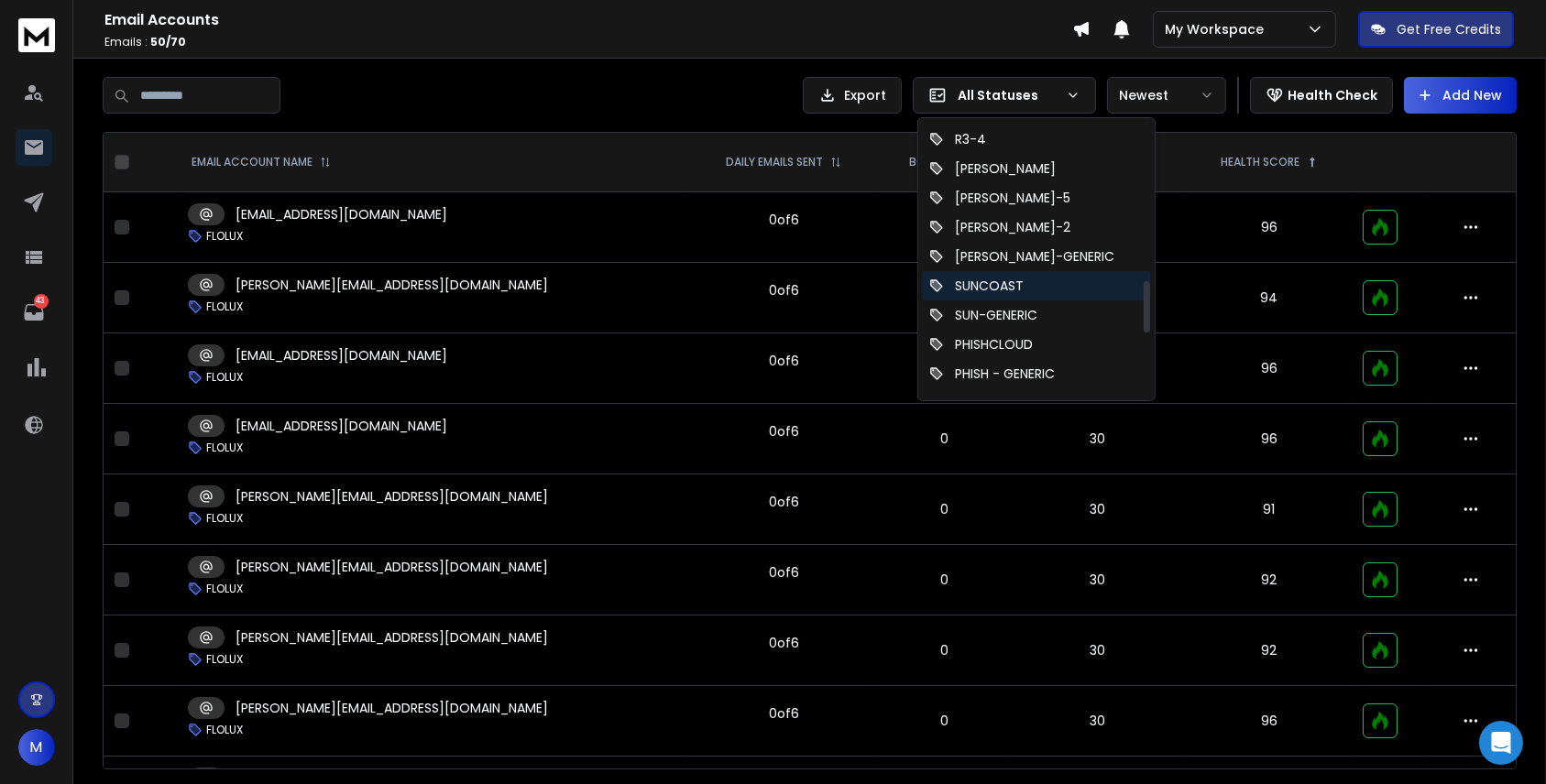
click at [995, 278] on div "SUNCOAST" at bounding box center [976, 285] width 94 height 18
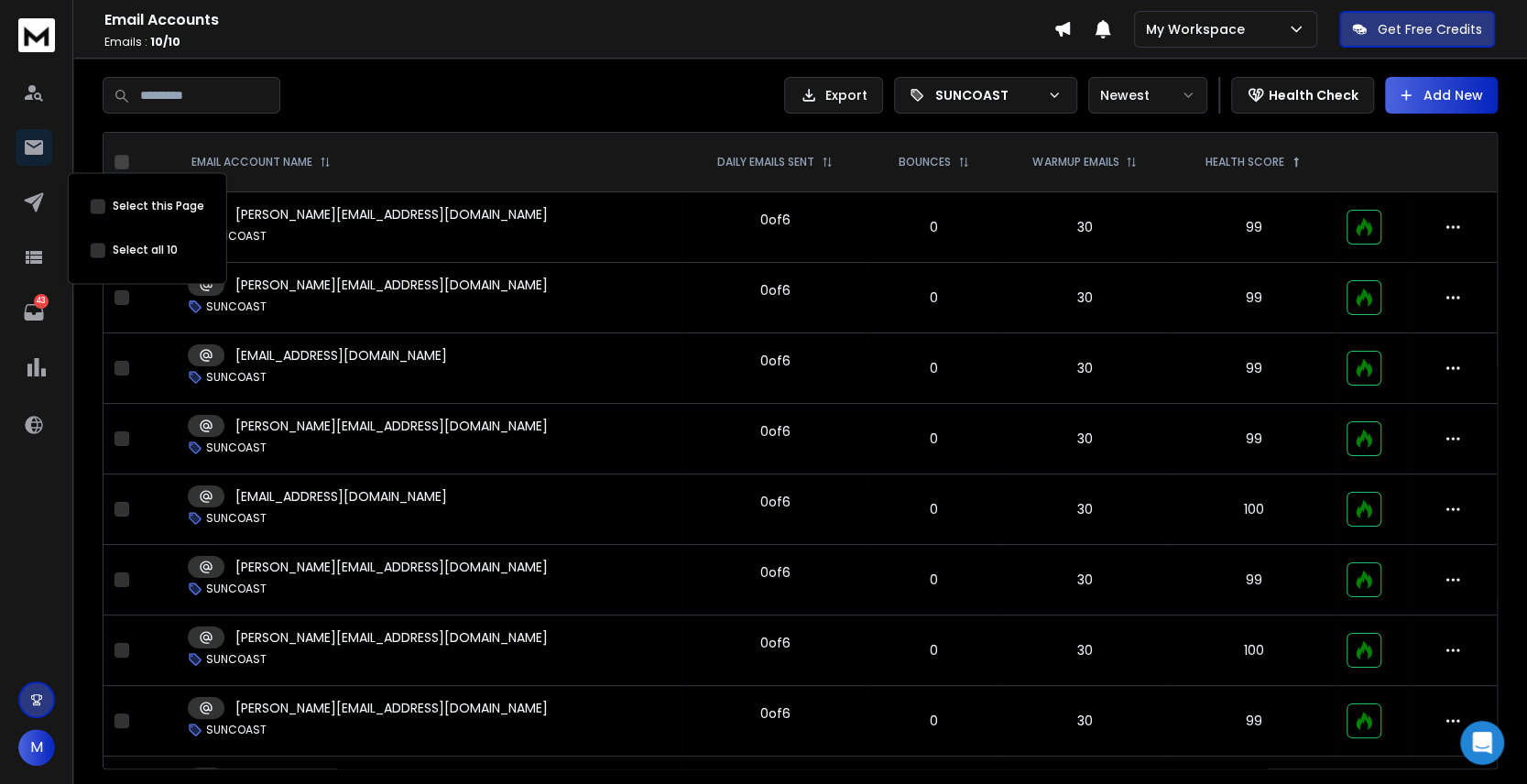
click at [95, 247] on button "Select this Page" at bounding box center [98, 250] width 15 height 15
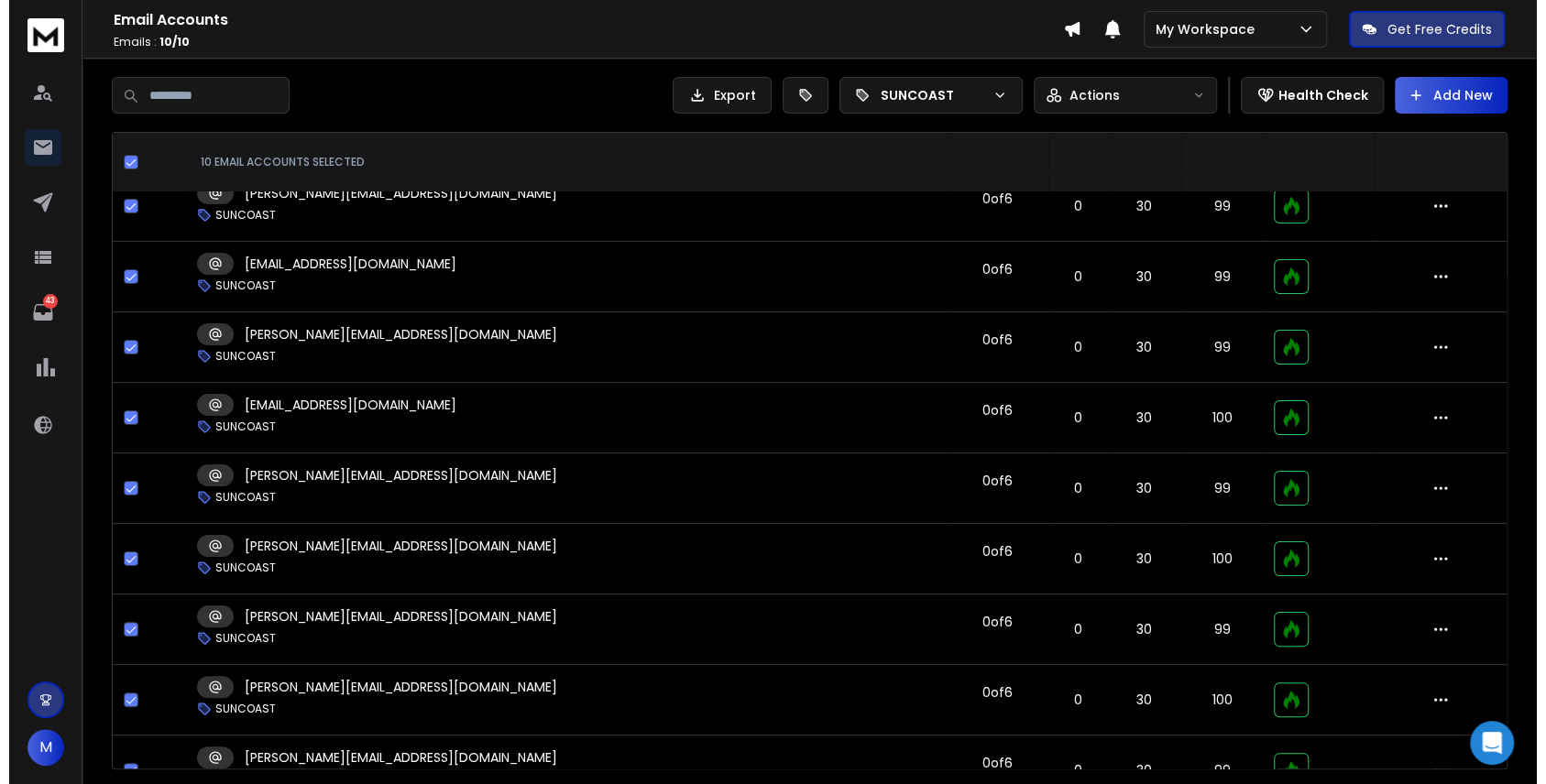
scroll to position [141, 0]
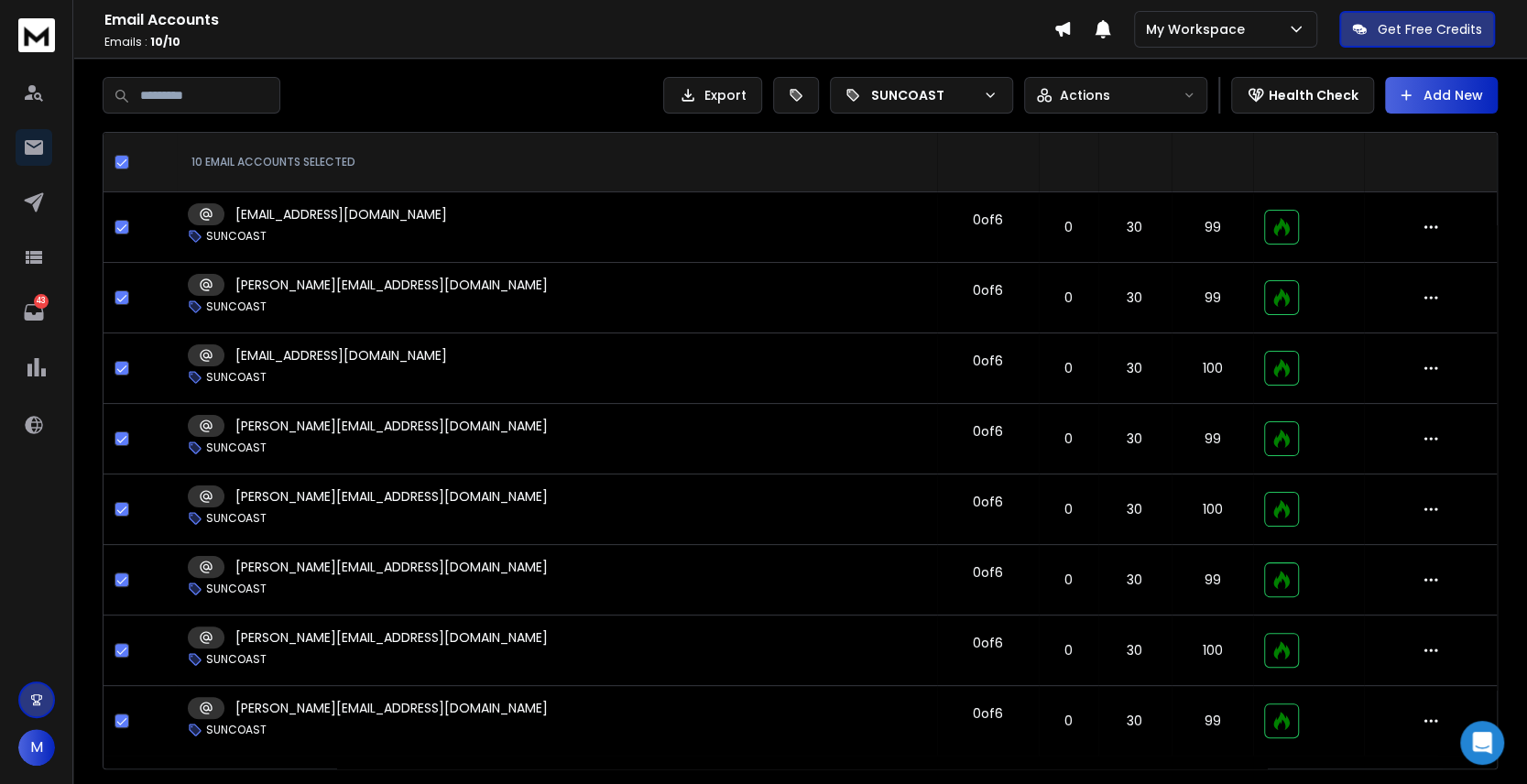
click at [1195, 101] on icon "button" at bounding box center [1190, 95] width 13 height 15
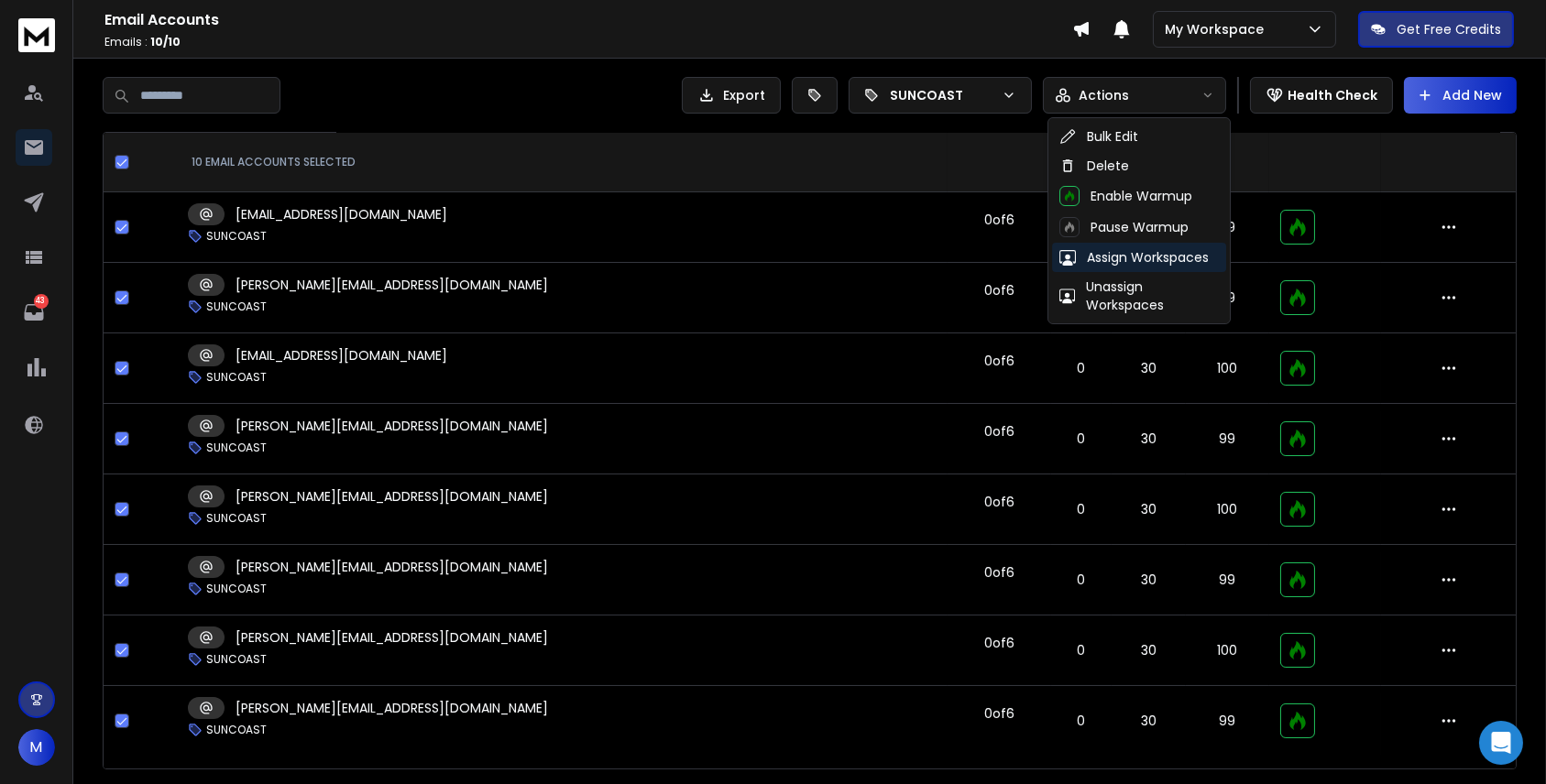
click at [1154, 250] on div "Assign Workspaces" at bounding box center [1134, 257] width 149 height 18
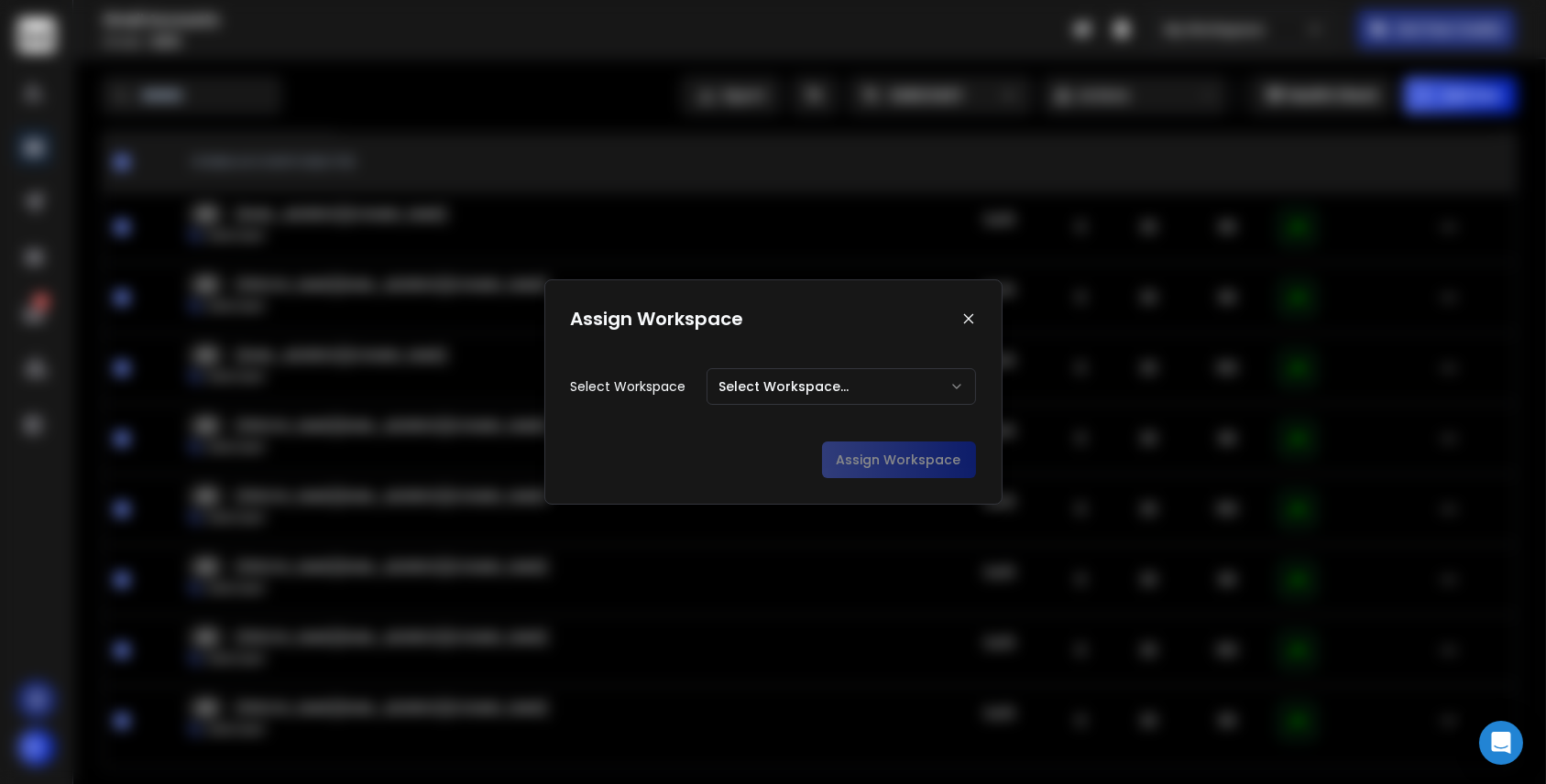
click at [868, 379] on button "Select Workspace..." at bounding box center [841, 386] width 268 height 37
click at [928, 462] on button "Assign Workspace" at bounding box center [899, 459] width 154 height 37
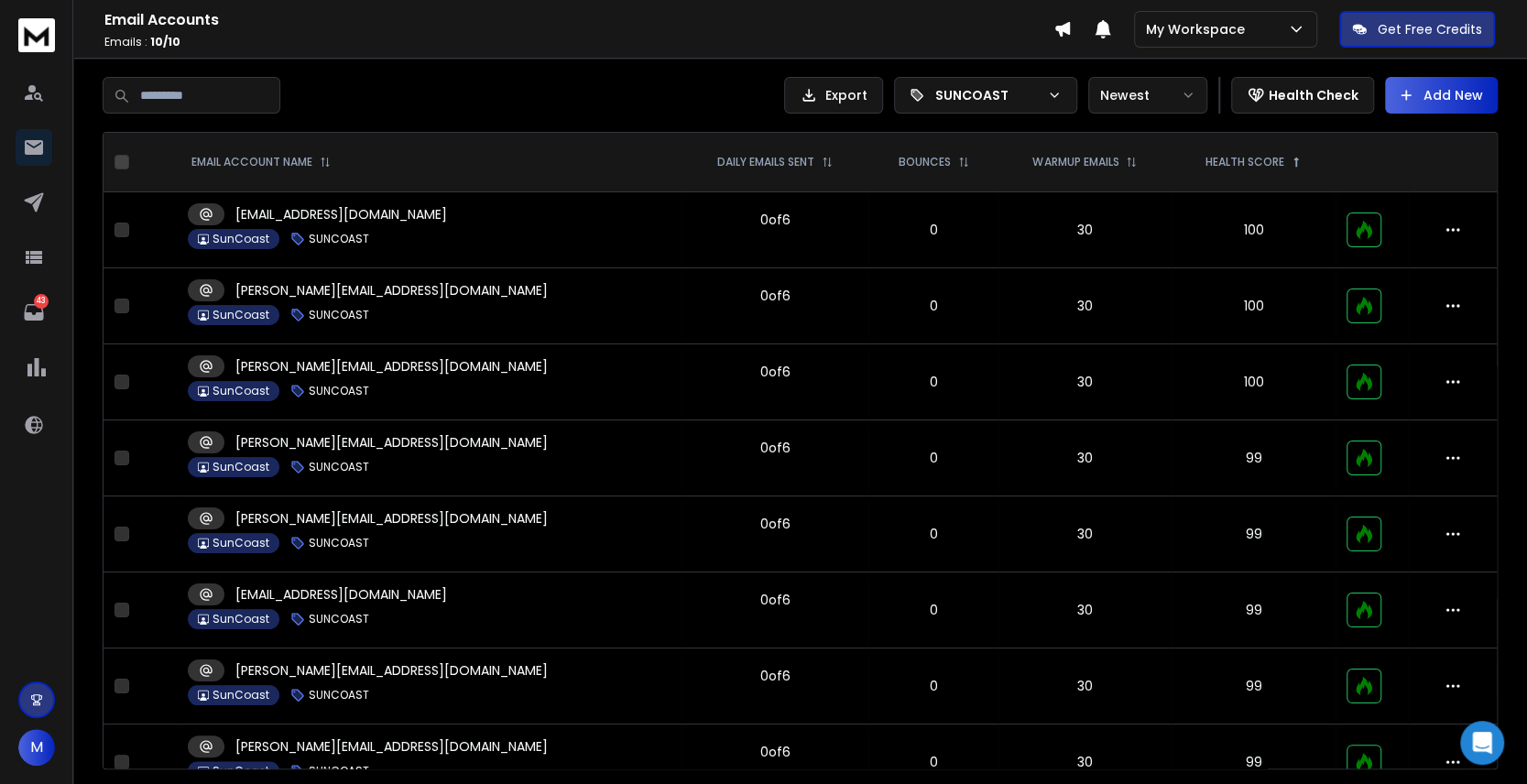
click at [1036, 101] on p "SUNCOAST" at bounding box center [987, 94] width 105 height 18
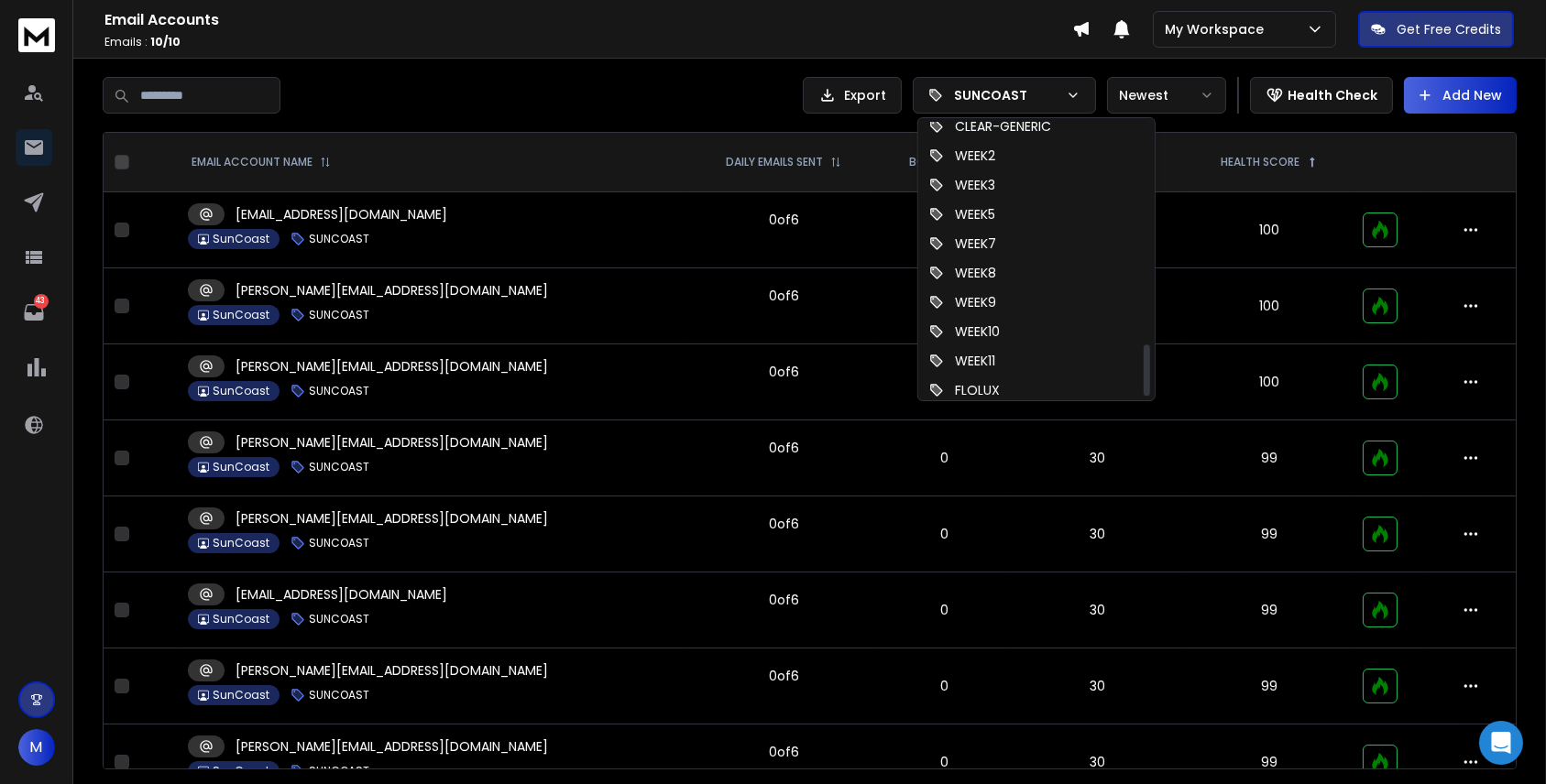
scroll to position [1197, 0]
click at [981, 383] on div "FLOLUX" at bounding box center [964, 383] width 71 height 18
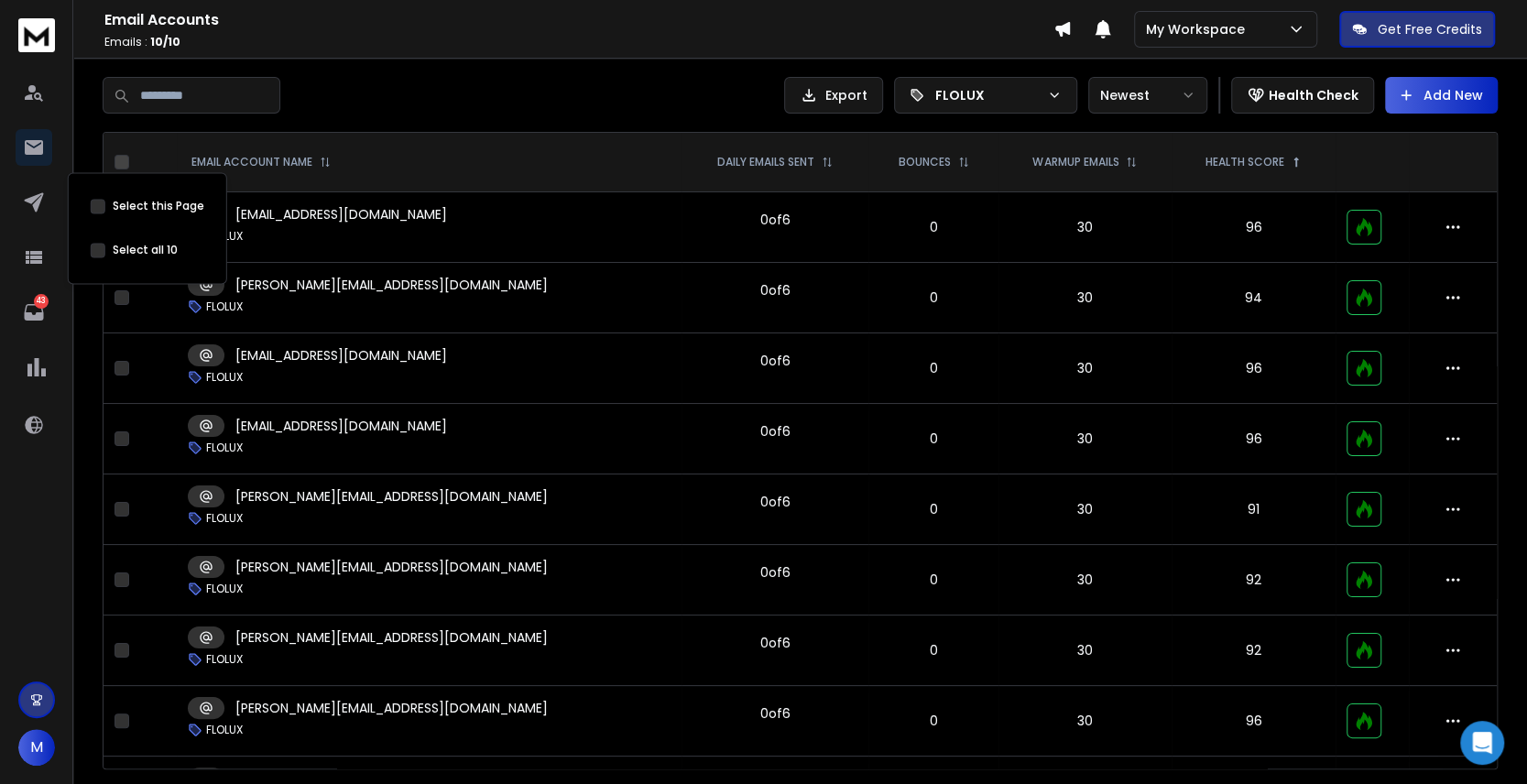
click at [96, 253] on button "Select this Page" at bounding box center [98, 250] width 15 height 15
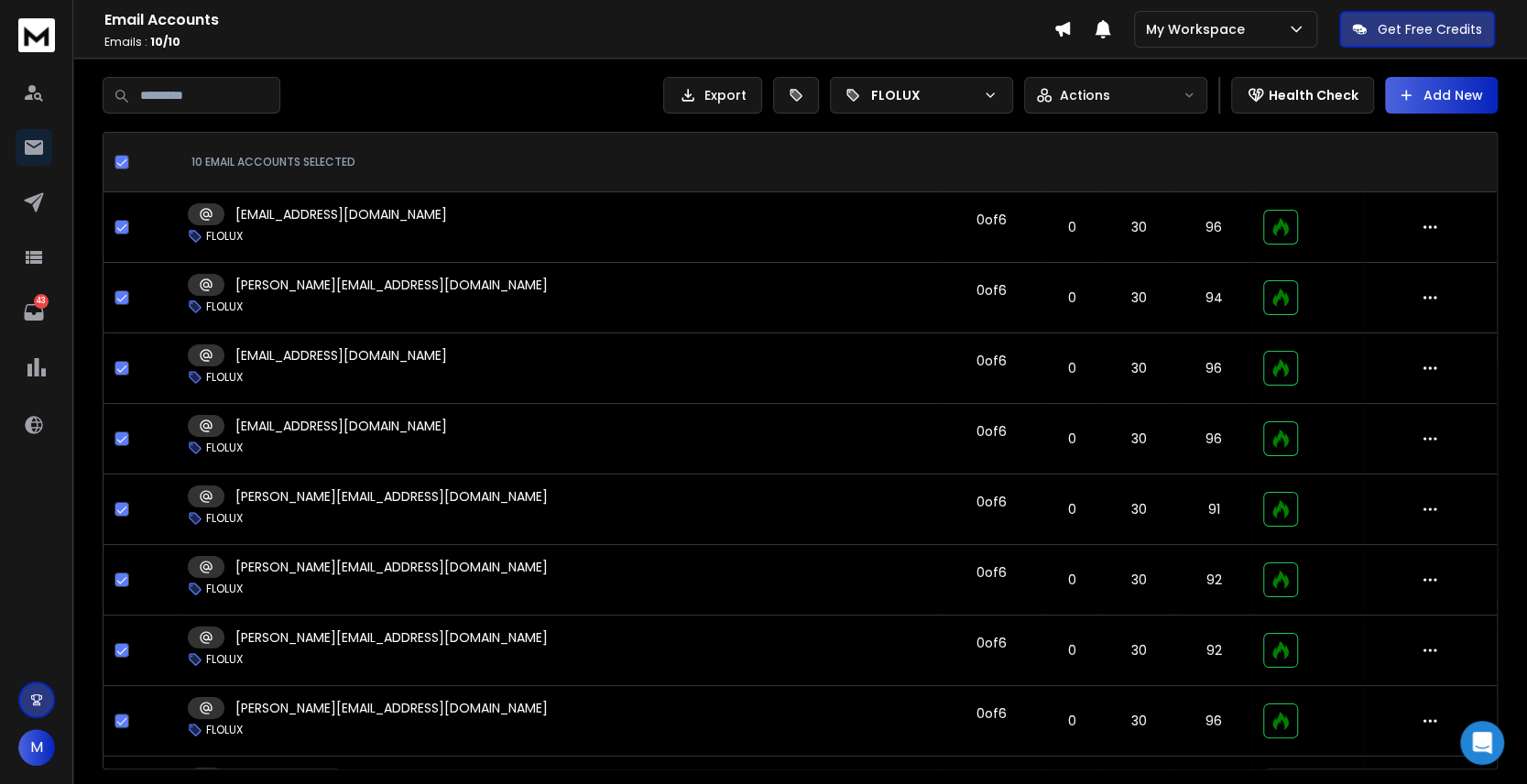
click at [1186, 94] on button "Actions" at bounding box center [1116, 94] width 183 height 37
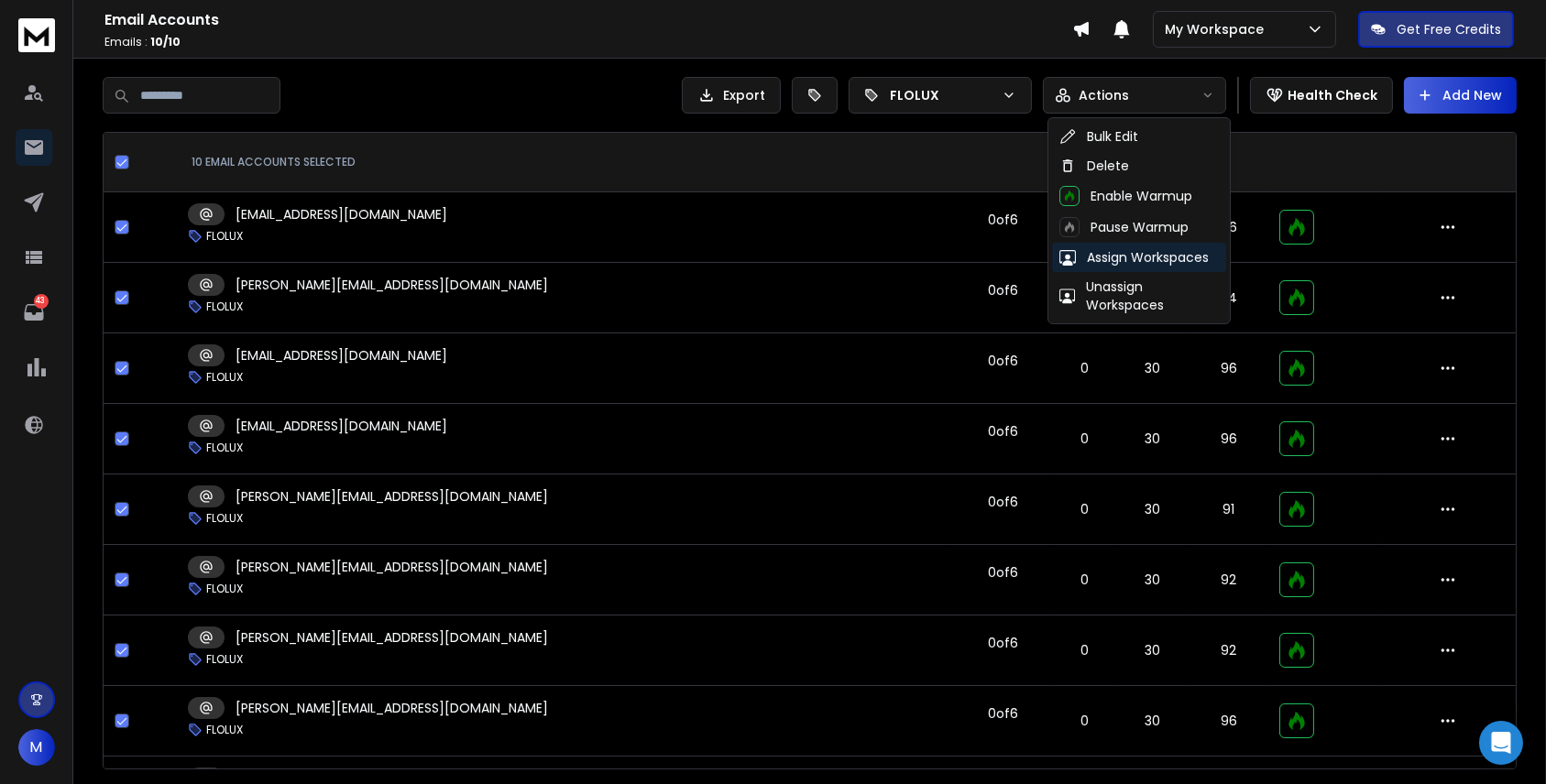
click at [1123, 249] on div "Assign Workspaces" at bounding box center [1134, 257] width 149 height 18
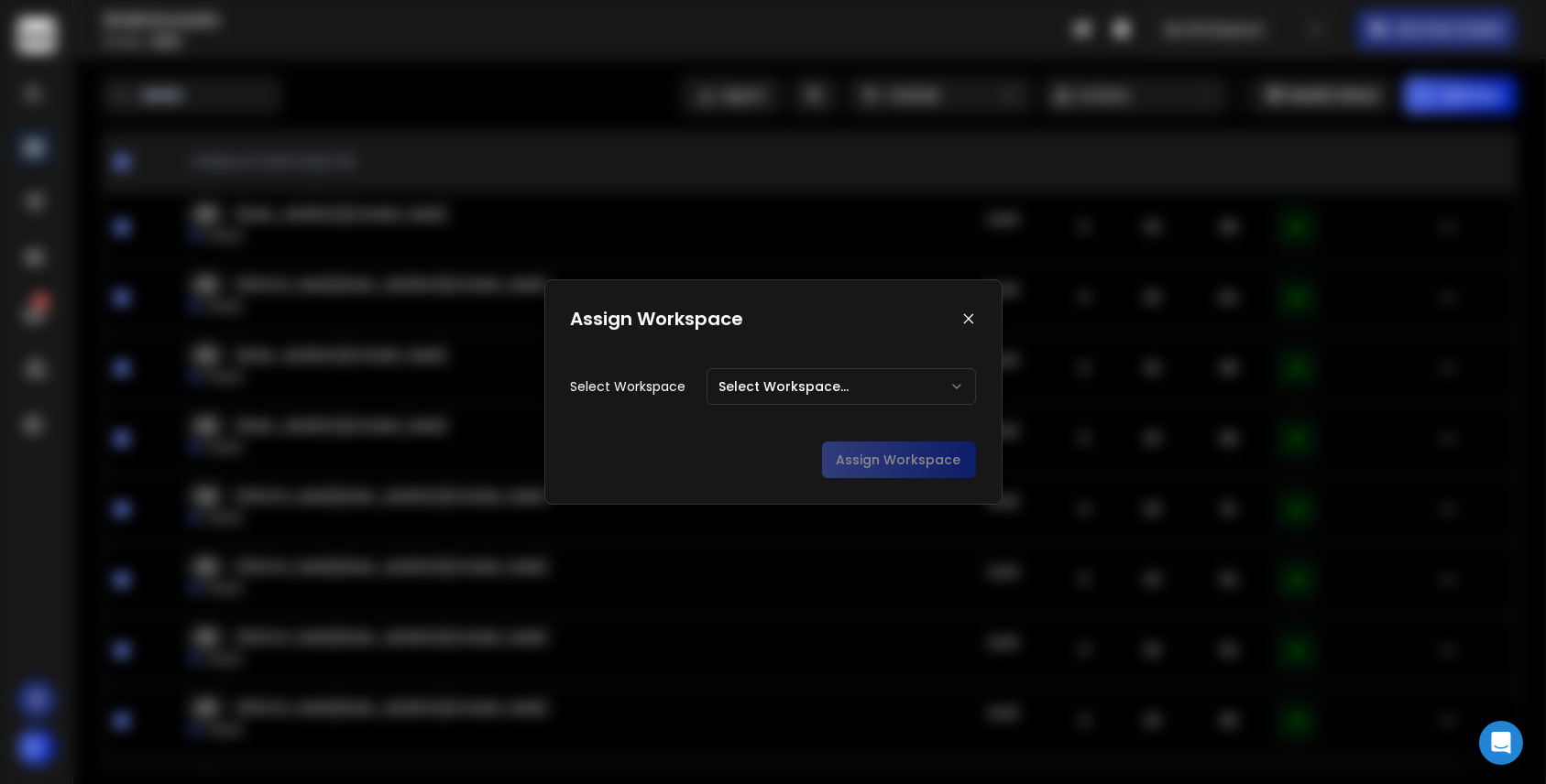
click at [857, 378] on button "Select Workspace..." at bounding box center [841, 386] width 268 height 37
click at [901, 462] on button "Assign Workspace" at bounding box center [899, 459] width 154 height 37
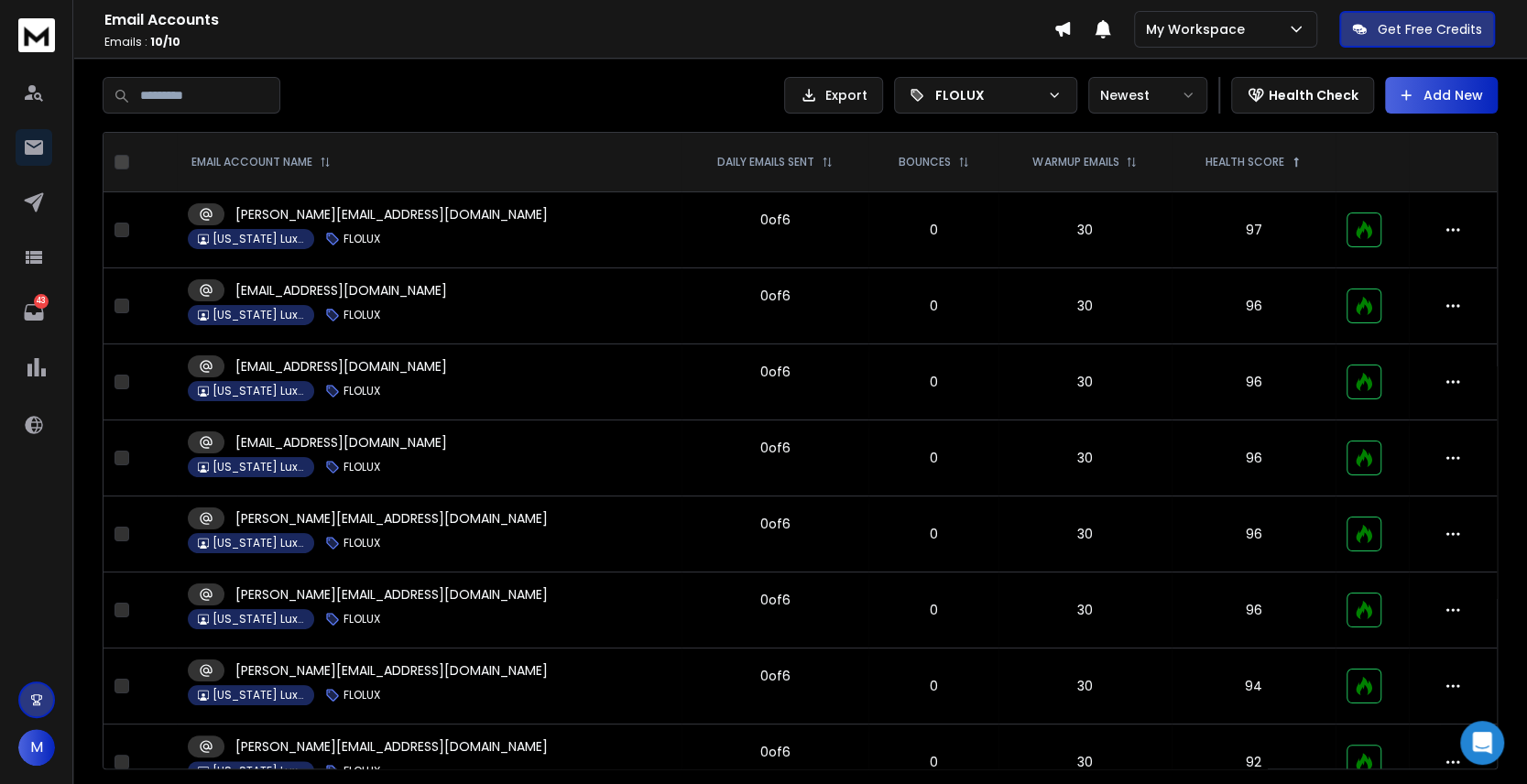
click at [1286, 17] on button "My Workspace" at bounding box center [1226, 29] width 183 height 37
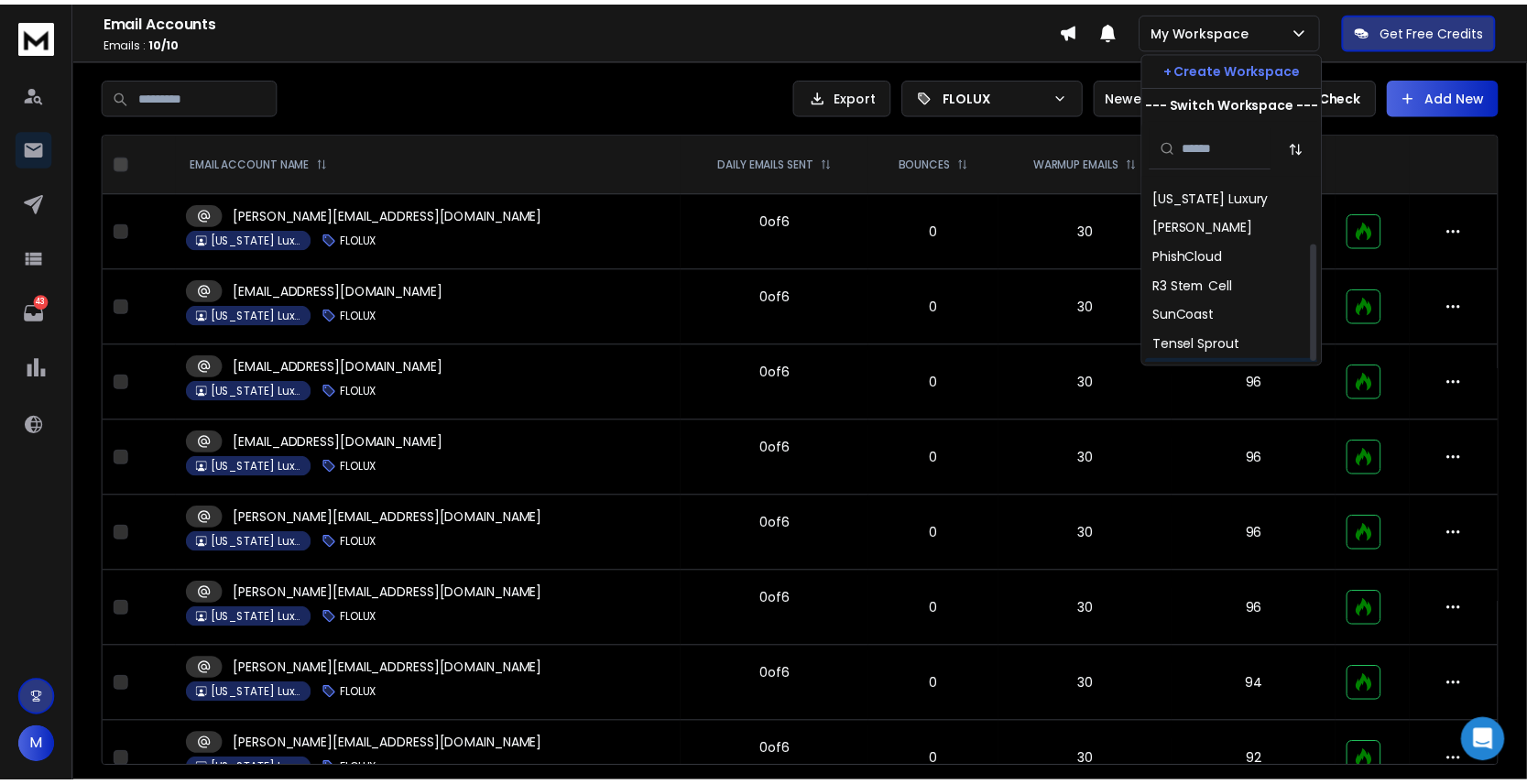
scroll to position [99, 0]
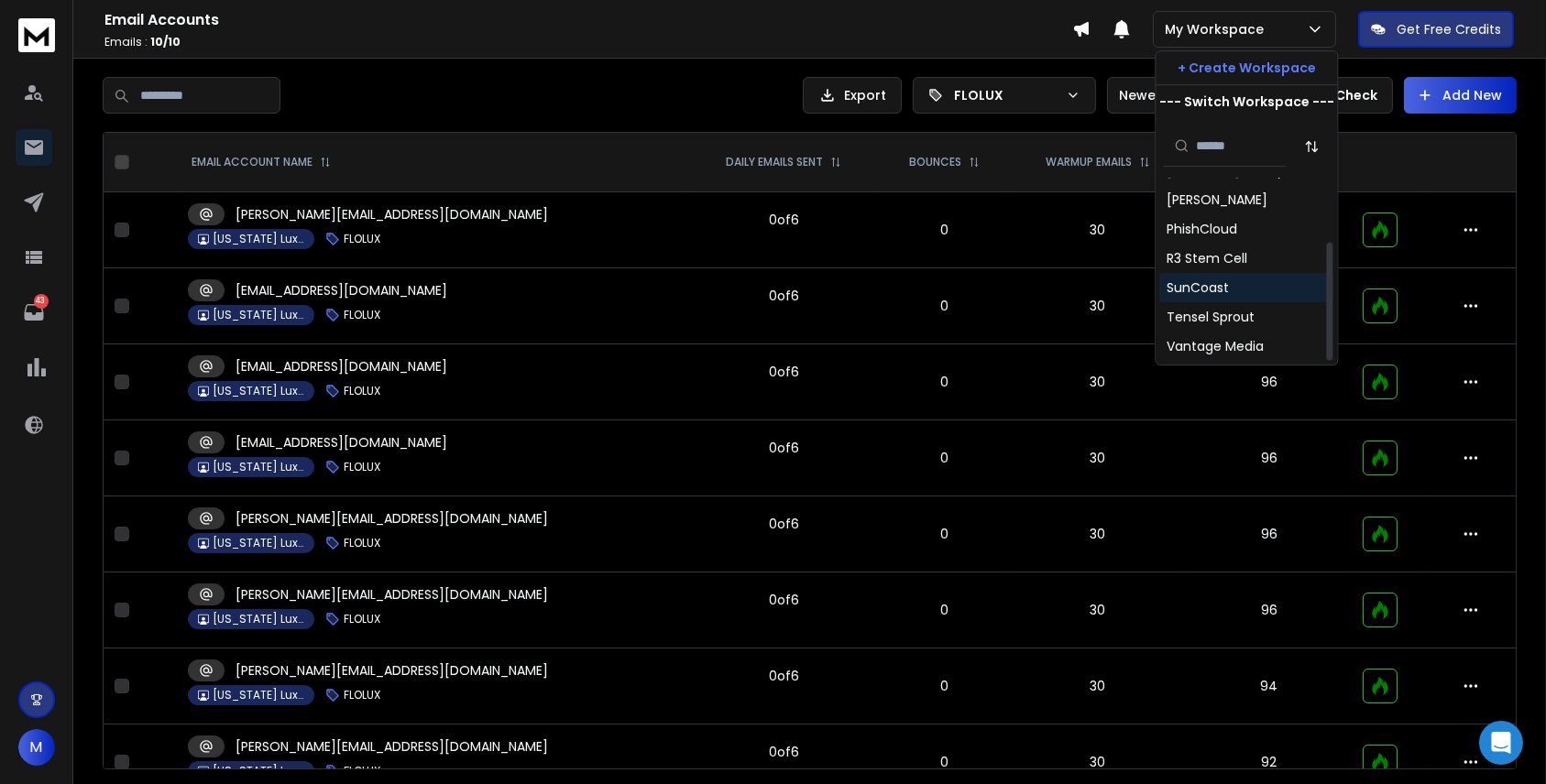
click at [1204, 275] on div "SunCoast" at bounding box center [1246, 287] width 174 height 29
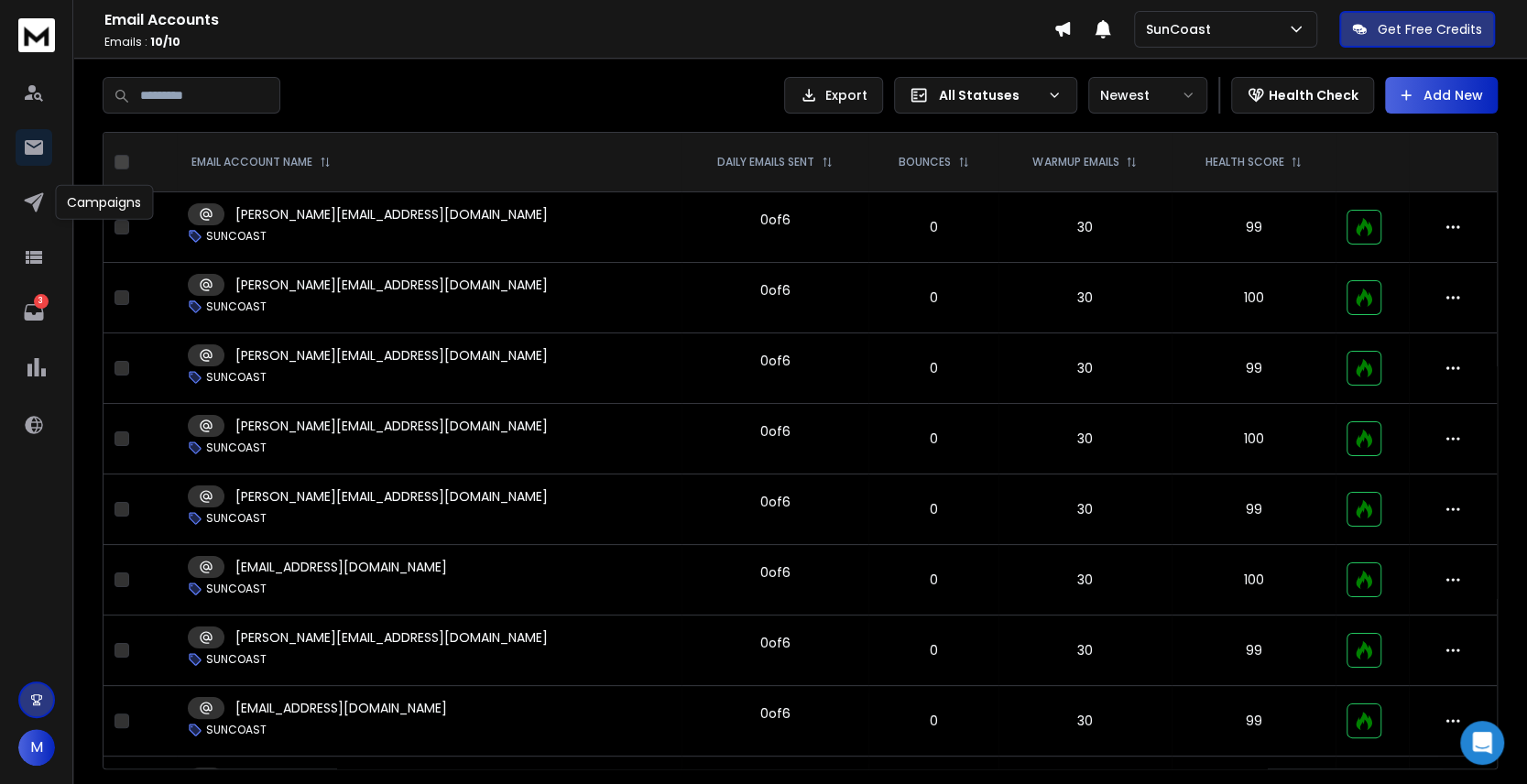
click at [31, 201] on icon at bounding box center [33, 202] width 19 height 19
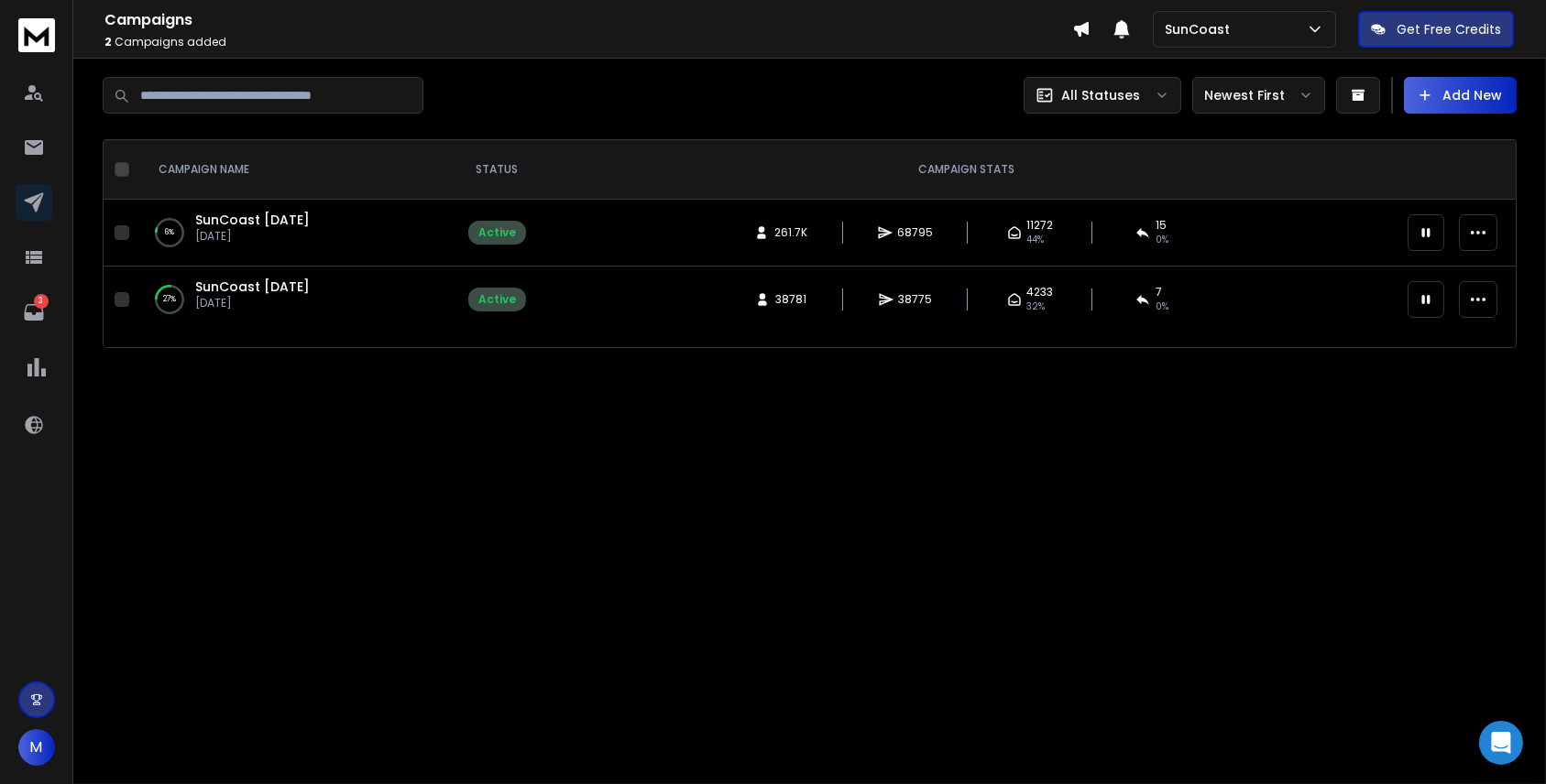
click at [282, 281] on span "SunCoast June 2025" at bounding box center [252, 286] width 114 height 18
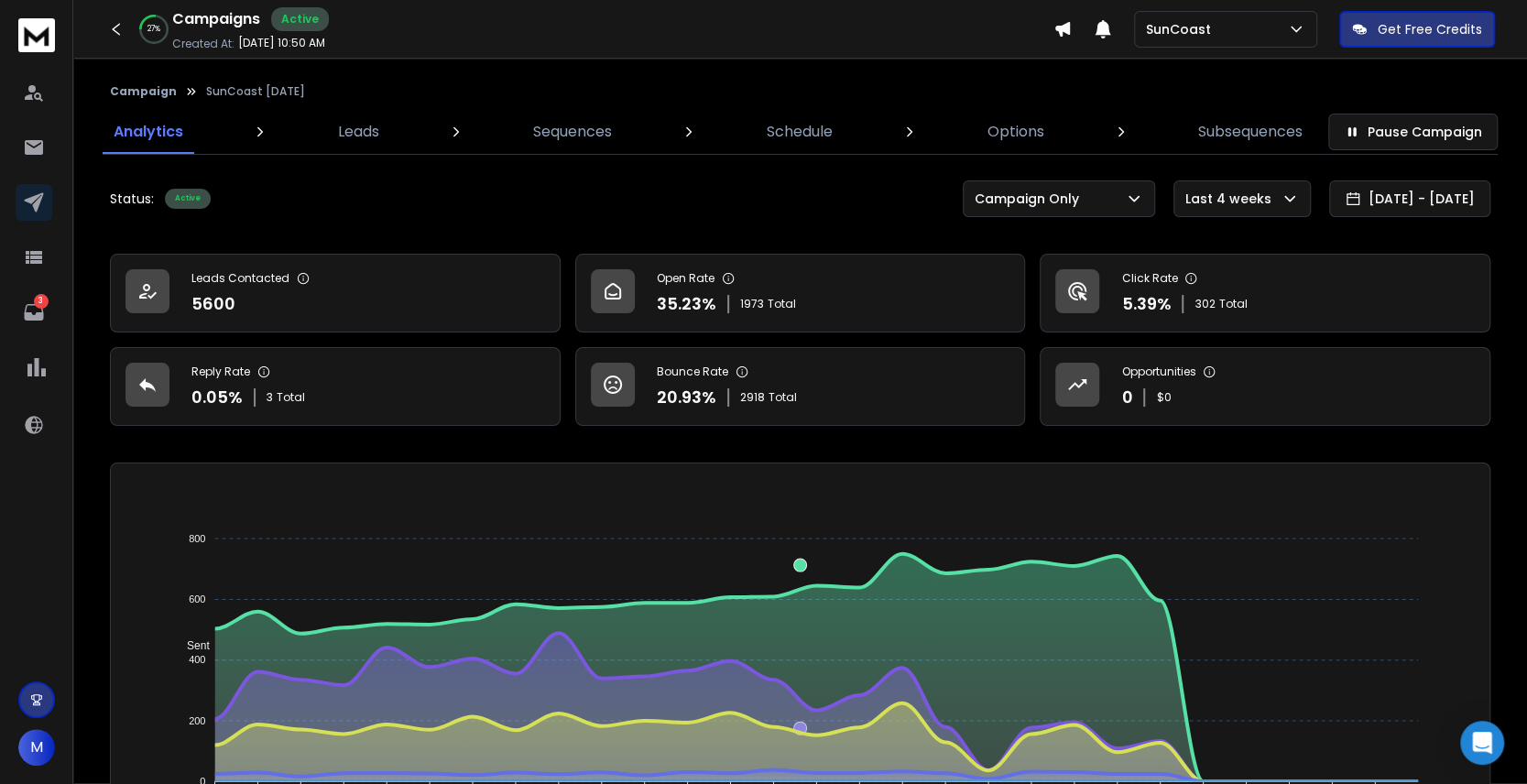
click at [1000, 135] on p "Options" at bounding box center [1015, 131] width 57 height 22
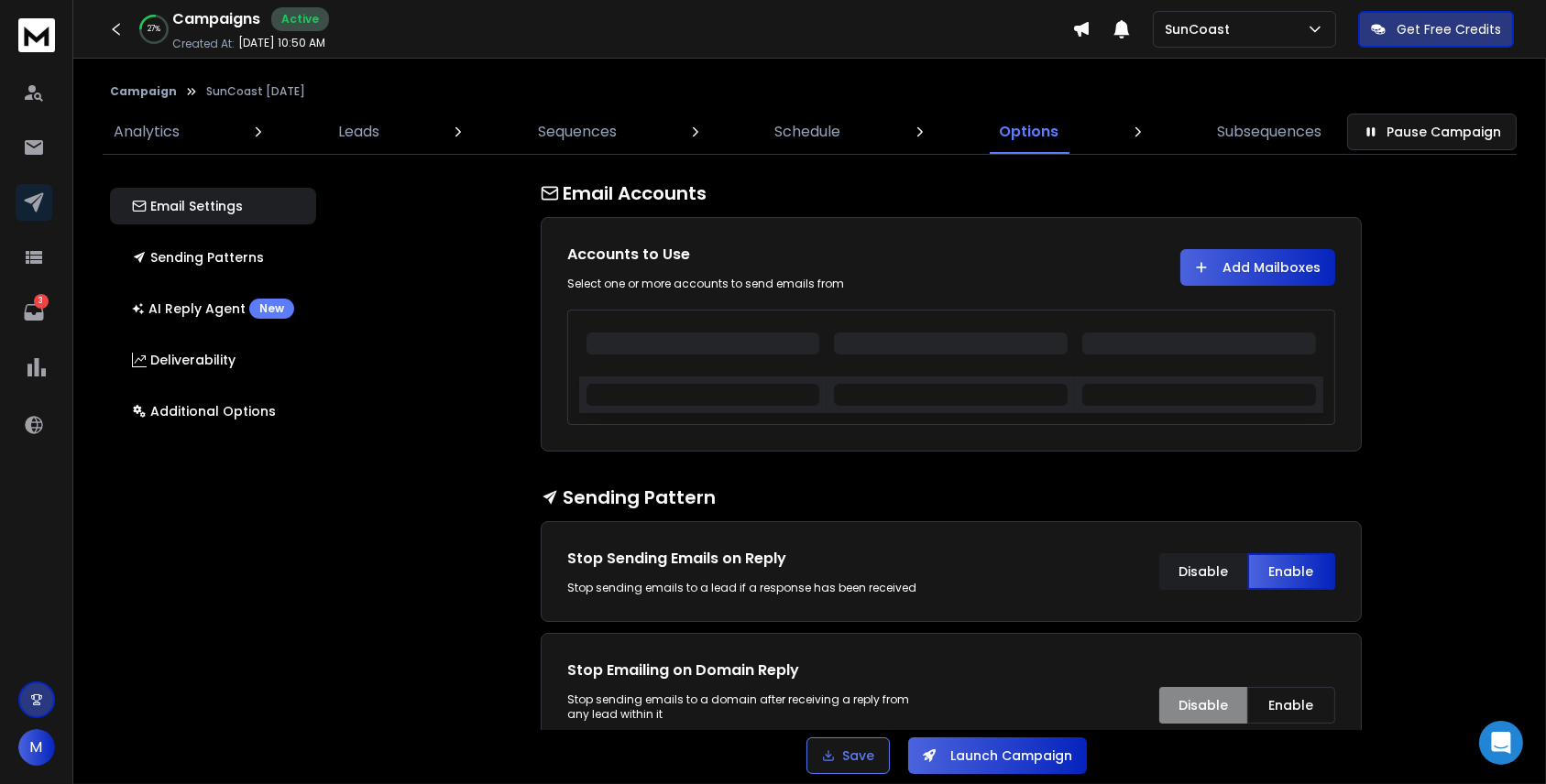
click at [1267, 270] on button "Add Mailboxes" at bounding box center [1258, 267] width 155 height 37
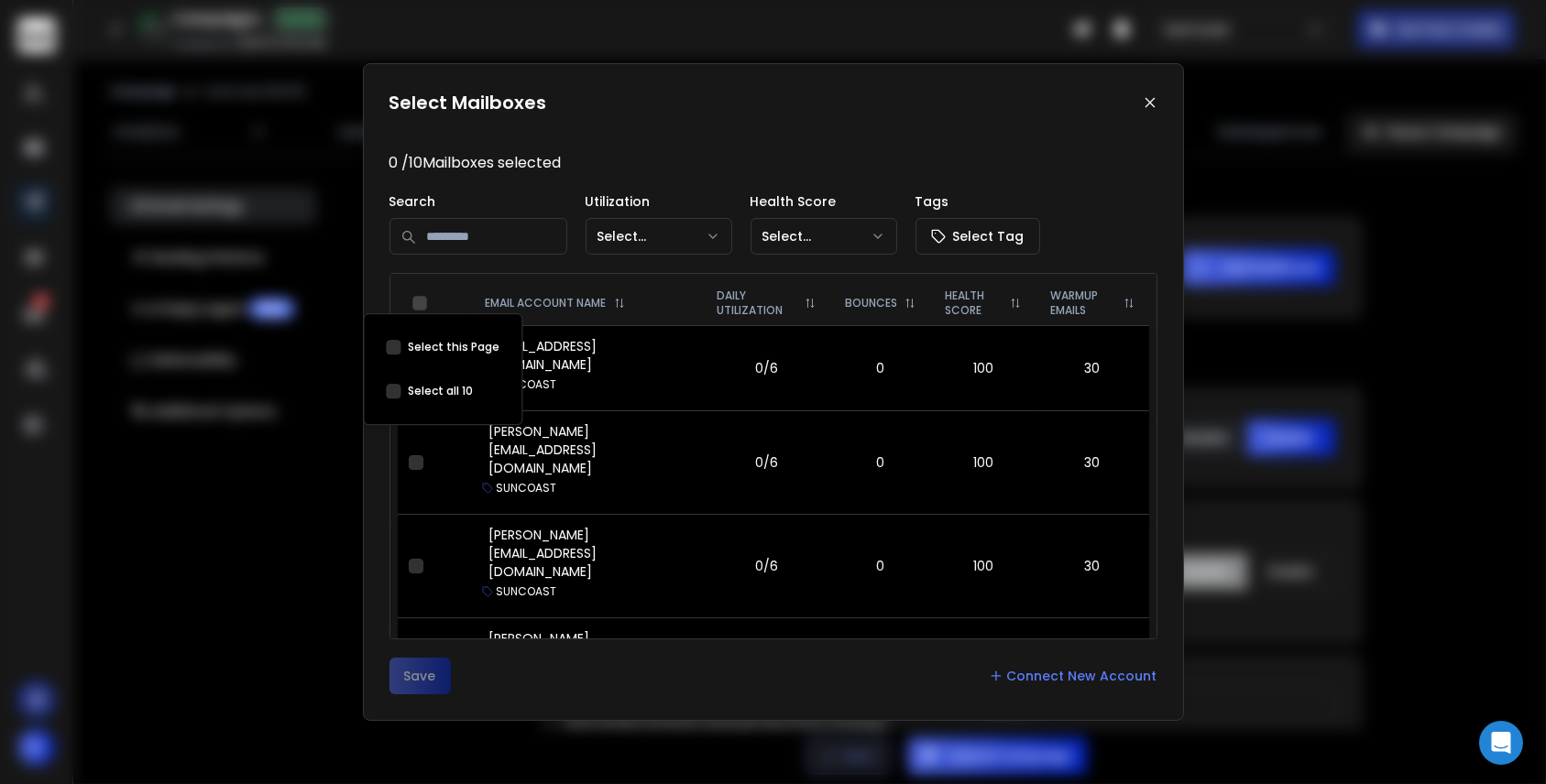
click at [398, 389] on button "Select this Page" at bounding box center [393, 391] width 15 height 15
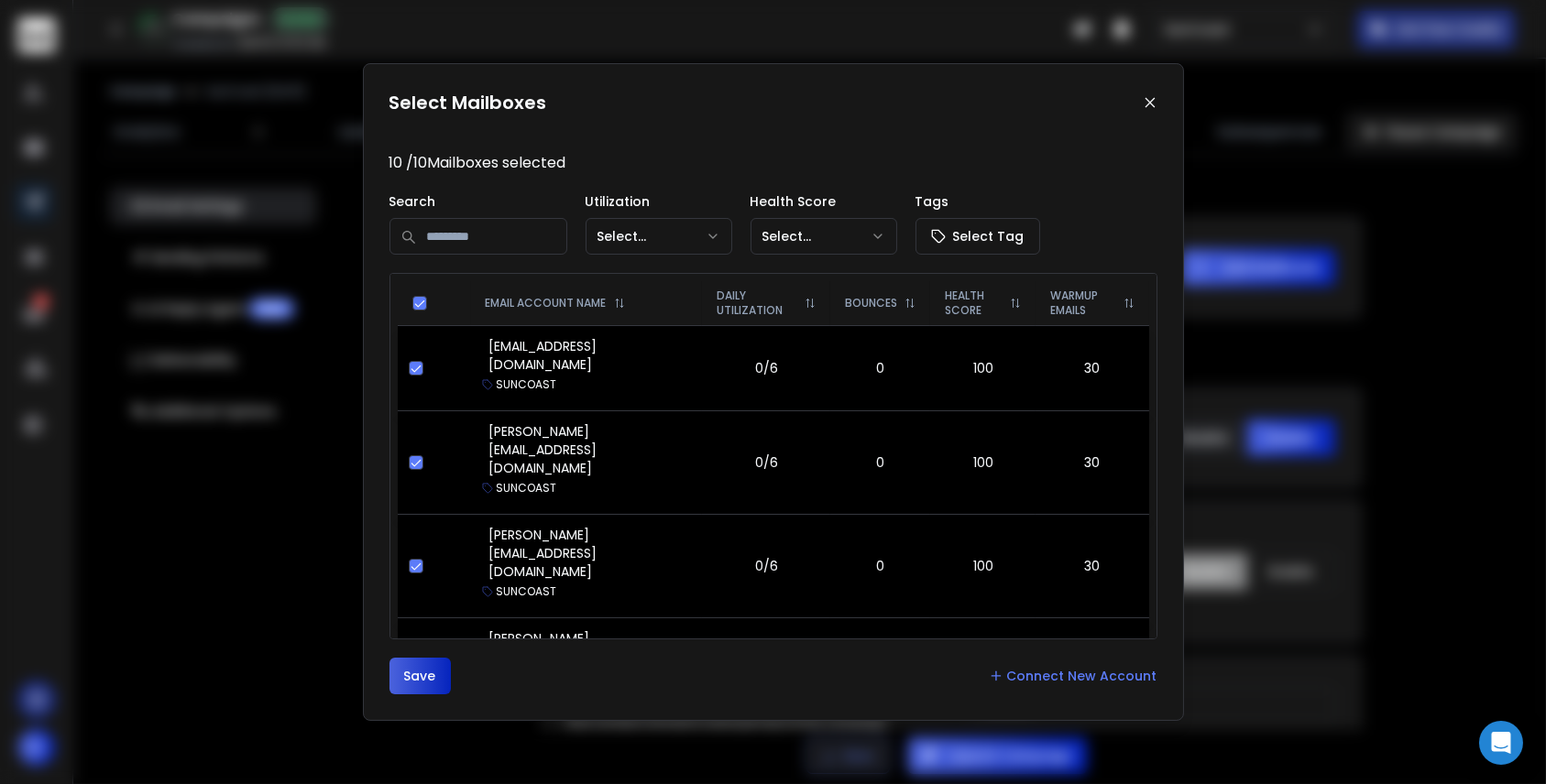
click at [410, 680] on button "Save" at bounding box center [420, 675] width 61 height 37
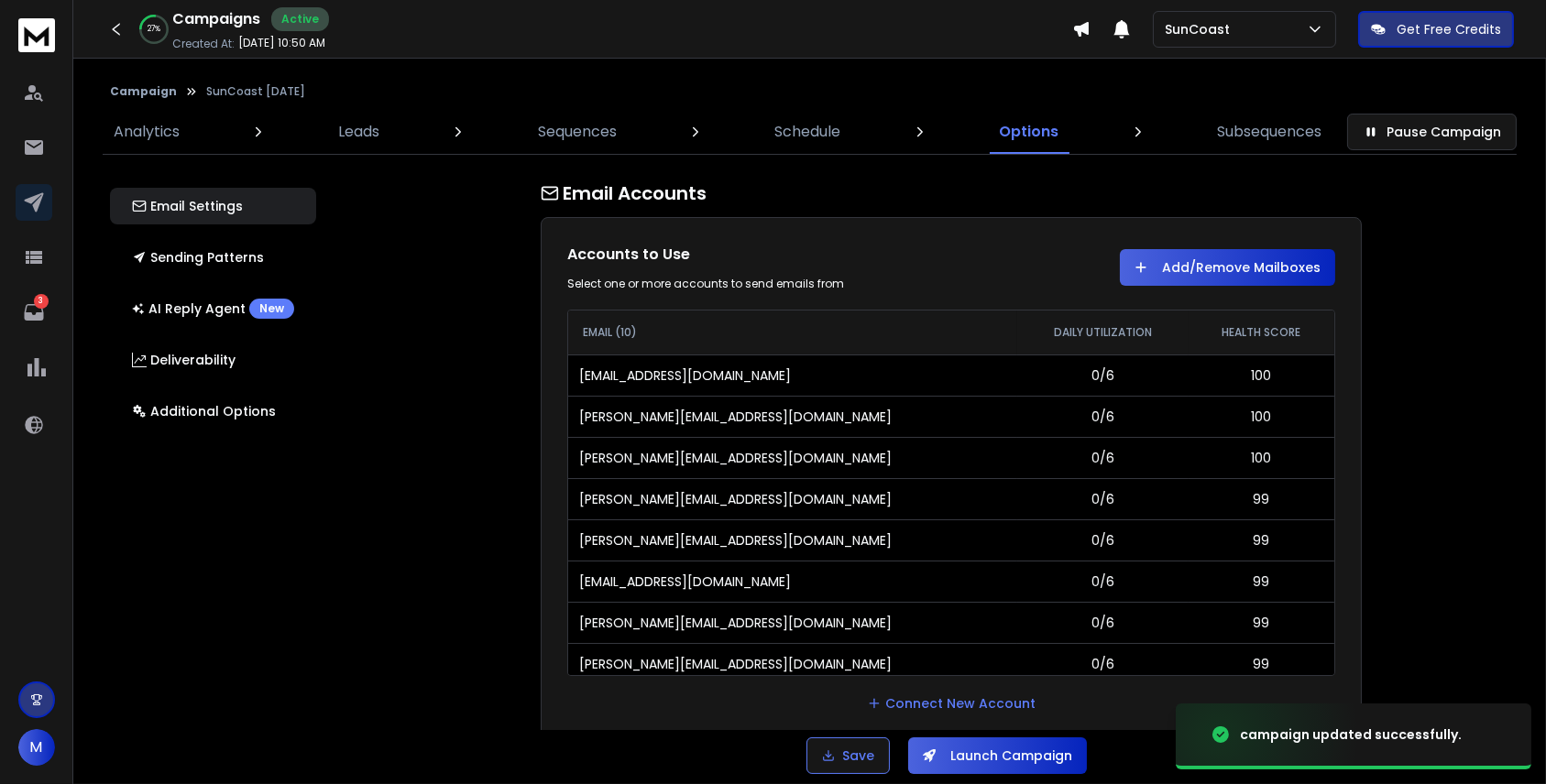
click at [840, 751] on button "Save" at bounding box center [848, 756] width 83 height 37
click at [40, 202] on icon at bounding box center [33, 202] width 22 height 22
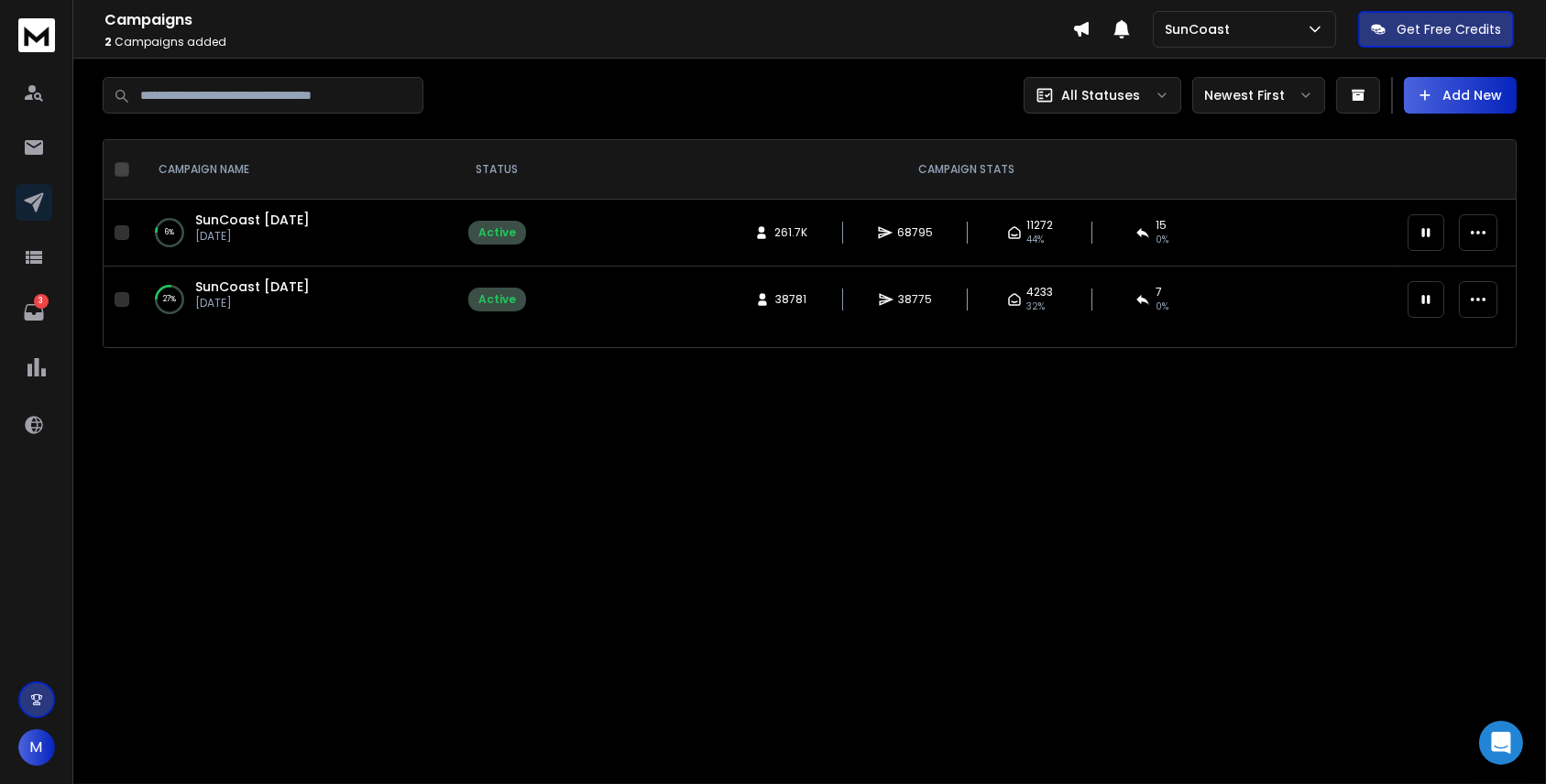
click at [299, 219] on span "SunCoast July 2025" at bounding box center [252, 219] width 114 height 18
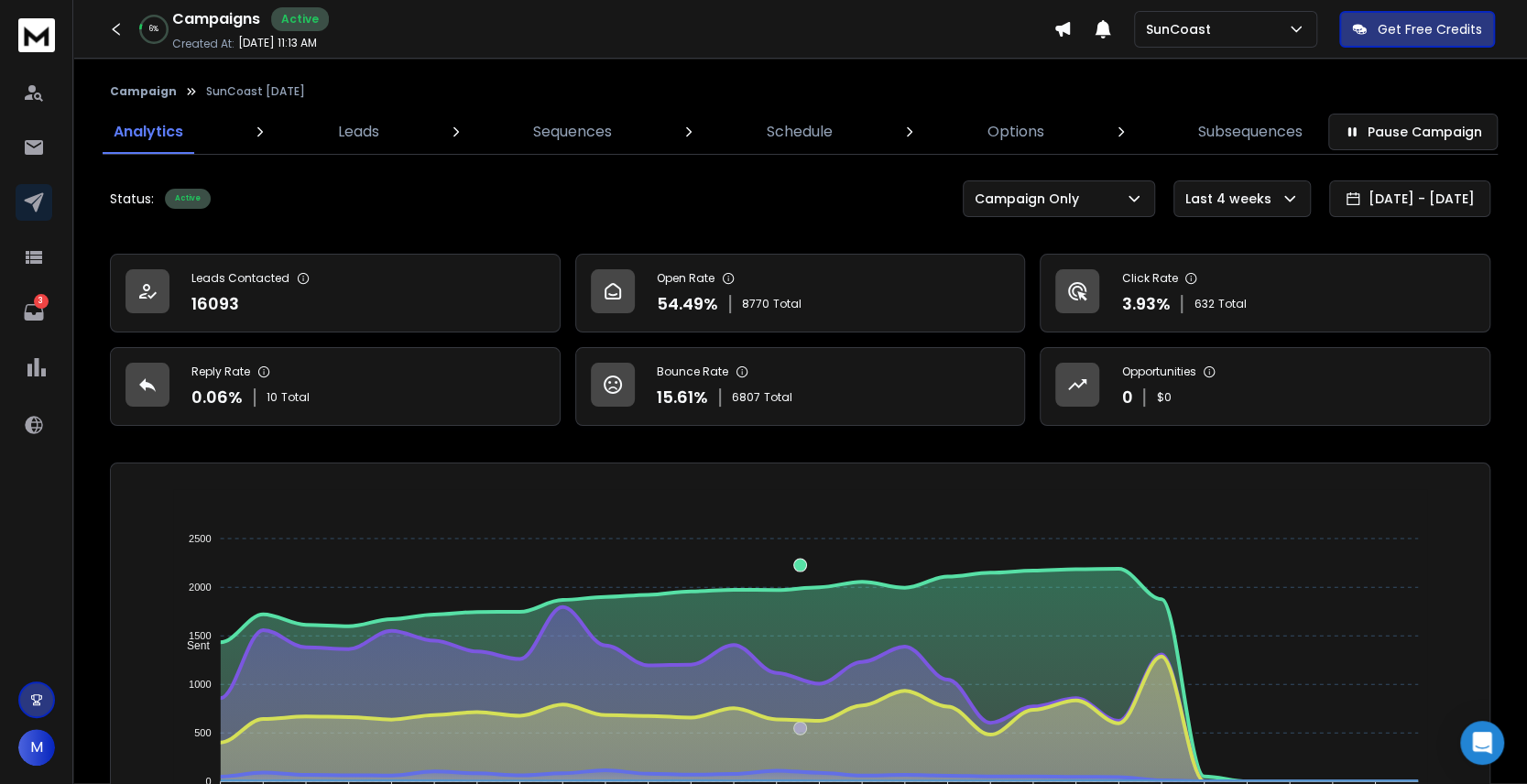
click at [1028, 136] on p "Options" at bounding box center [1015, 131] width 57 height 22
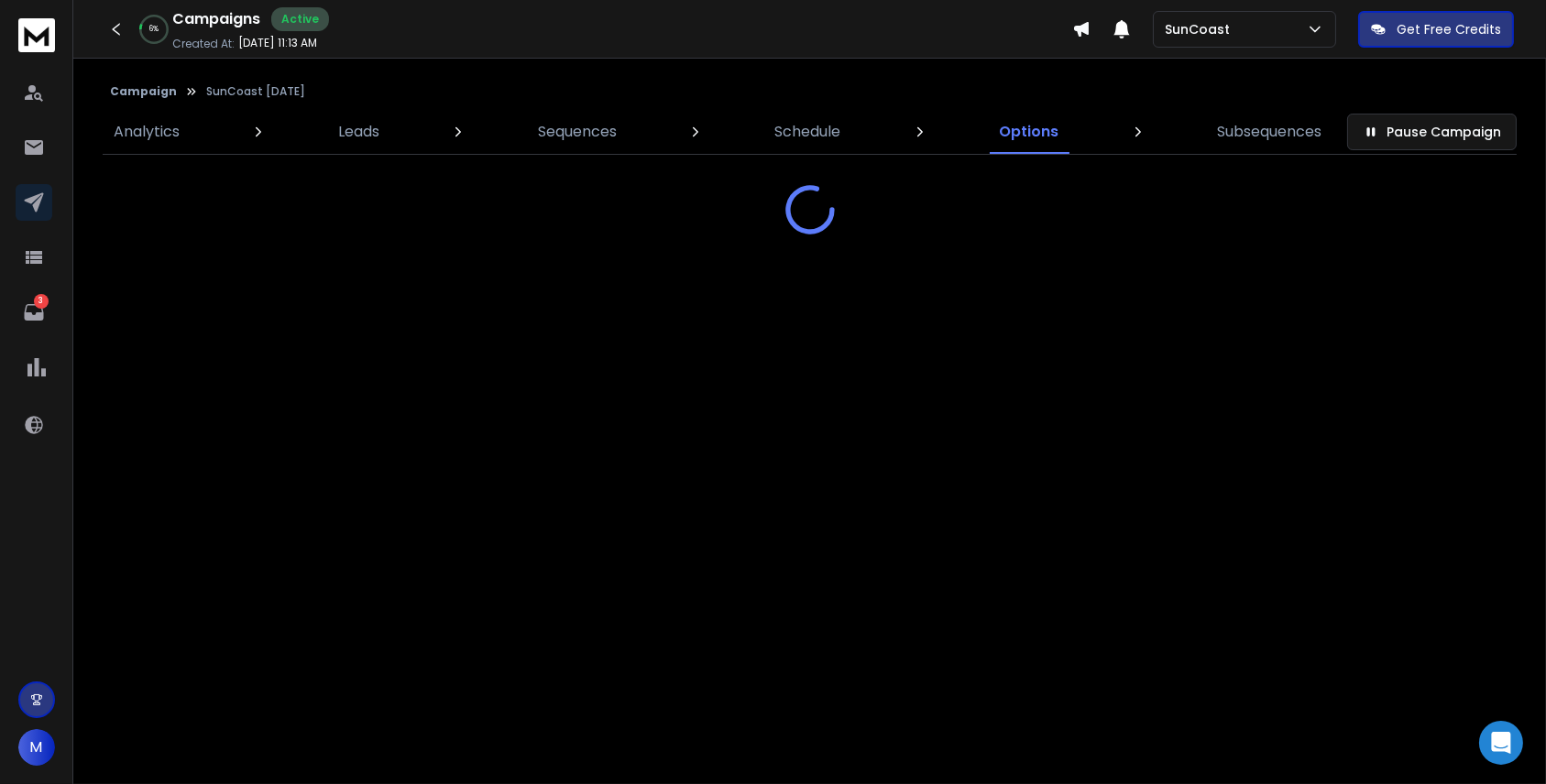
select select "**********"
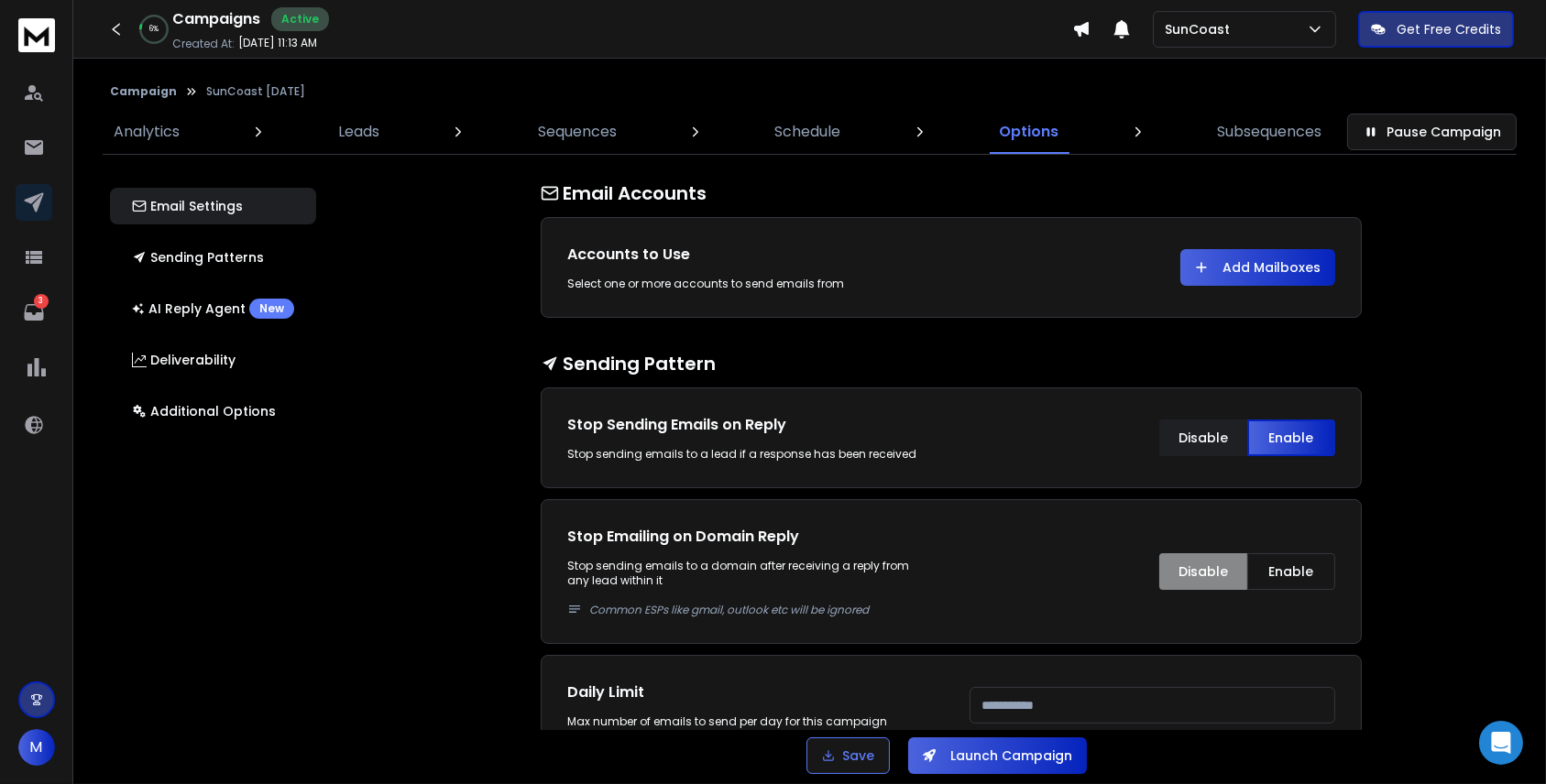
click at [1246, 268] on button "Add Mailboxes" at bounding box center [1258, 267] width 155 height 37
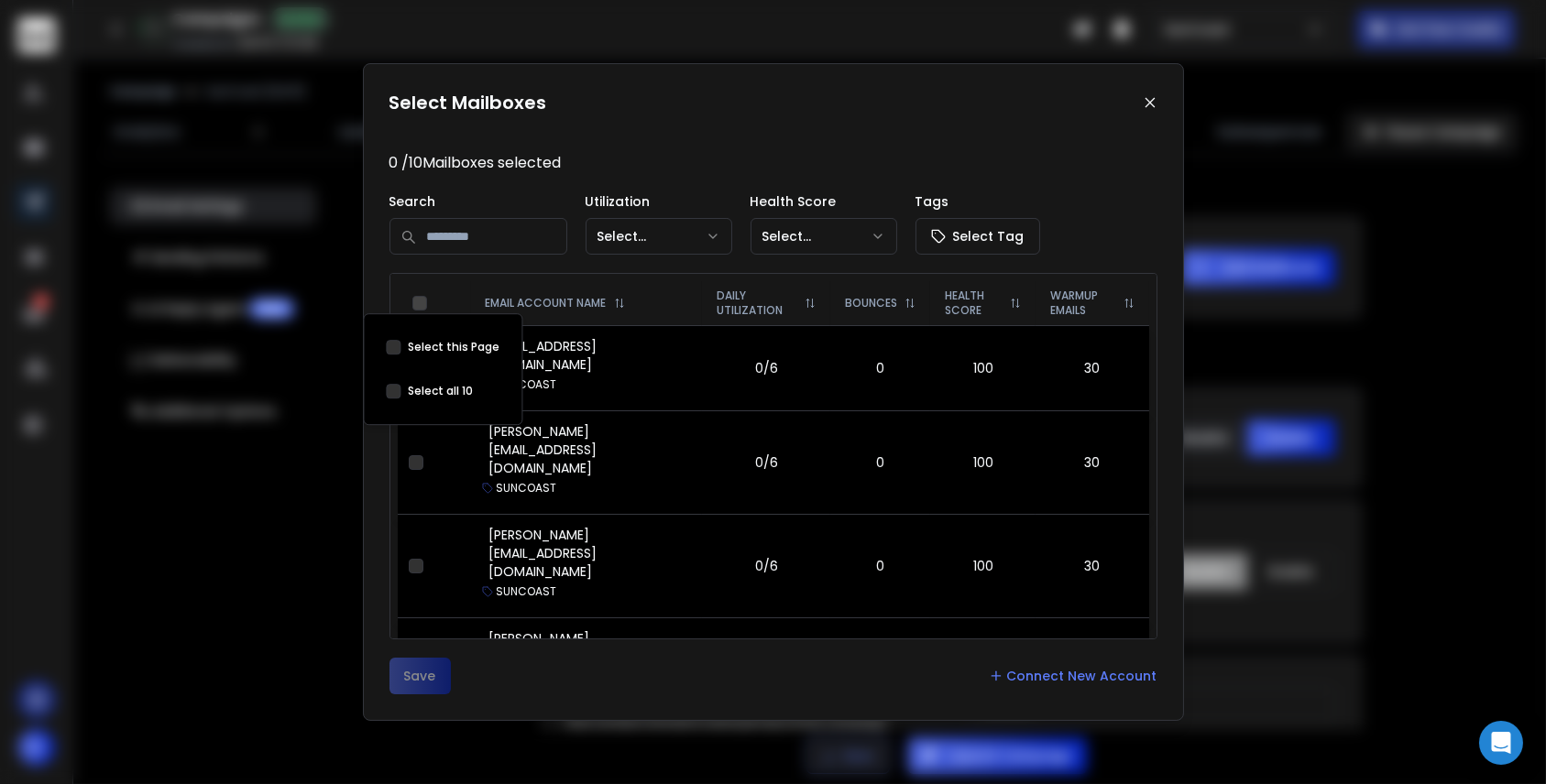
click at [388, 394] on button "Select this Page" at bounding box center [393, 391] width 15 height 15
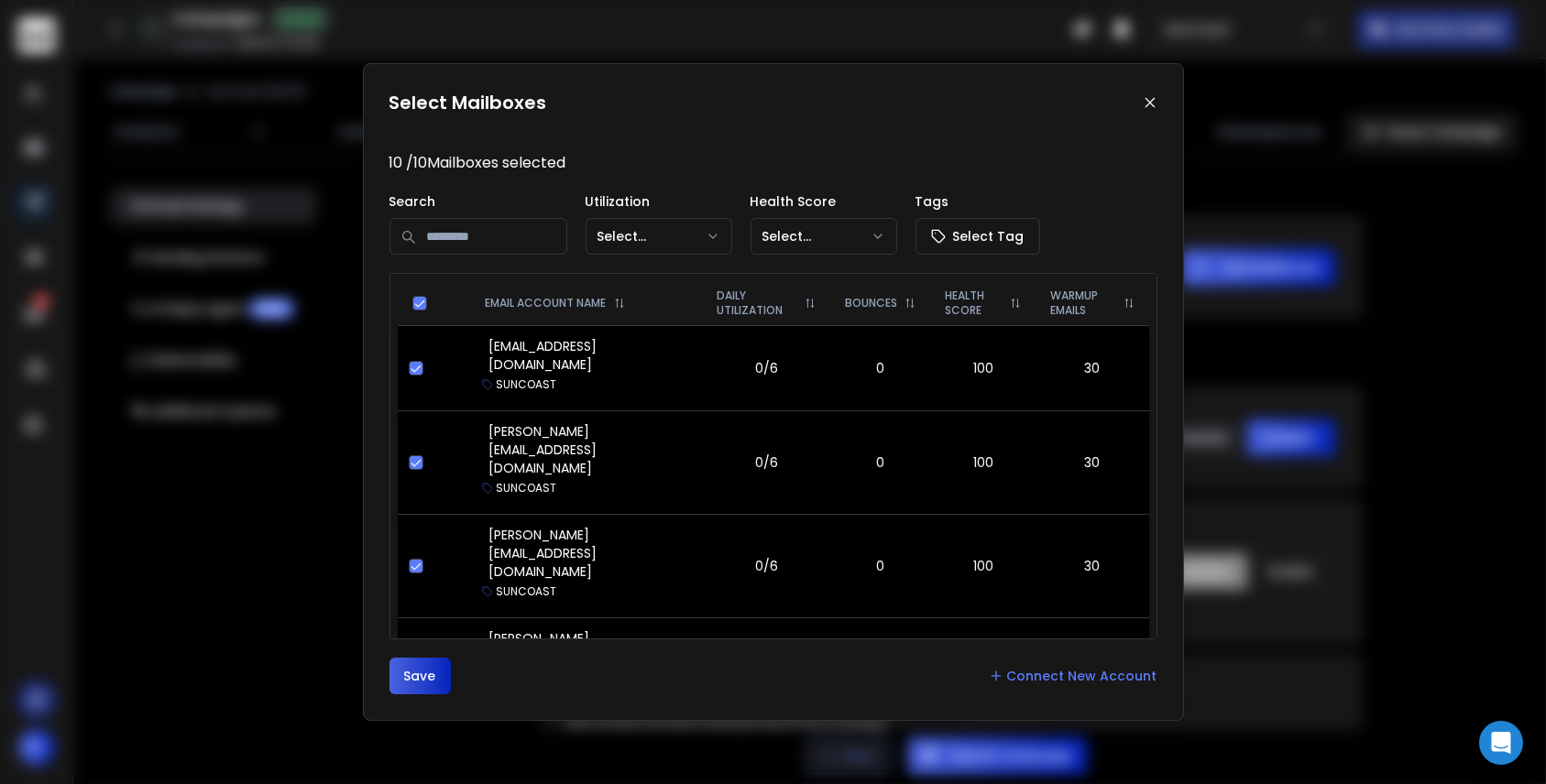
click at [425, 672] on button "Save" at bounding box center [420, 675] width 61 height 37
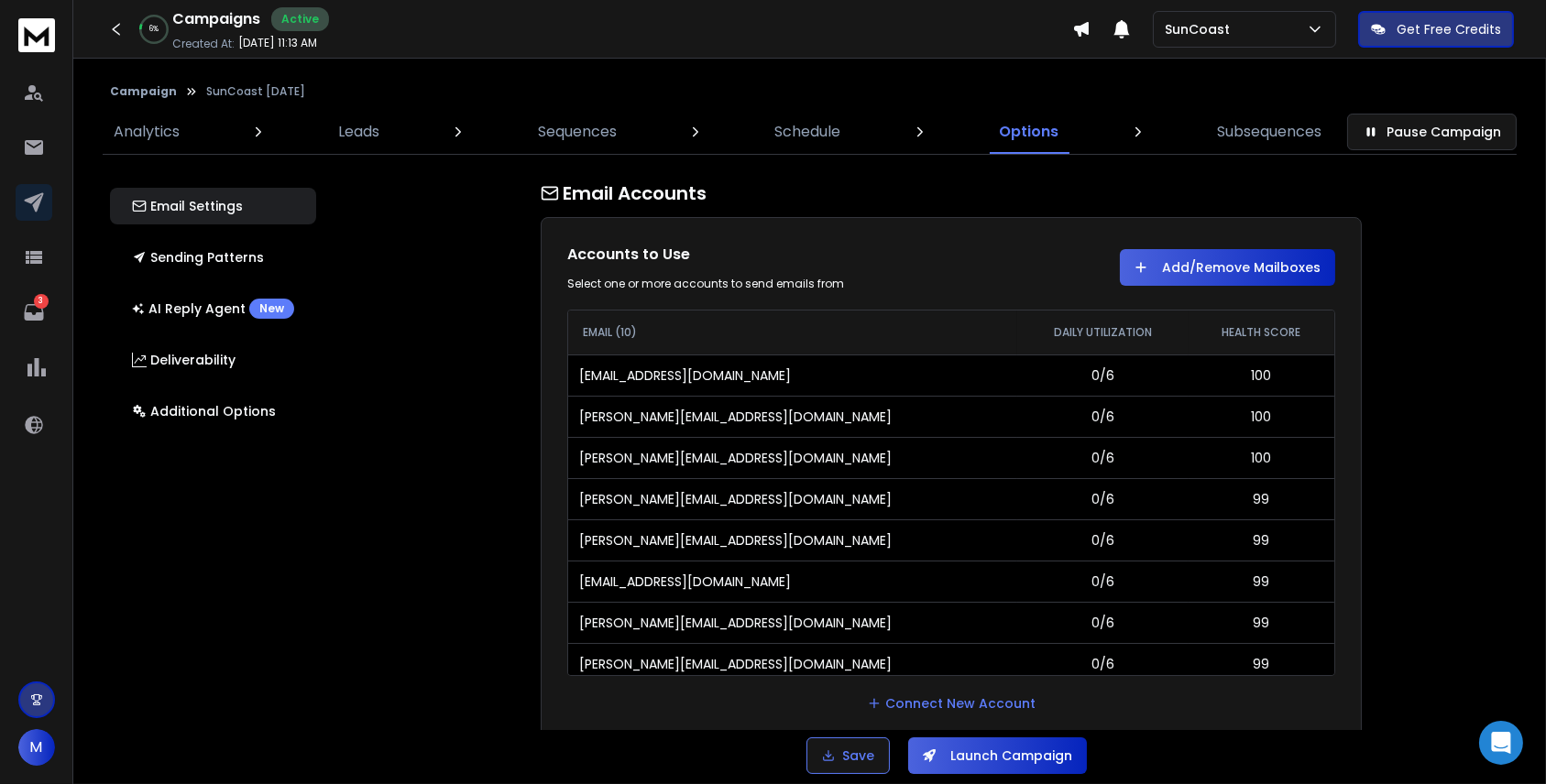
click at [851, 759] on button "Save" at bounding box center [848, 756] width 83 height 37
click at [1253, 26] on div "SunCoast" at bounding box center [1244, 28] width 160 height 18
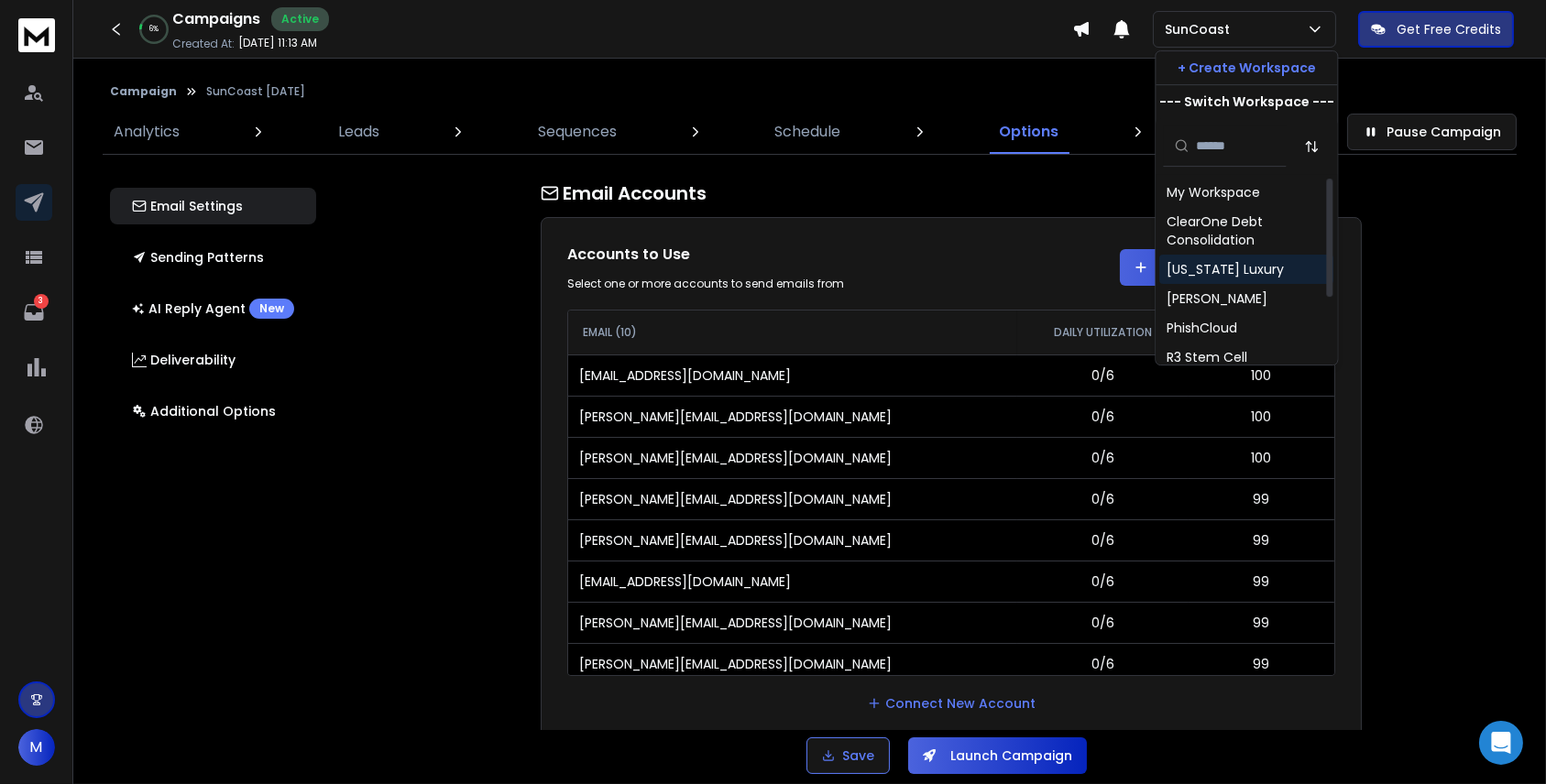
click at [1232, 265] on div "[US_STATE] Luxury" at bounding box center [1225, 268] width 117 height 18
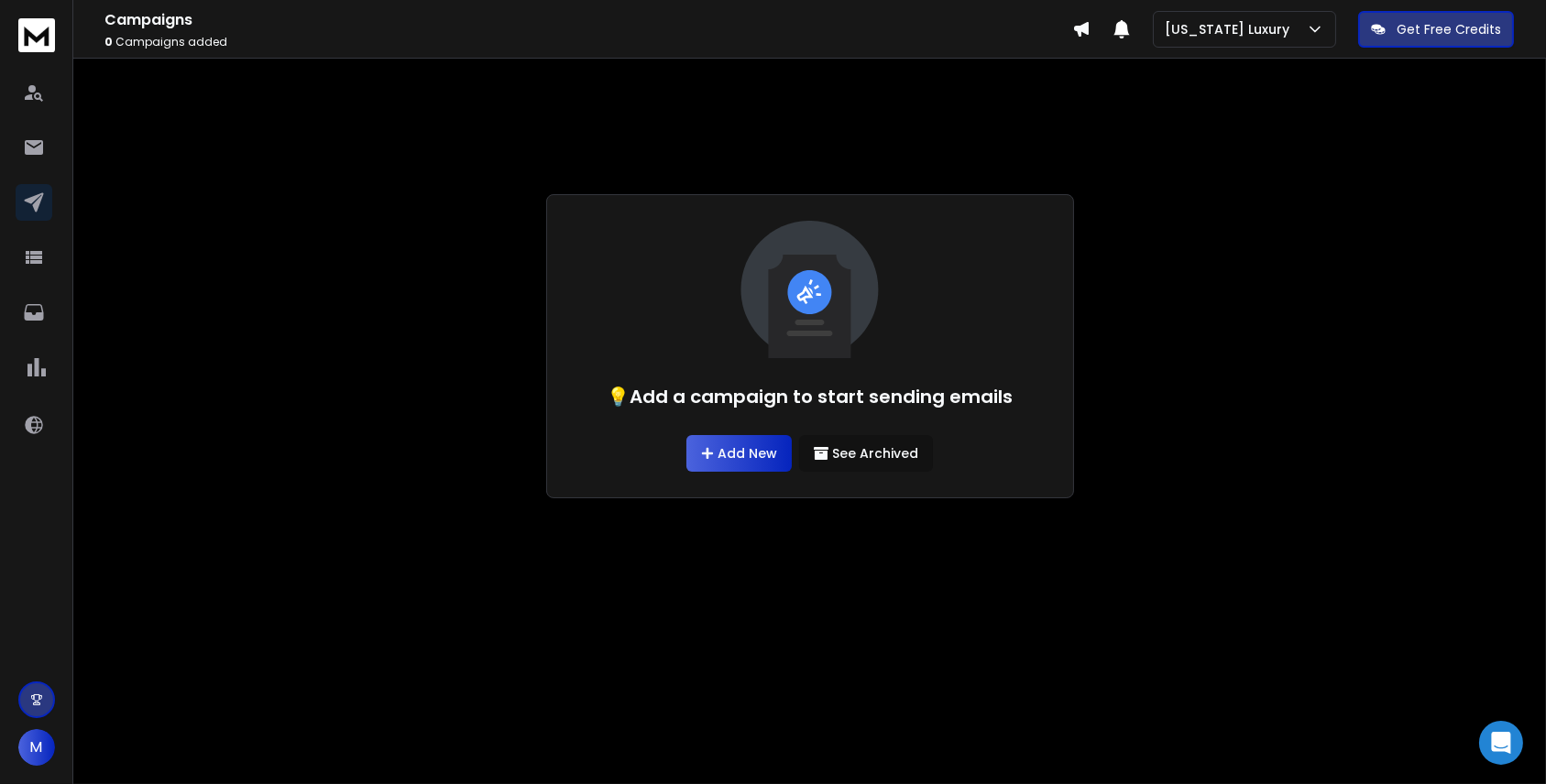
click at [730, 438] on link "Add New" at bounding box center [739, 453] width 106 height 37
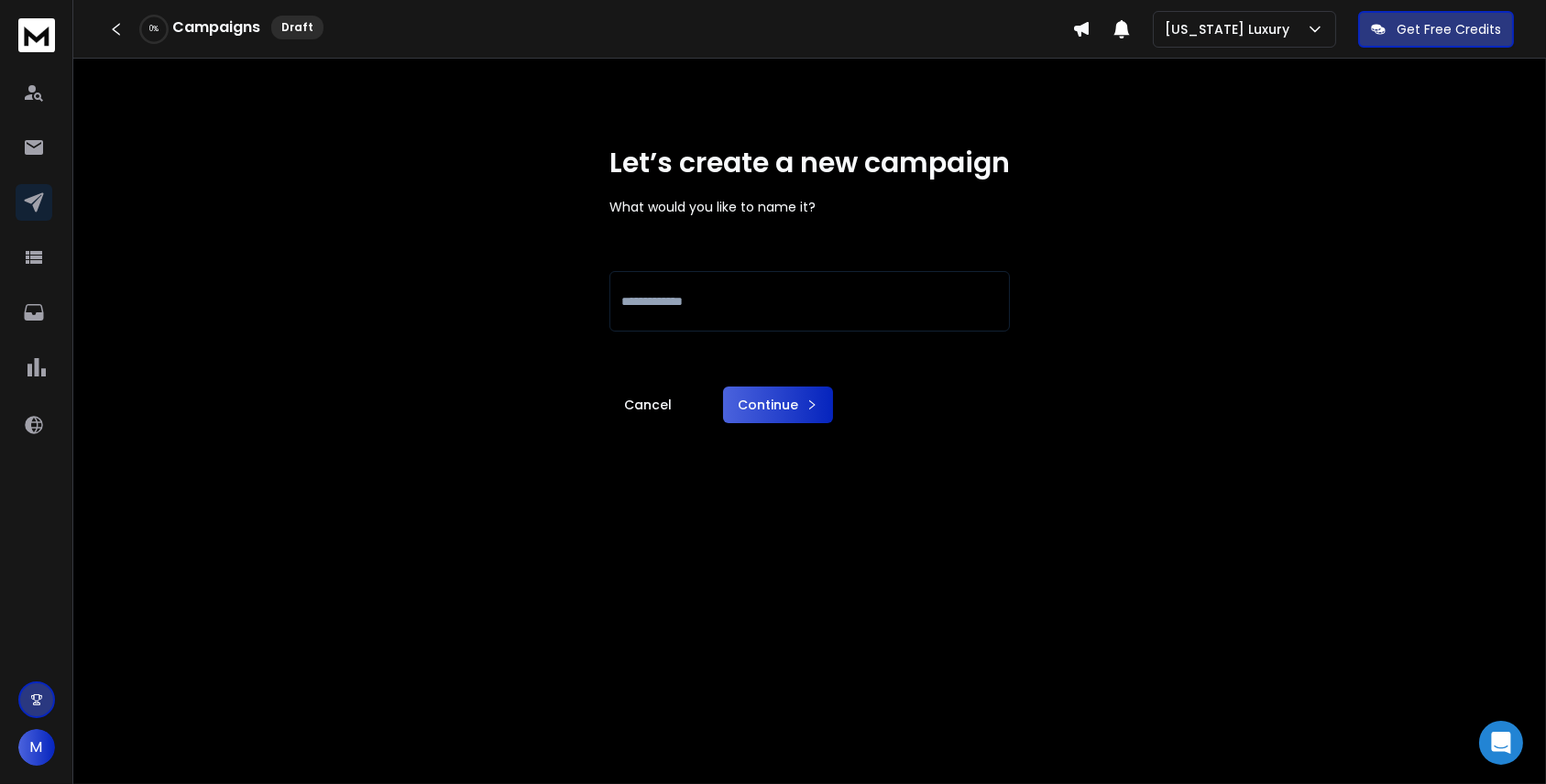
click at [755, 299] on input at bounding box center [810, 301] width 401 height 60
type input "**********"
click at [782, 401] on button "Continue" at bounding box center [778, 404] width 110 height 37
